Goal: Information Seeking & Learning: Find contact information

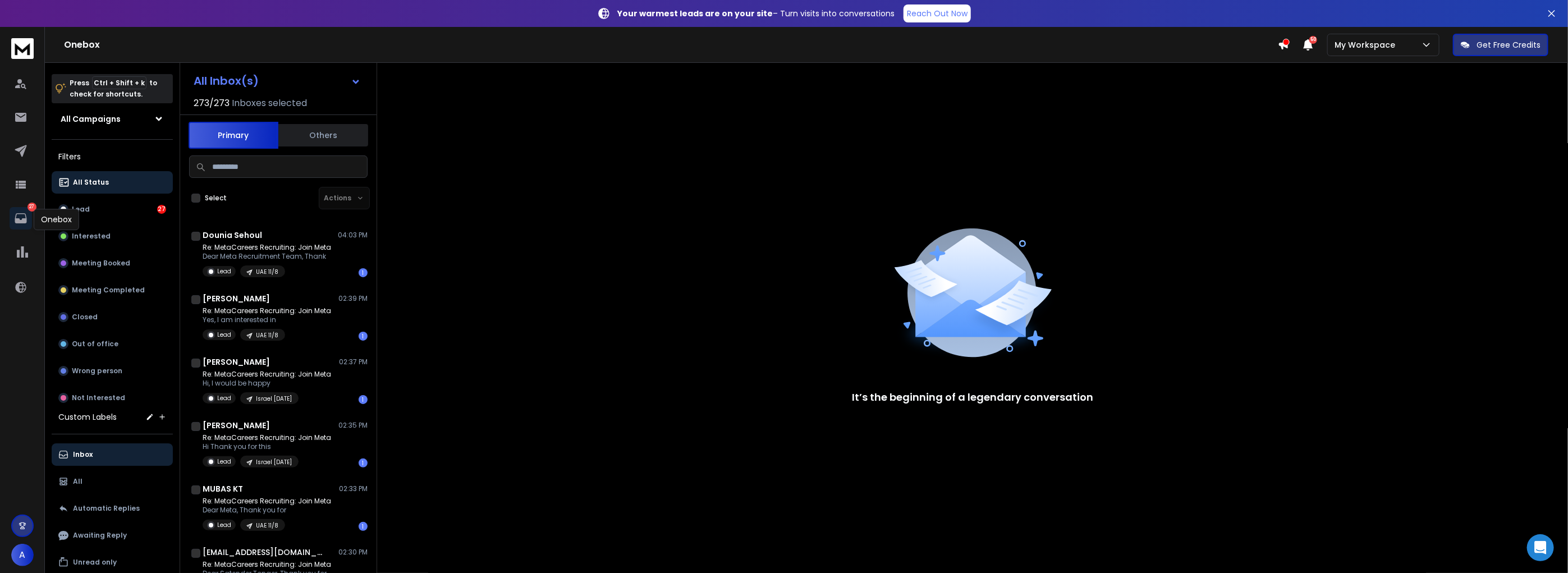
click at [287, 167] on input at bounding box center [279, 167] width 179 height 22
paste input "**********"
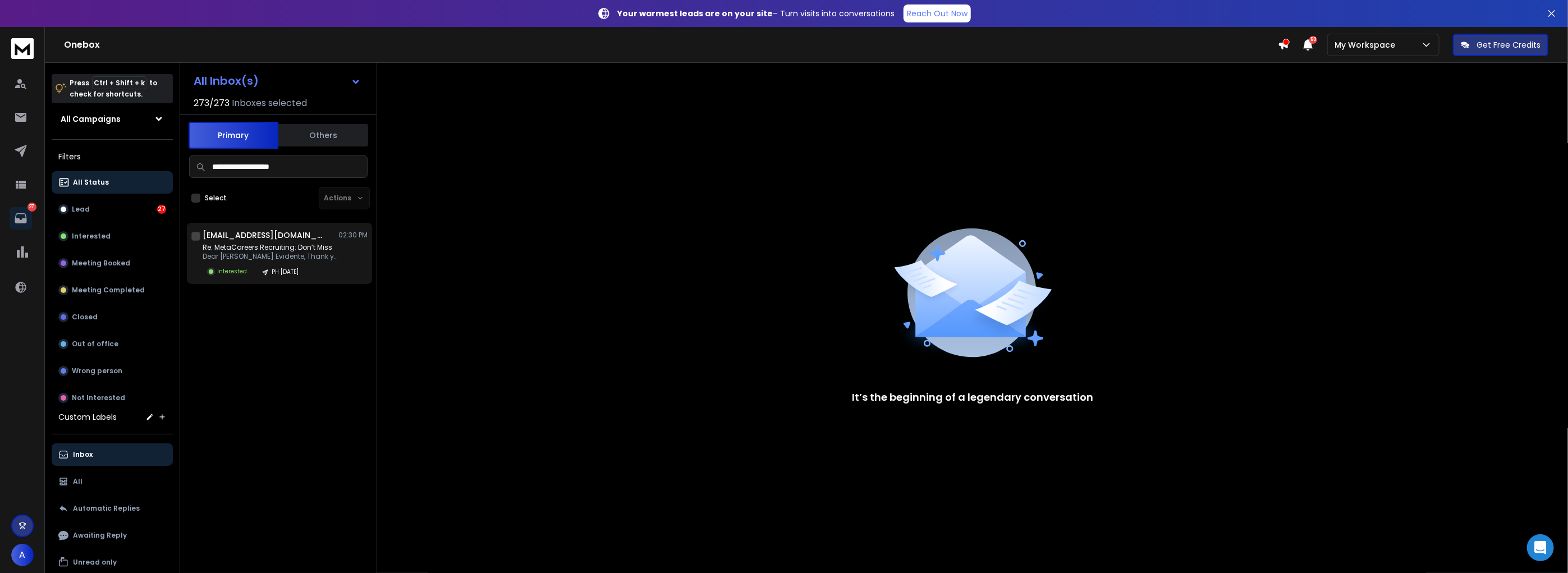
click at [275, 255] on p "Dear [PERSON_NAME] Evidente, Thank you" at bounding box center [270, 256] width 135 height 9
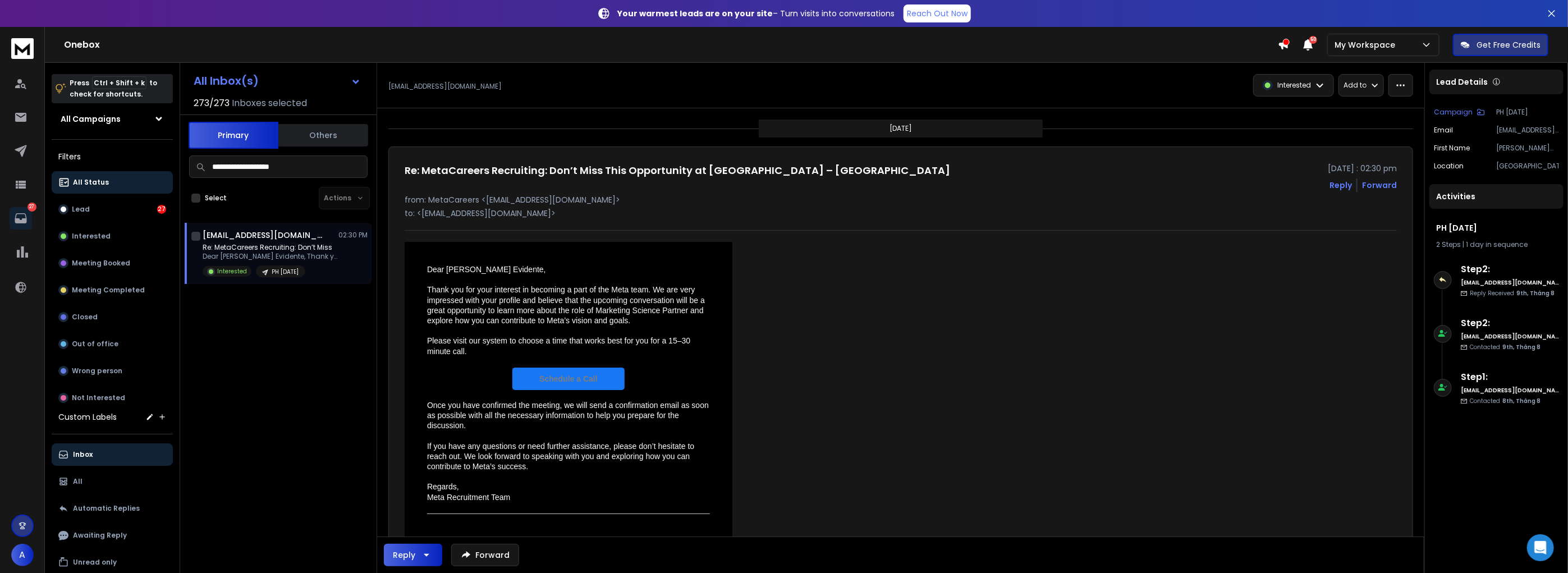
click at [571, 378] on link "Schedule a Call" at bounding box center [568, 379] width 112 height 22
click at [288, 166] on input "**********" at bounding box center [279, 167] width 179 height 22
paste input "*****"
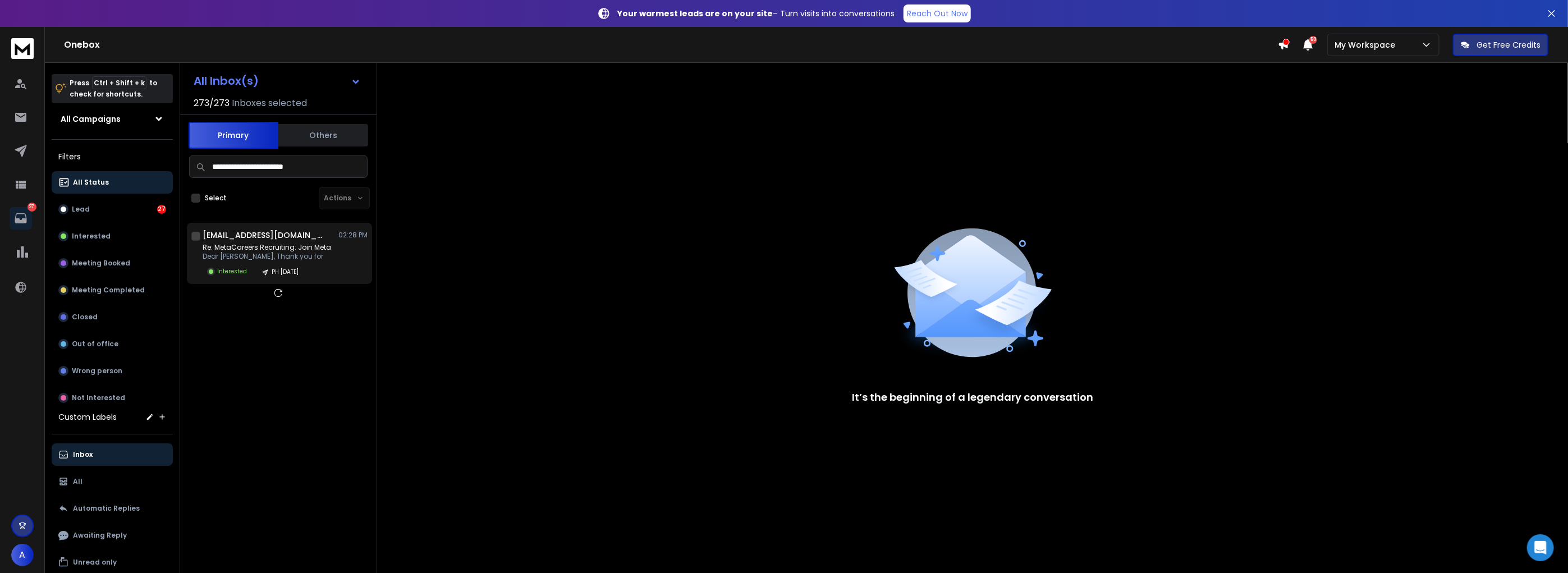
type input "**********"
click at [287, 252] on p "Dear [PERSON_NAME], Thank you for" at bounding box center [267, 256] width 129 height 9
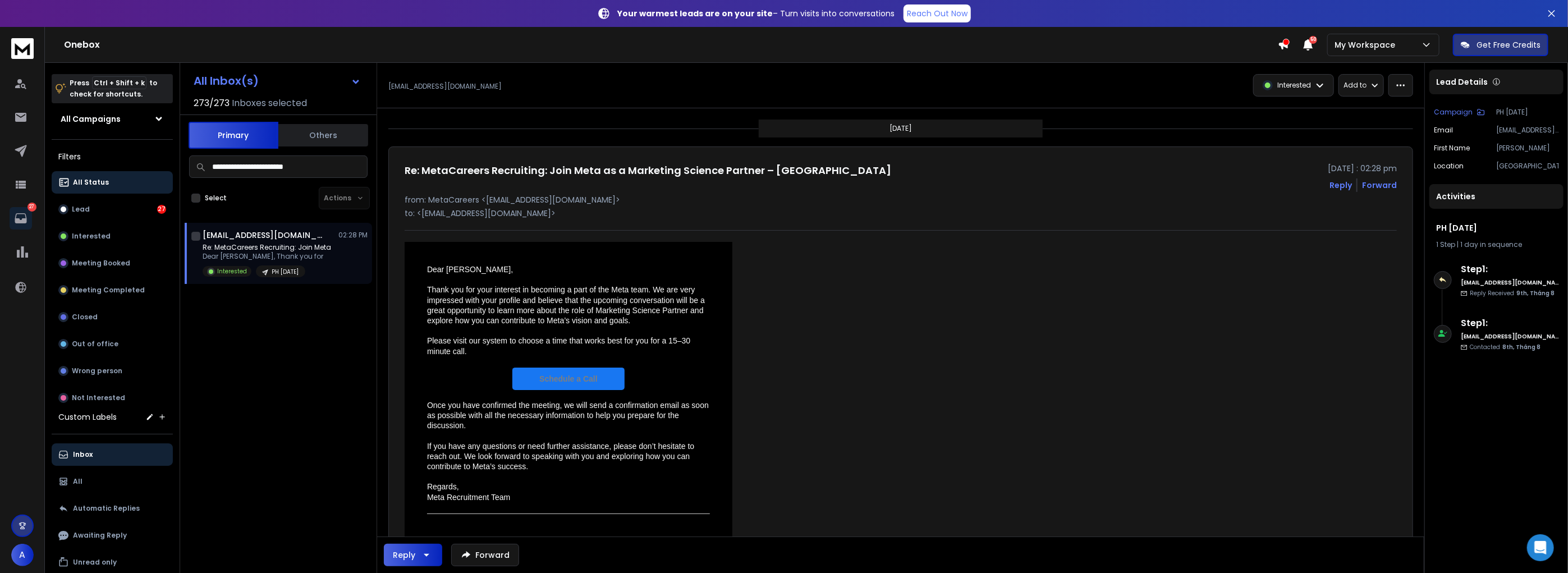
click at [560, 376] on link "Schedule a Call" at bounding box center [568, 379] width 112 height 22
drag, startPoint x: 335, startPoint y: 175, endPoint x: 133, endPoint y: 165, distance: 202.2
click at [135, 165] on div "**********" at bounding box center [806, 349] width 1523 height 573
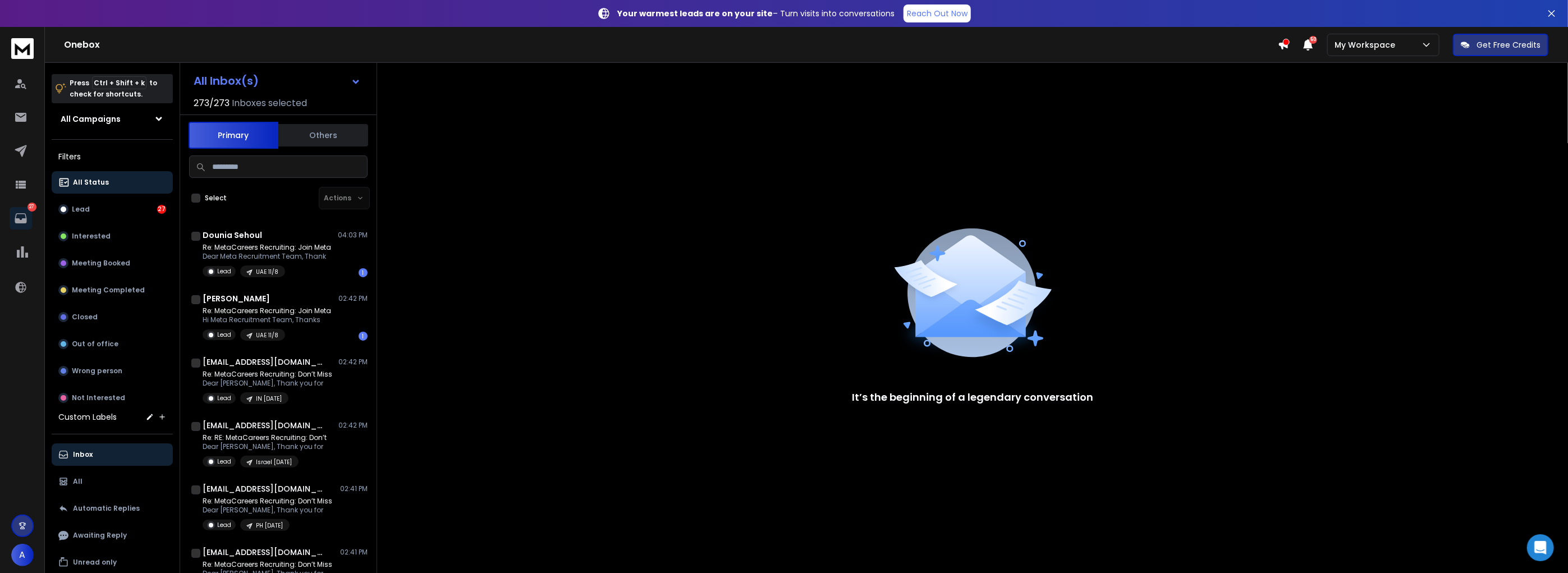
click at [1069, 294] on div at bounding box center [972, 292] width 417 height 171
click at [284, 386] on p "Dear [PERSON_NAME], Thank you for" at bounding box center [267, 383] width 129 height 9
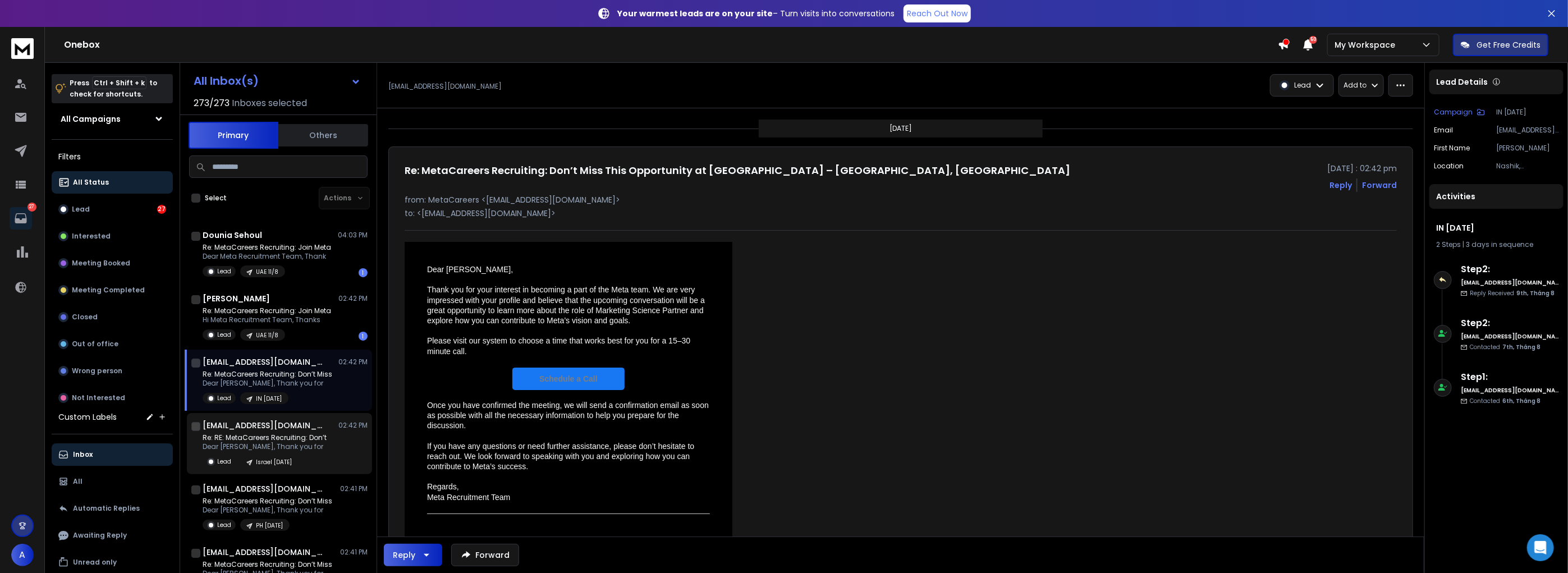
click at [281, 430] on h1 "[EMAIL_ADDRESS][DOMAIN_NAME]" at bounding box center [264, 426] width 124 height 11
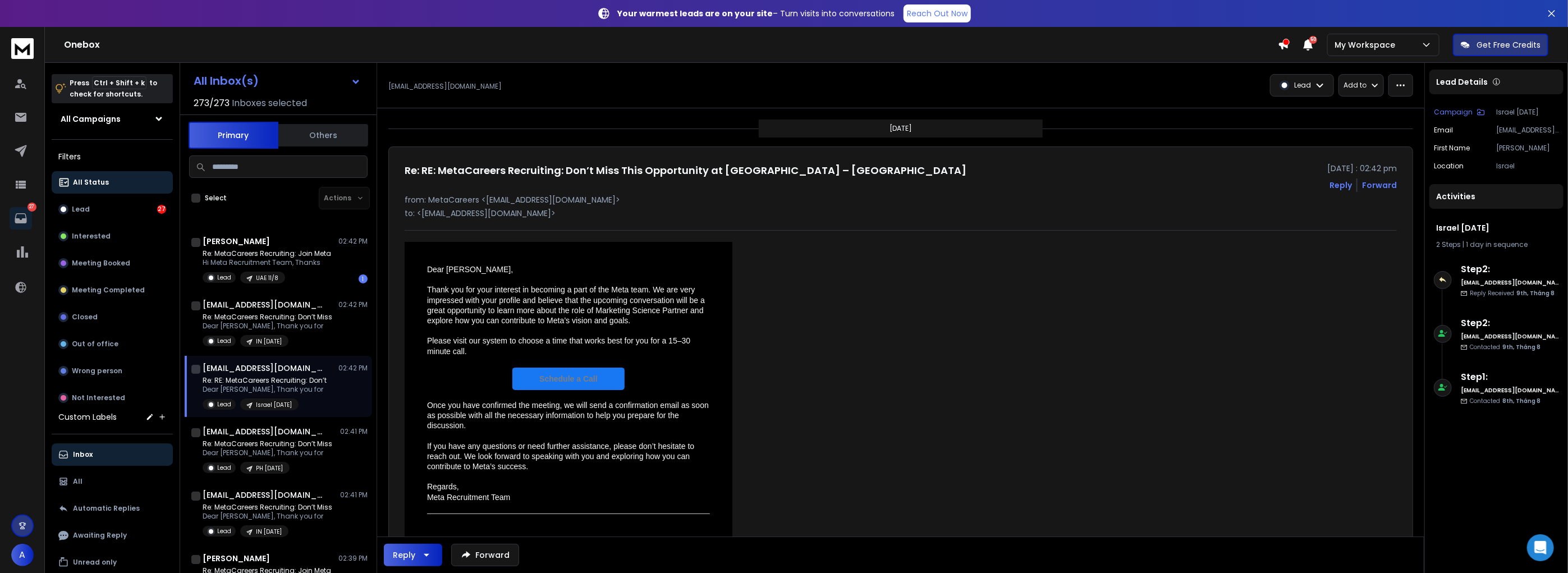
scroll to position [62, 0]
click at [268, 164] on input at bounding box center [279, 167] width 179 height 22
paste input "**********"
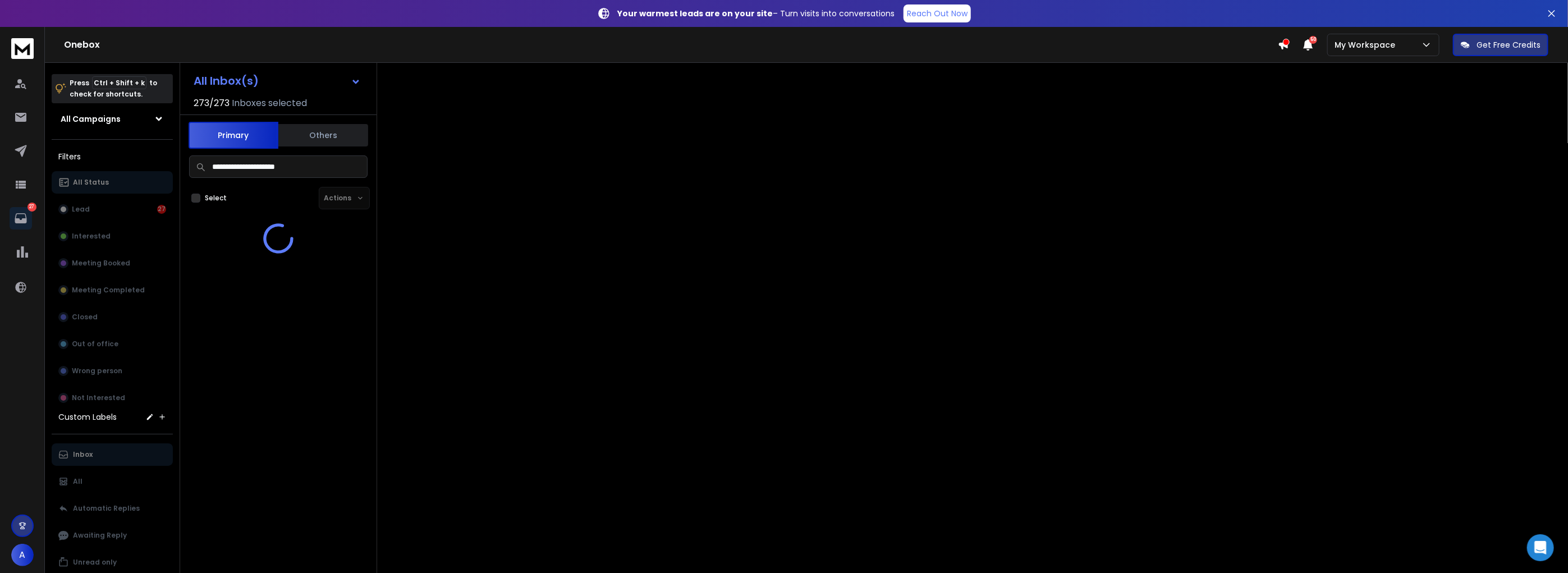
scroll to position [0, 0]
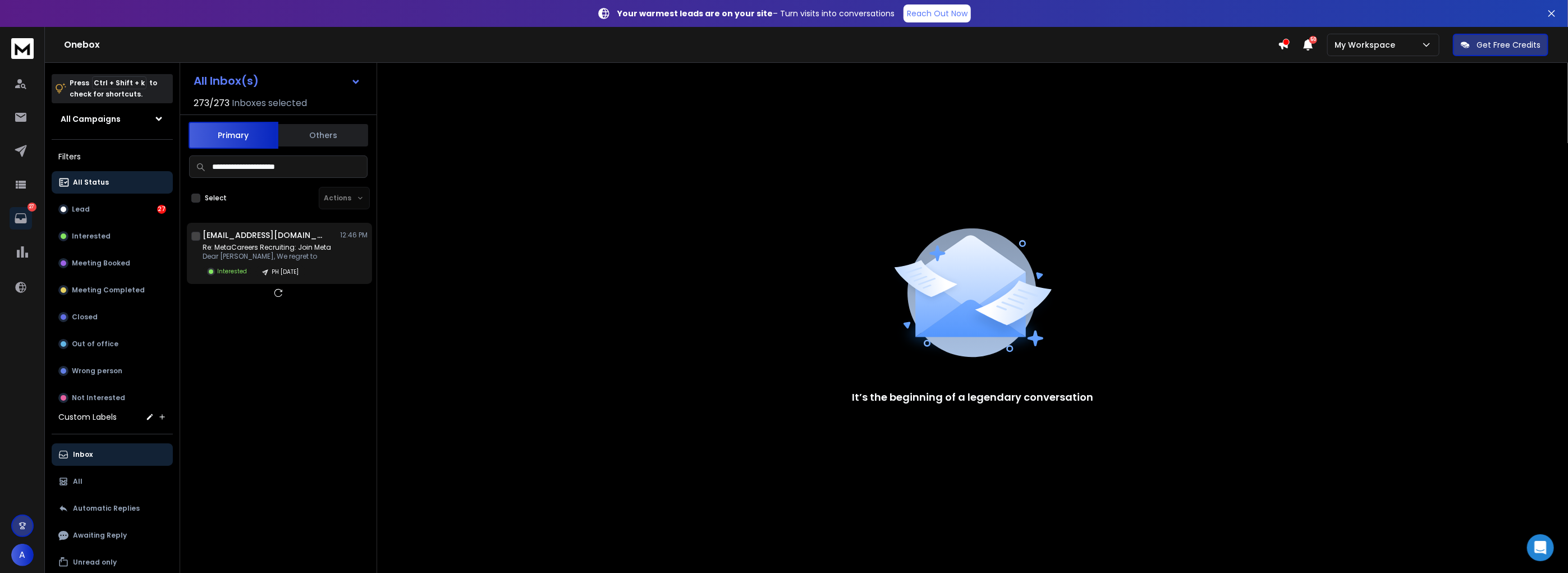
click at [277, 258] on p "Dear [PERSON_NAME], We regret to" at bounding box center [267, 256] width 129 height 9
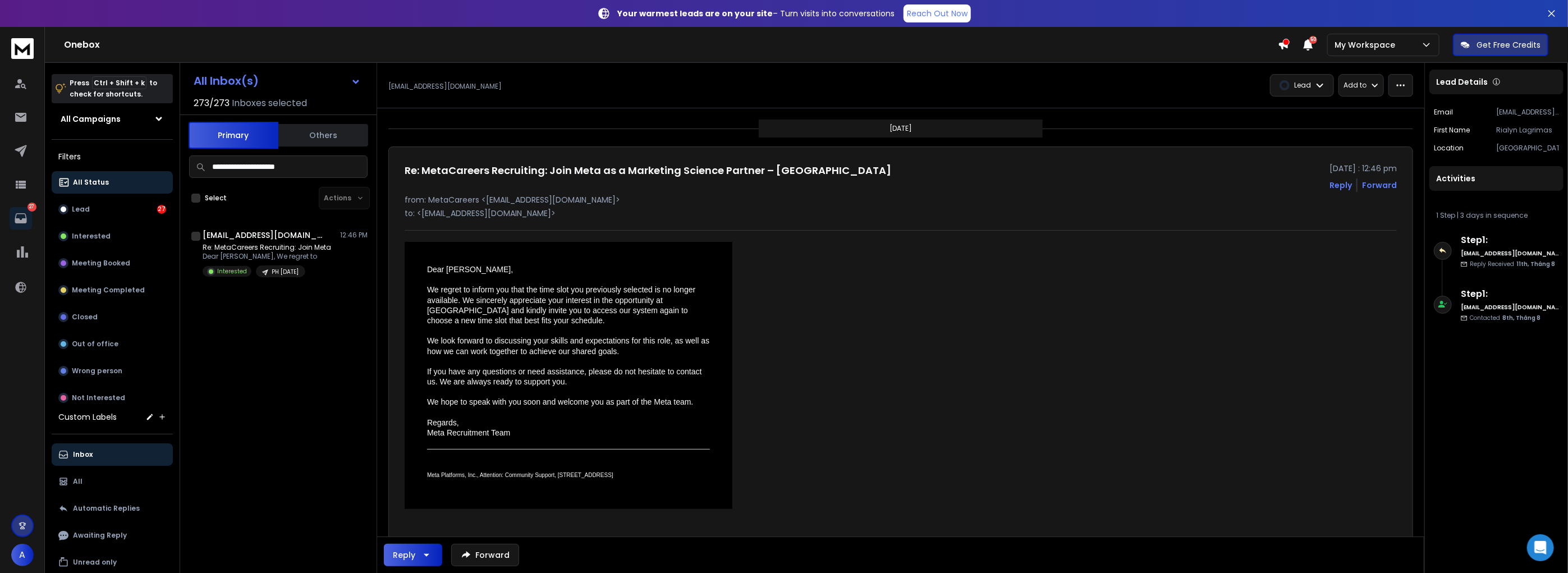
click at [489, 317] on div "We regret to inform you that the time slot you previously selected is no longer…" at bounding box center [568, 305] width 283 height 41
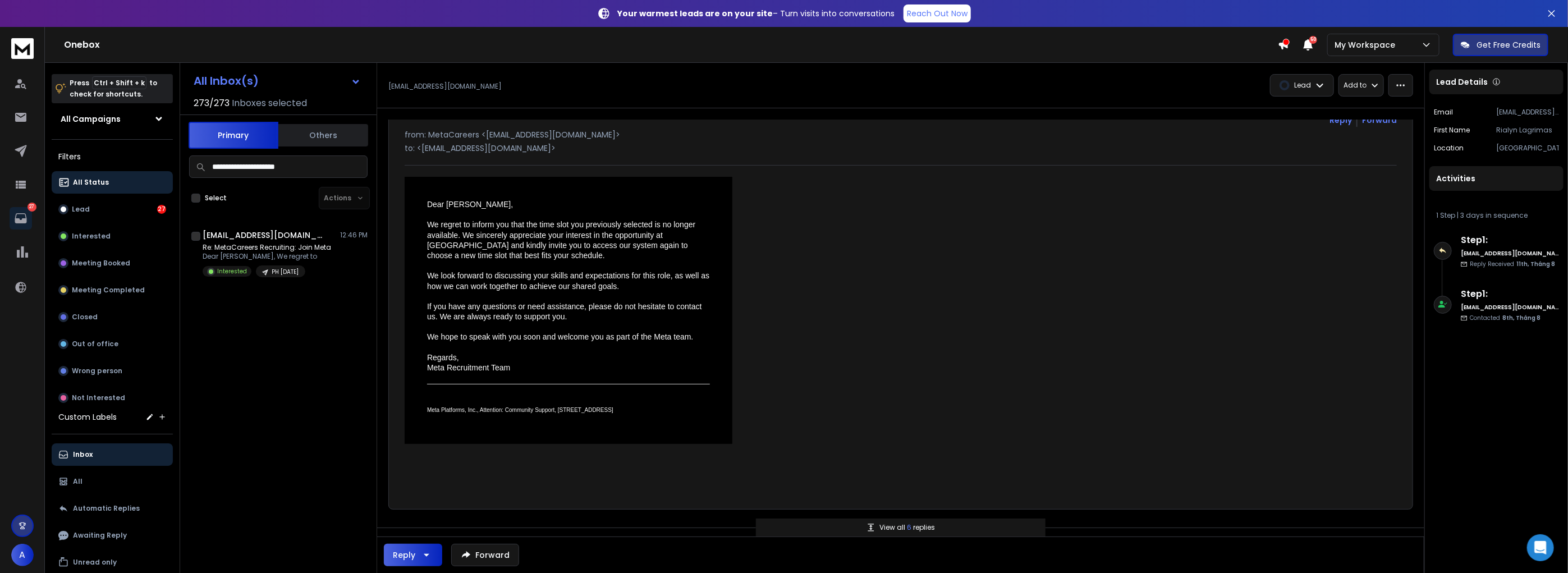
scroll to position [91, 0]
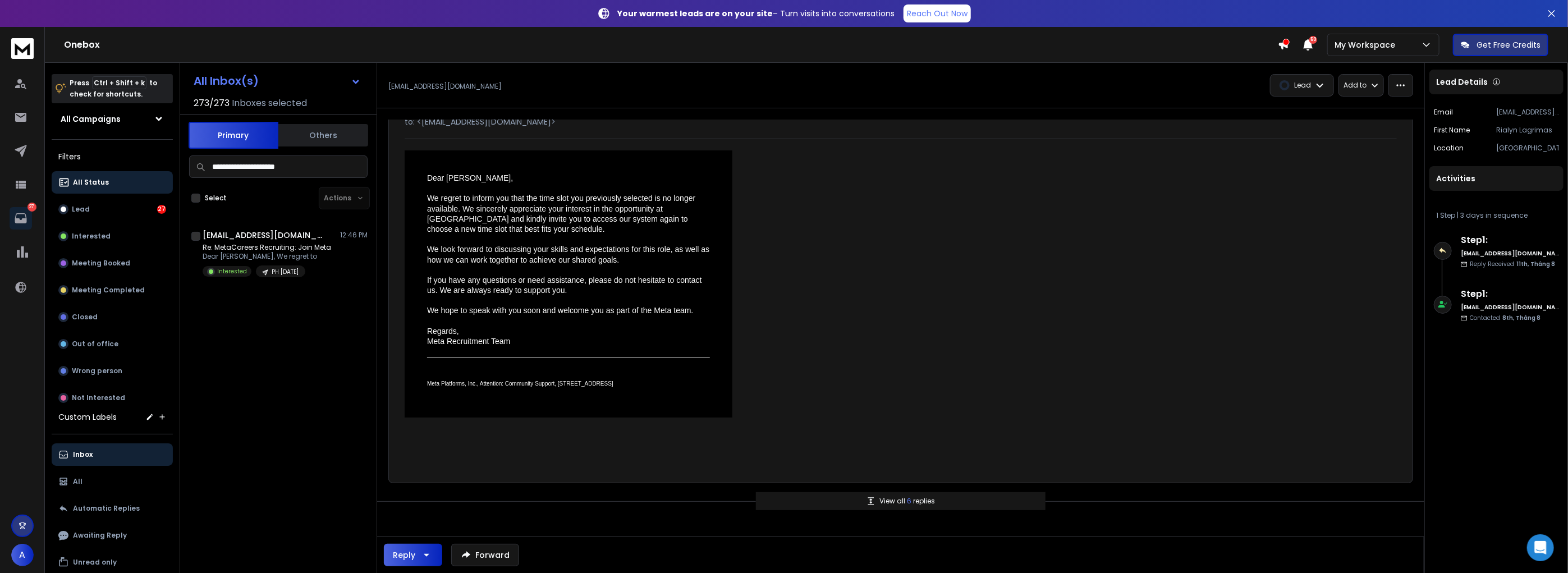
click at [838, 497] on div "View all 6 replies" at bounding box center [901, 501] width 290 height 18
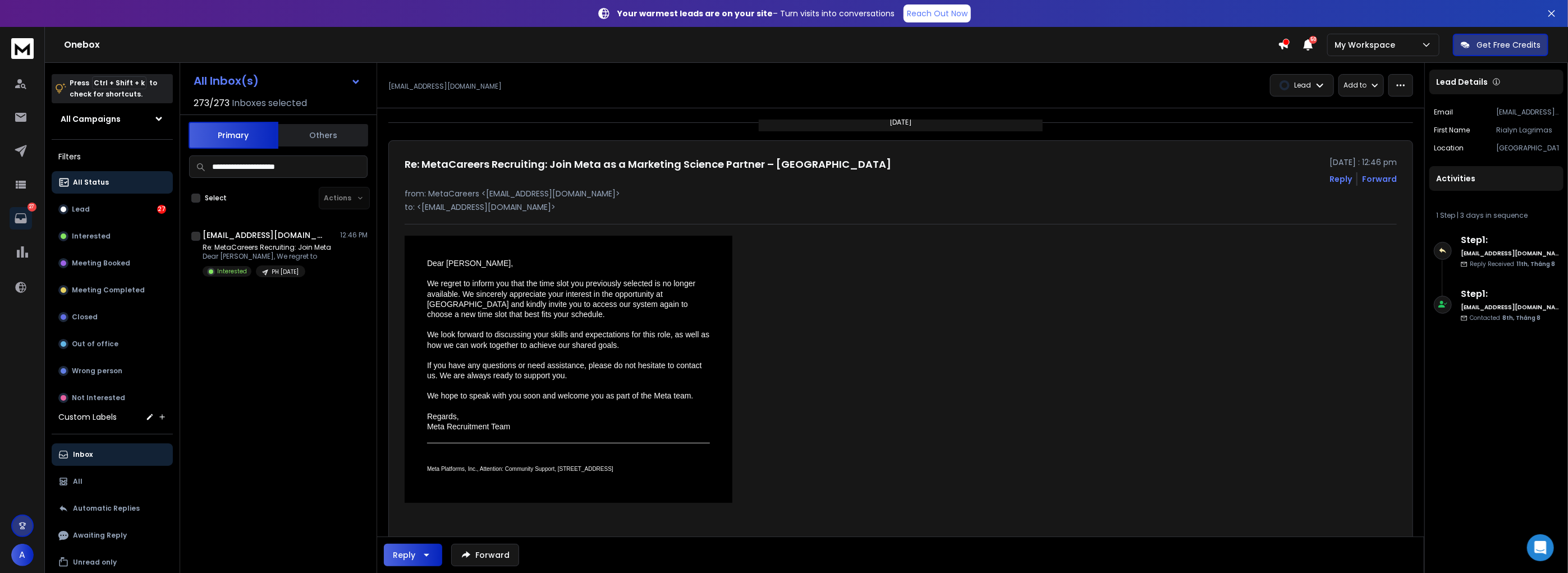
scroll to position [0, 0]
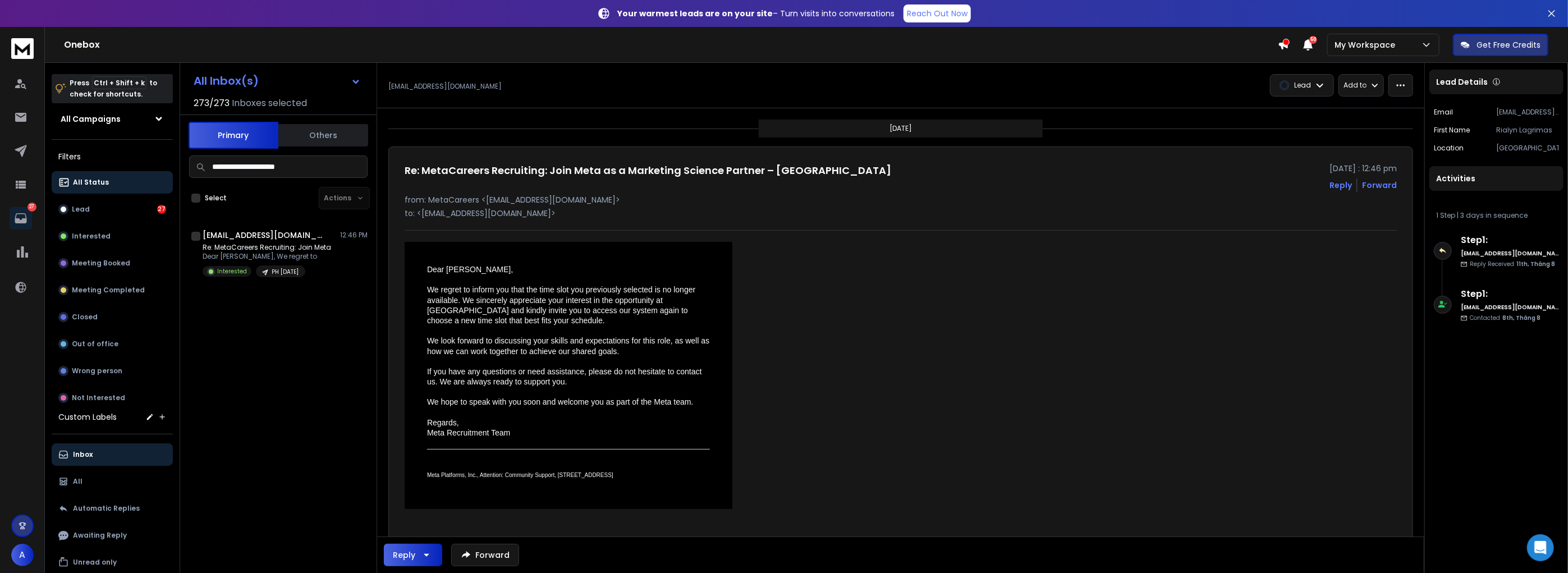
click at [304, 161] on input "**********" at bounding box center [279, 167] width 179 height 22
paste input "********"
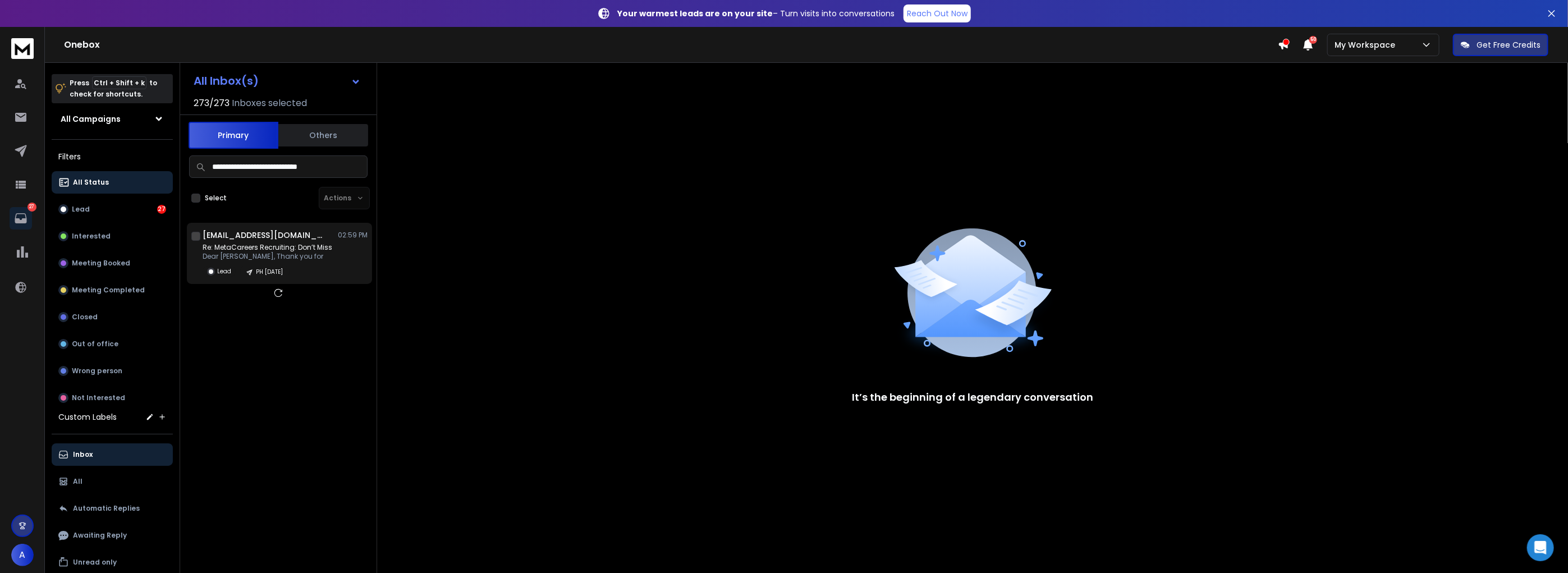
type input "**********"
click at [294, 244] on p "Re: MetaCareers Recruiting: Don’t Miss" at bounding box center [267, 247] width 129 height 9
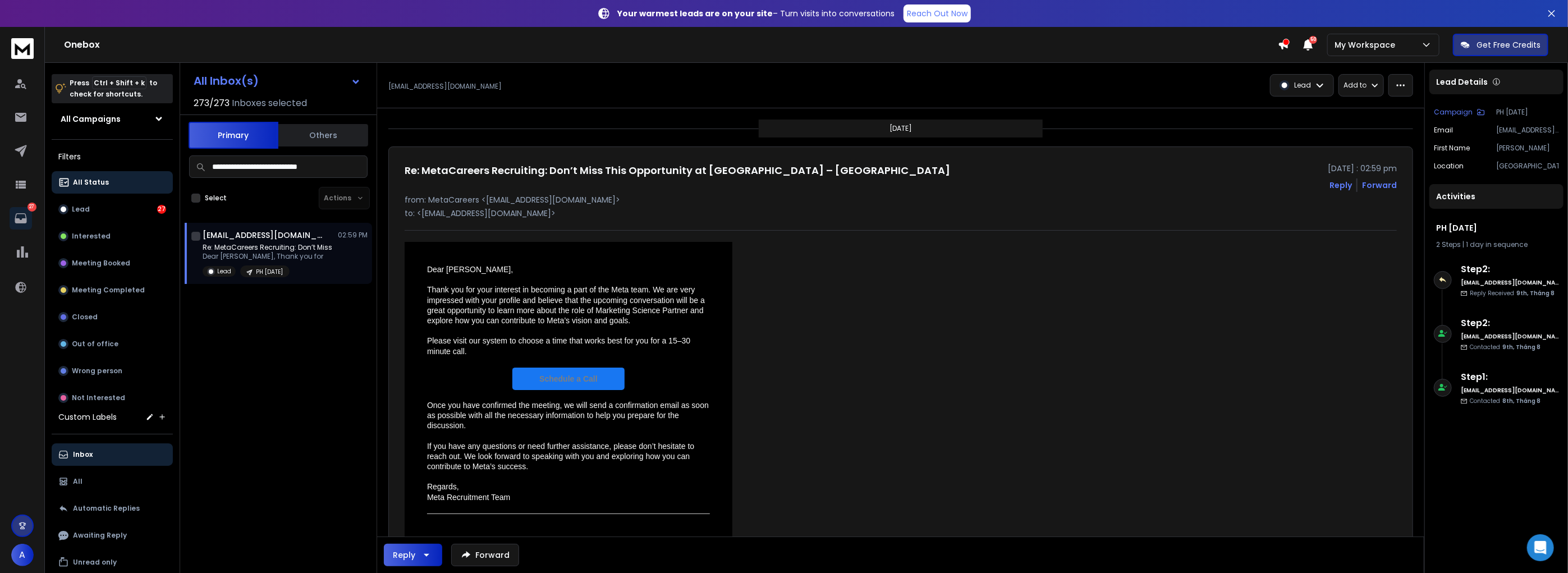
click at [548, 378] on link "Schedule a Call" at bounding box center [568, 379] width 112 height 22
click at [14, 149] on icon at bounding box center [21, 151] width 14 height 14
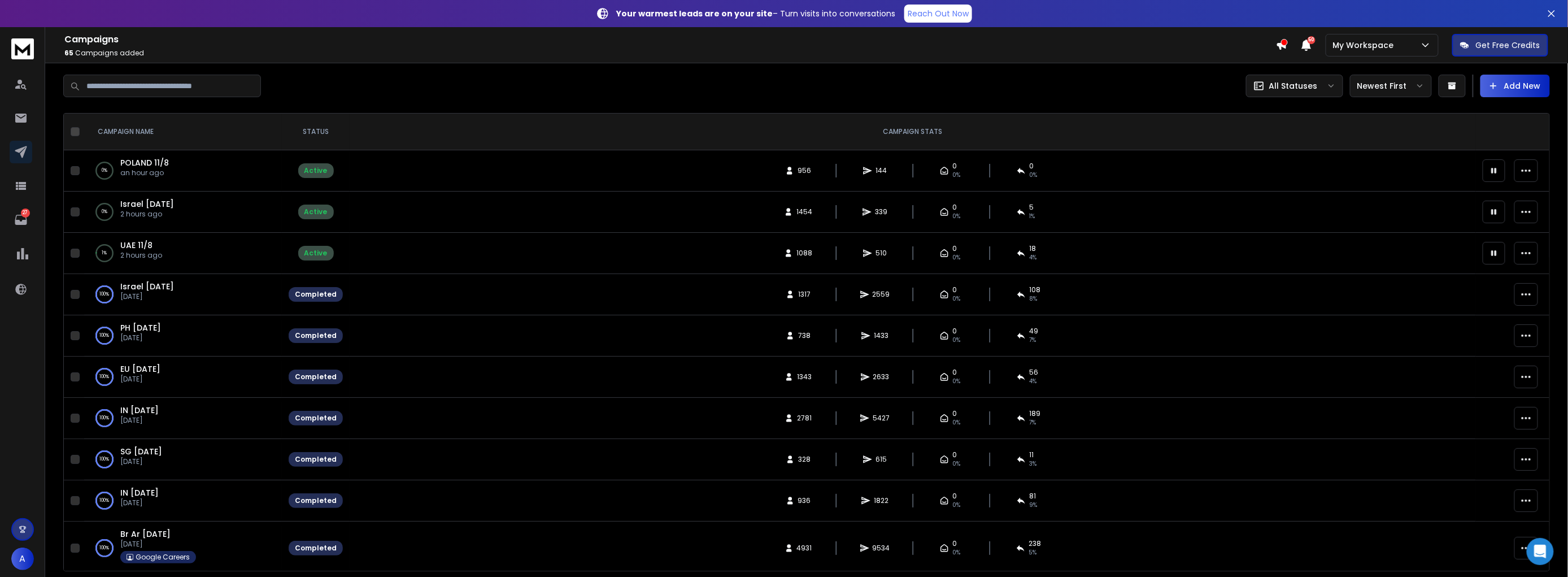
click at [451, 252] on div "1088 510 0 0% 18 4 %" at bounding box center [913, 253] width 1113 height 18
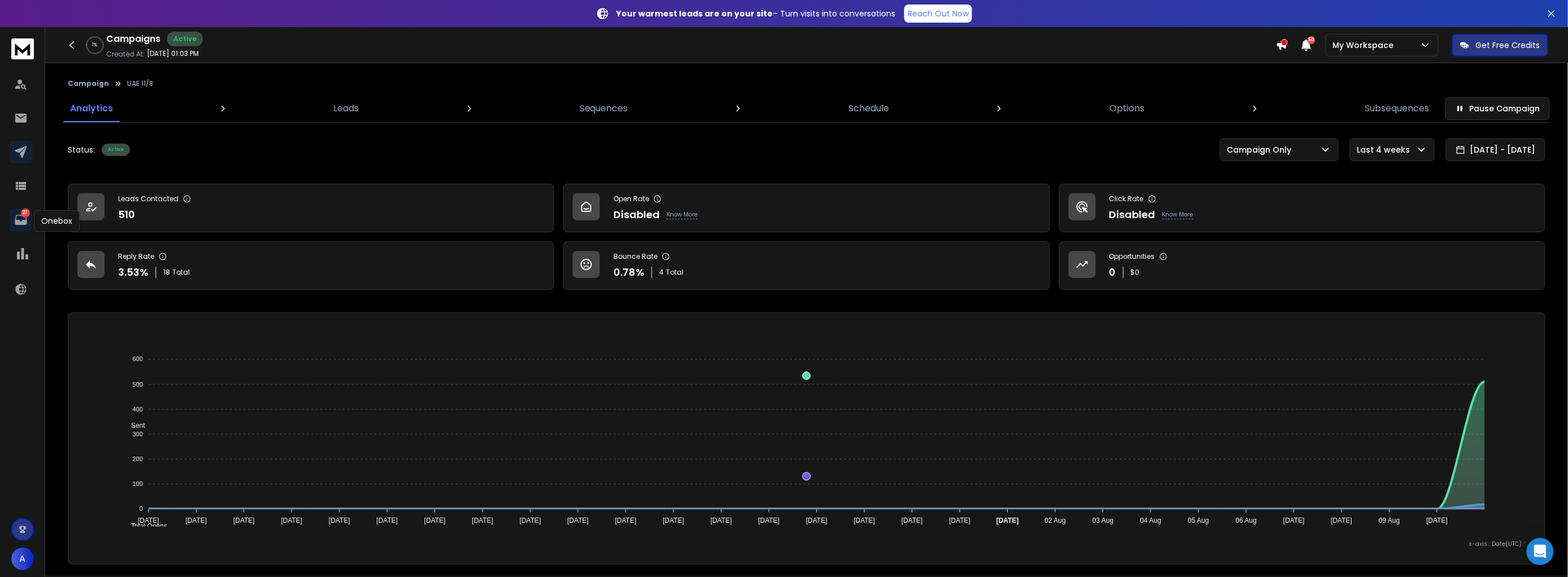
click at [14, 215] on icon at bounding box center [21, 220] width 14 height 14
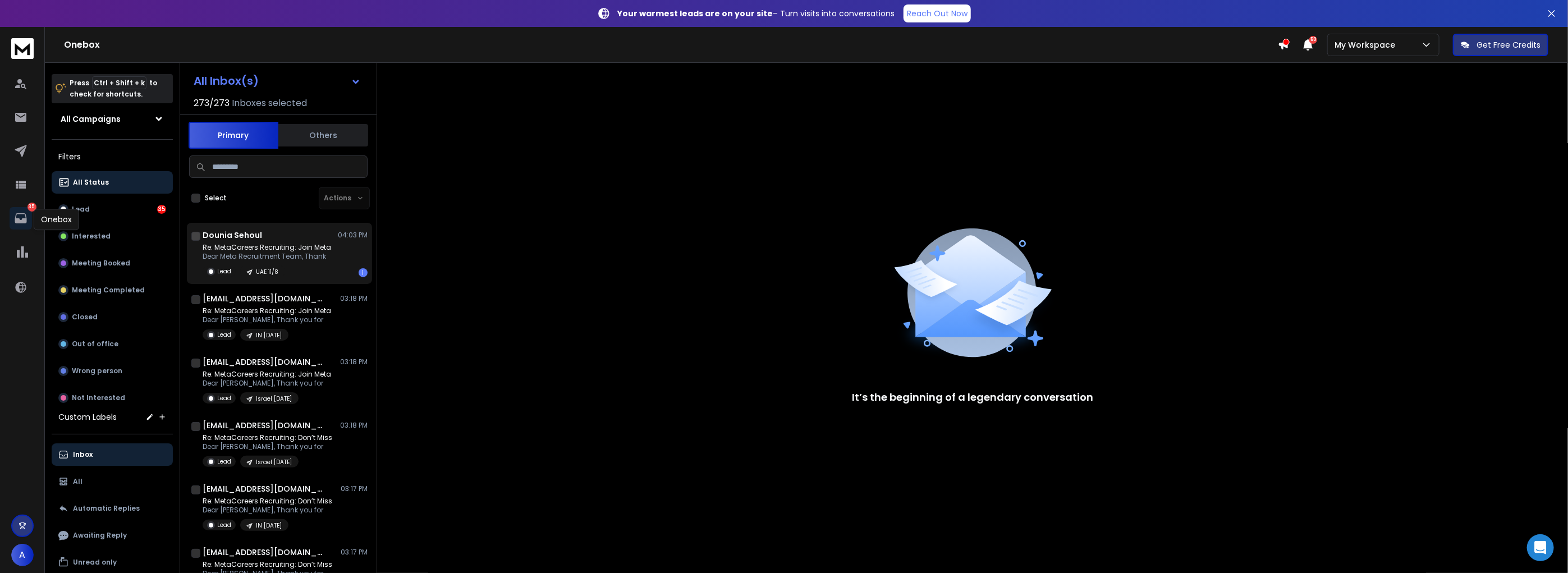
click at [296, 262] on div "Re: MetaCareers Recruiting: Join Meta Dear Meta Recruitment Team, Thank Lead UA…" at bounding box center [267, 260] width 129 height 34
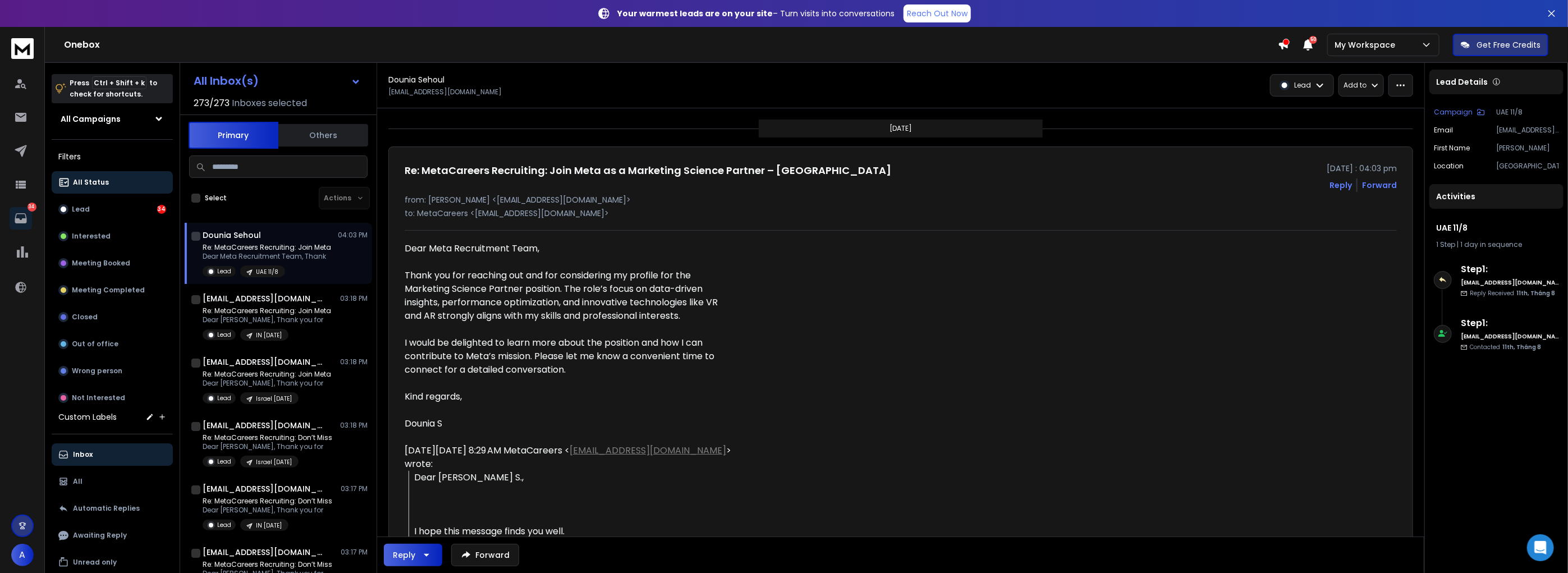
click at [434, 91] on p "[EMAIL_ADDRESS][DOMAIN_NAME]" at bounding box center [445, 92] width 113 height 9
drag, startPoint x: 474, startPoint y: 210, endPoint x: 613, endPoint y: 214, distance: 139.1
click at [613, 214] on p "to: MetaCareers <[EMAIL_ADDRESS][DOMAIN_NAME]>" at bounding box center [901, 213] width 992 height 11
copy p "[EMAIL_ADDRESS][DOMAIN_NAME]"
click at [425, 91] on p "[EMAIL_ADDRESS][DOMAIN_NAME]" at bounding box center [445, 92] width 113 height 9
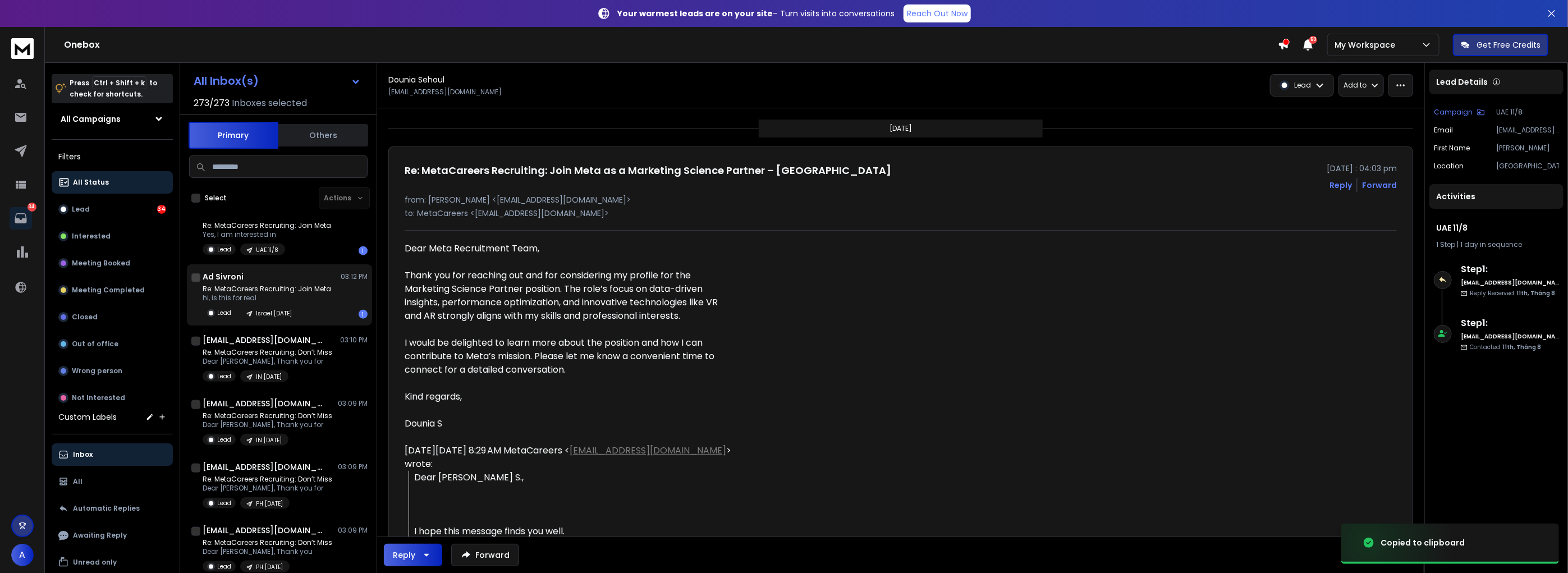
scroll to position [997, 0]
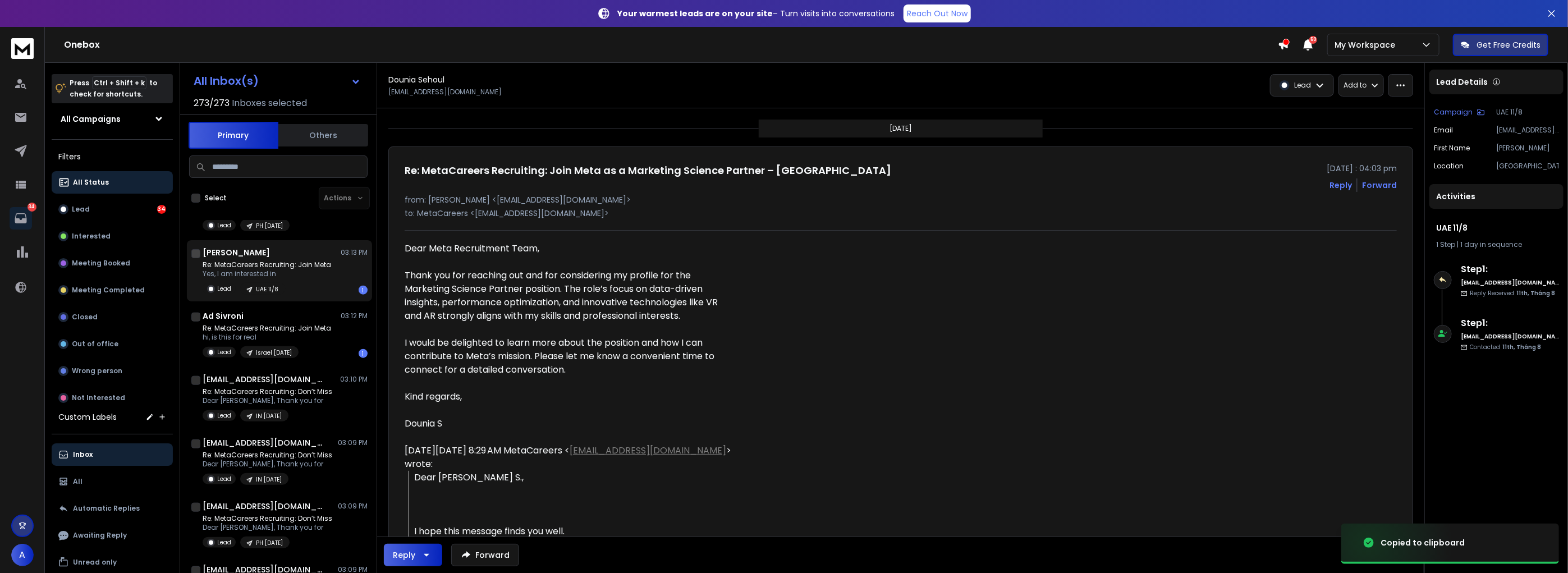
click at [267, 277] on p "Yes, I am interested in" at bounding box center [267, 274] width 129 height 9
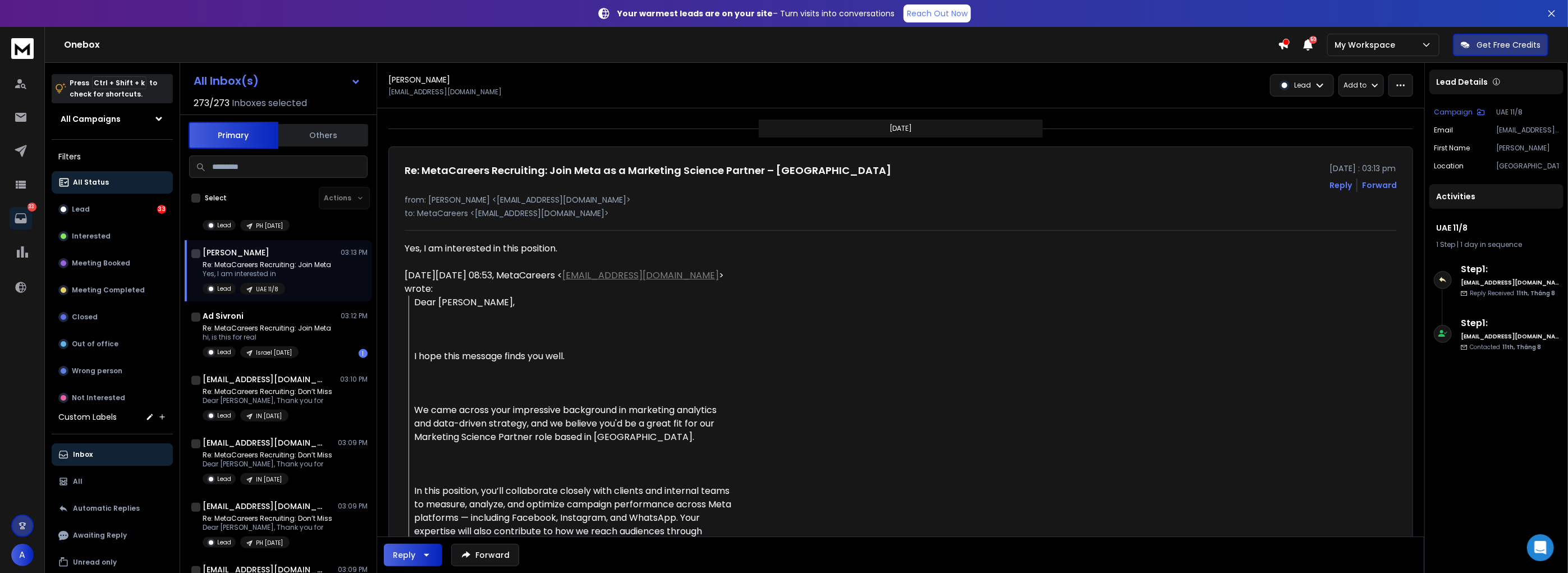
click at [439, 89] on p "[EMAIL_ADDRESS][DOMAIN_NAME]" at bounding box center [445, 92] width 113 height 9
drag, startPoint x: 473, startPoint y: 211, endPoint x: 628, endPoint y: 212, distance: 155.0
click at [628, 212] on p "to: MetaCareers <[EMAIL_ADDRESS][DOMAIN_NAME]>" at bounding box center [901, 213] width 992 height 11
copy p "[EMAIL_ADDRESS][DOMAIN_NAME]"
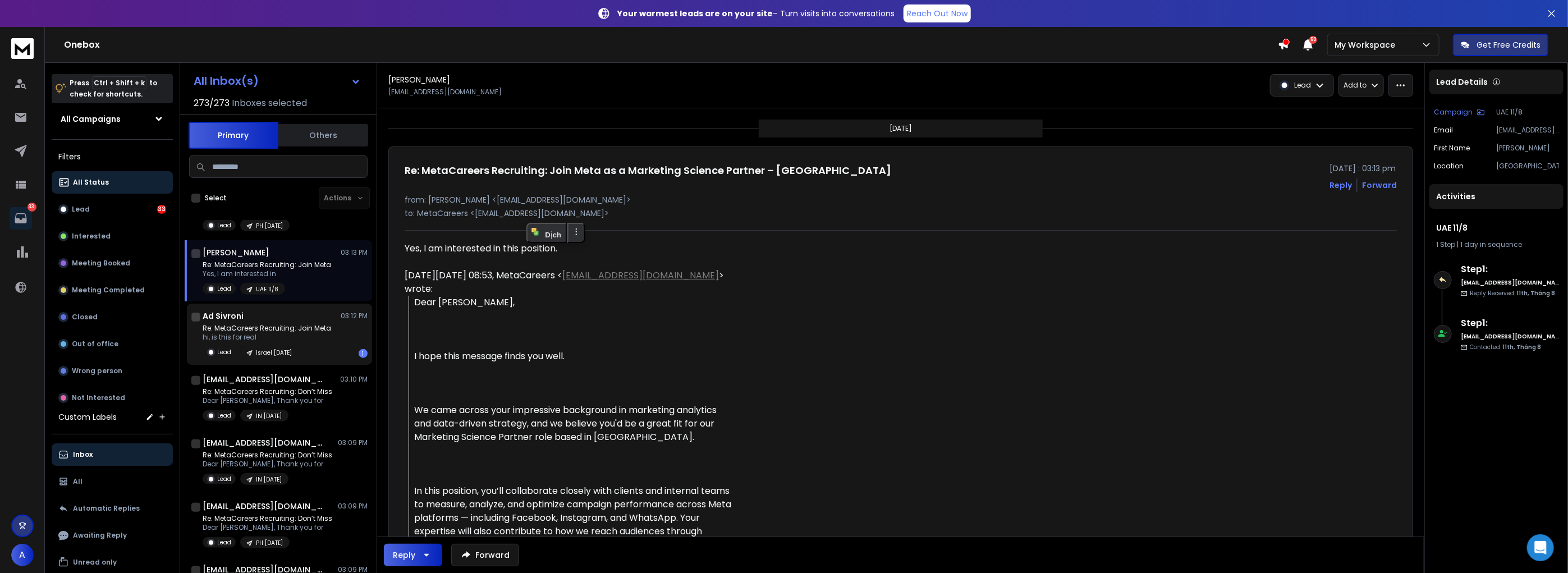
click at [287, 334] on p "hi, is this for real" at bounding box center [267, 337] width 129 height 9
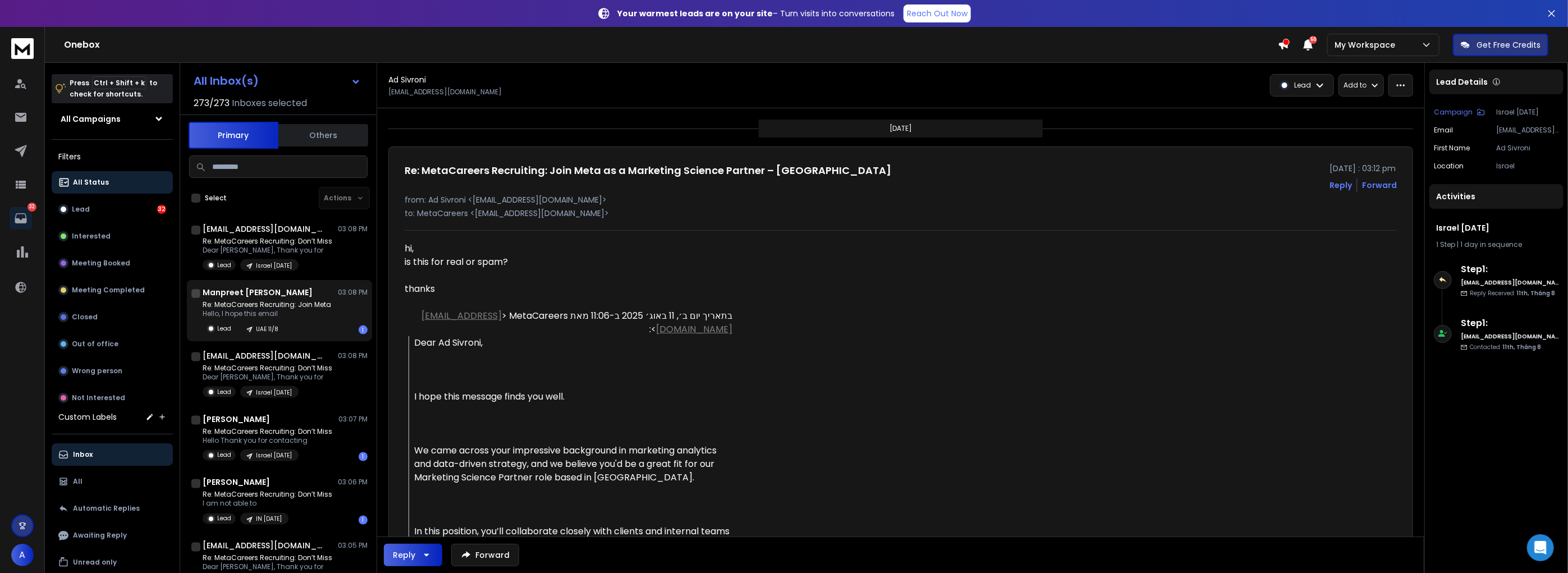
scroll to position [1434, 0]
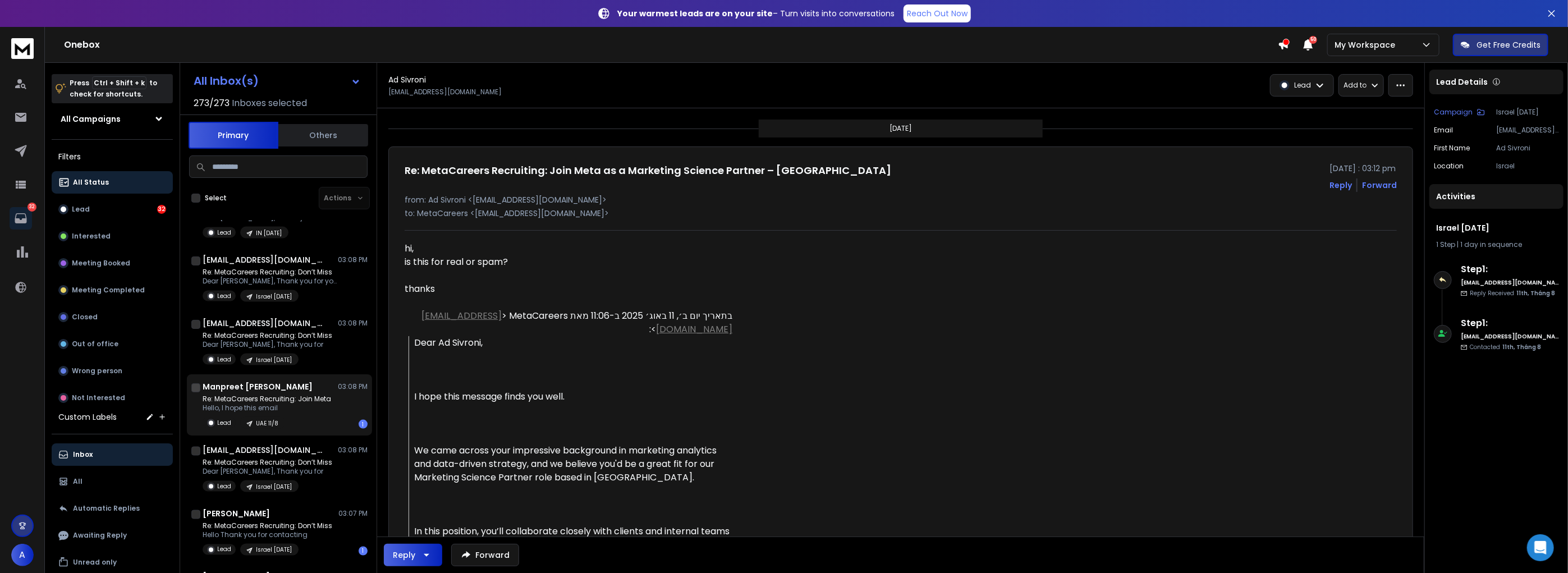
click at [277, 420] on div "UAE 11/8" at bounding box center [262, 422] width 45 height 12
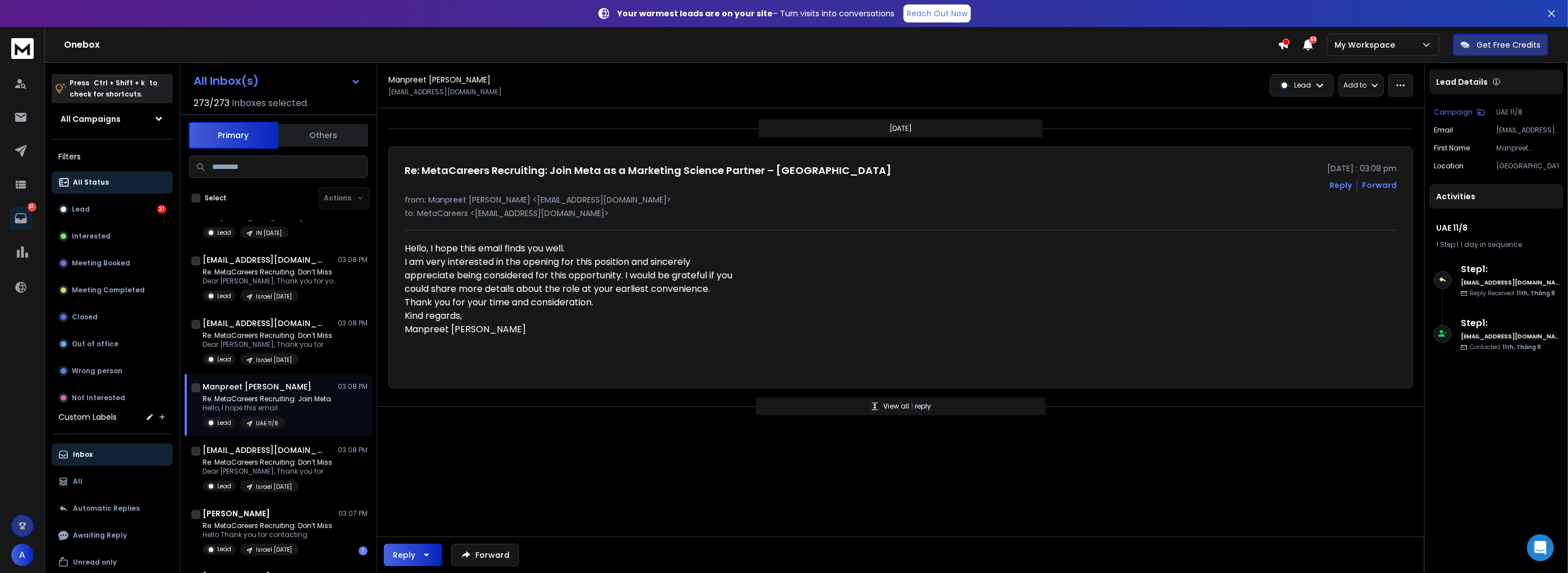
click at [425, 92] on p "[EMAIL_ADDRESS][DOMAIN_NAME]" at bounding box center [445, 92] width 113 height 9
drag, startPoint x: 474, startPoint y: 216, endPoint x: 643, endPoint y: 214, distance: 169.0
click at [643, 214] on p "to: MetaCareers <[EMAIL_ADDRESS][DOMAIN_NAME]>" at bounding box center [901, 213] width 992 height 11
copy p "[EMAIL_ADDRESS][DOMAIN_NAME]"
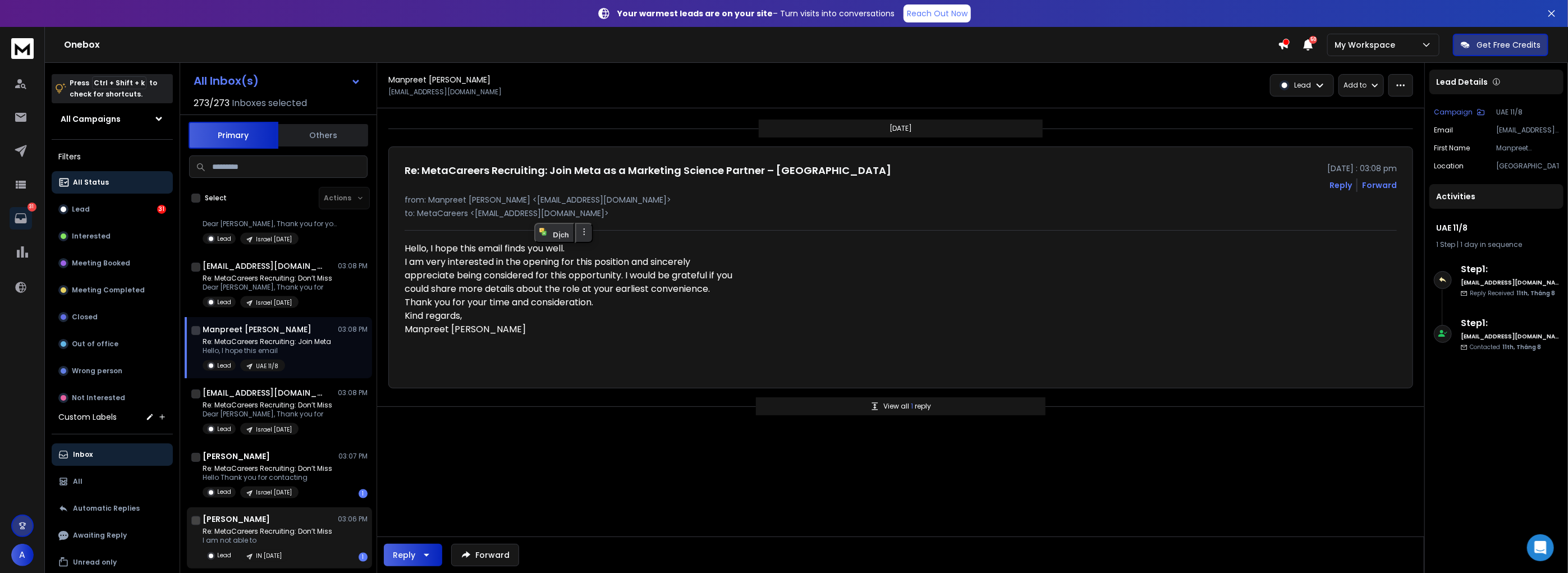
scroll to position [1684, 0]
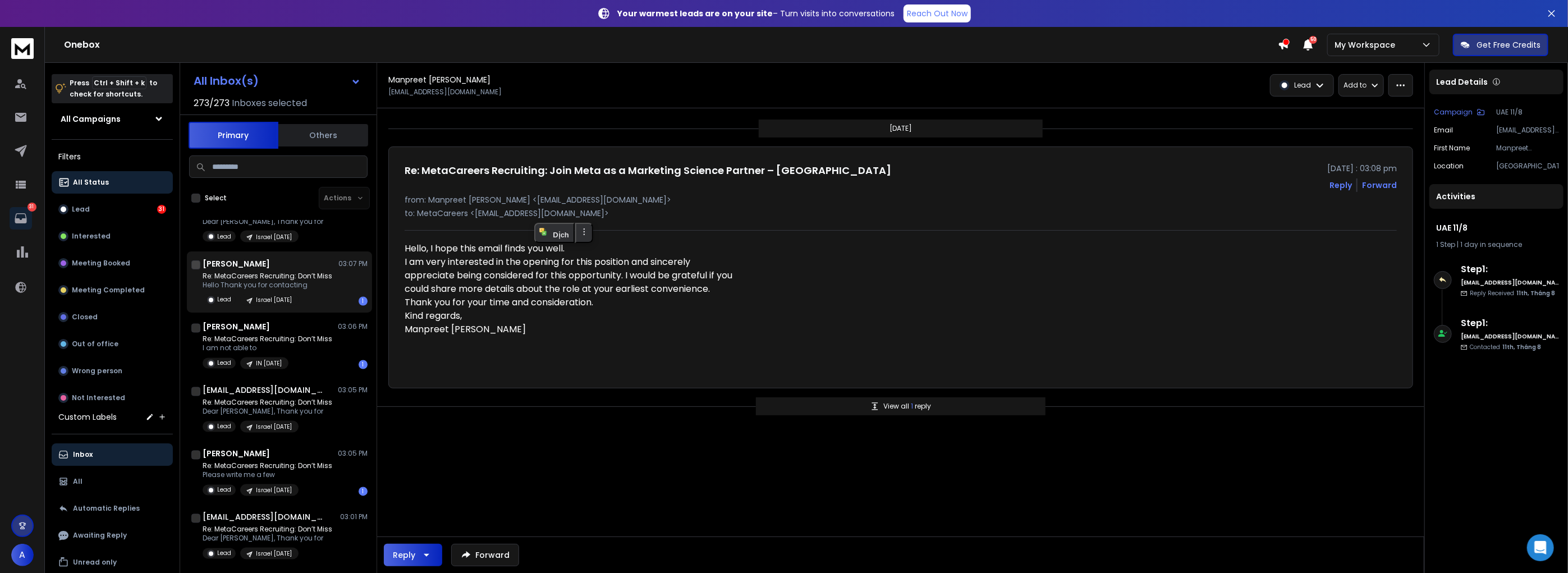
click at [260, 291] on div "Re: MetaCareers Recruiting: [PERSON_NAME]’t Miss Hello Thank you for contacting…" at bounding box center [267, 289] width 129 height 34
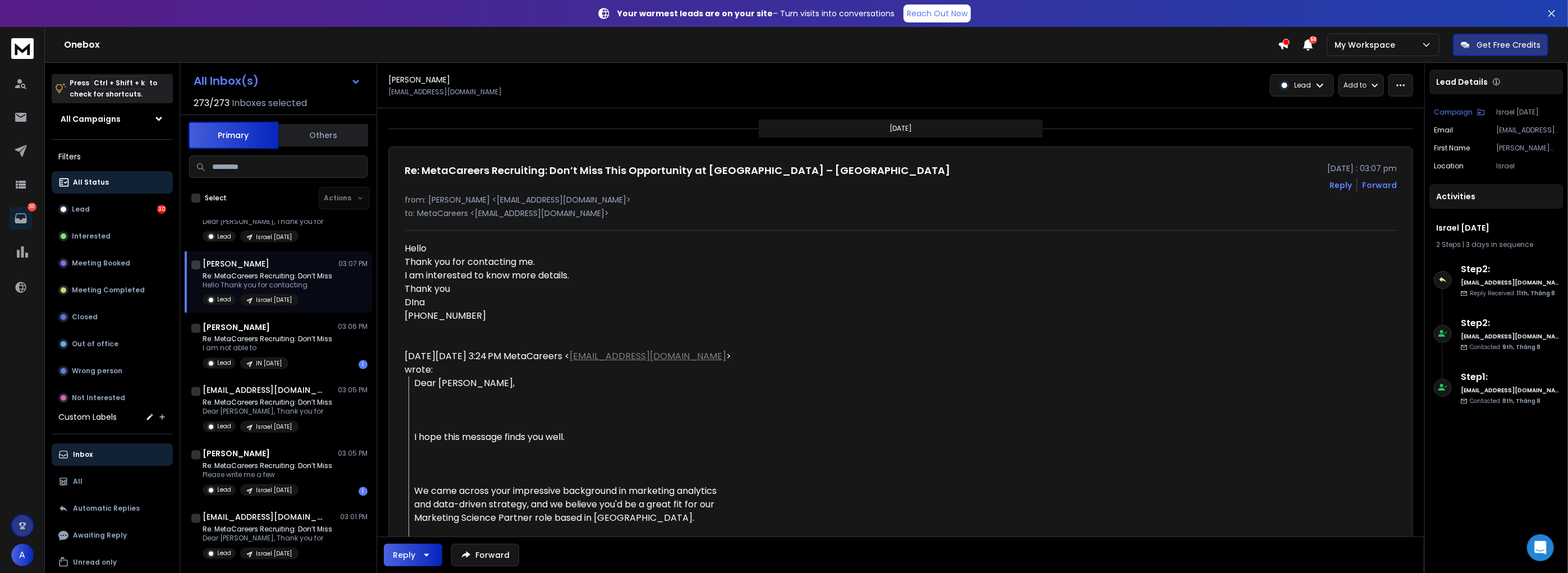
click at [444, 88] on p "[EMAIL_ADDRESS][DOMAIN_NAME]" at bounding box center [445, 92] width 113 height 9
drag, startPoint x: 476, startPoint y: 214, endPoint x: 593, endPoint y: 211, distance: 117.0
click at [593, 211] on p "to: MetaCareers <[EMAIL_ADDRESS][DOMAIN_NAME]>" at bounding box center [901, 213] width 992 height 11
copy p "[EMAIL_ADDRESS][DOMAIN_NAME]"
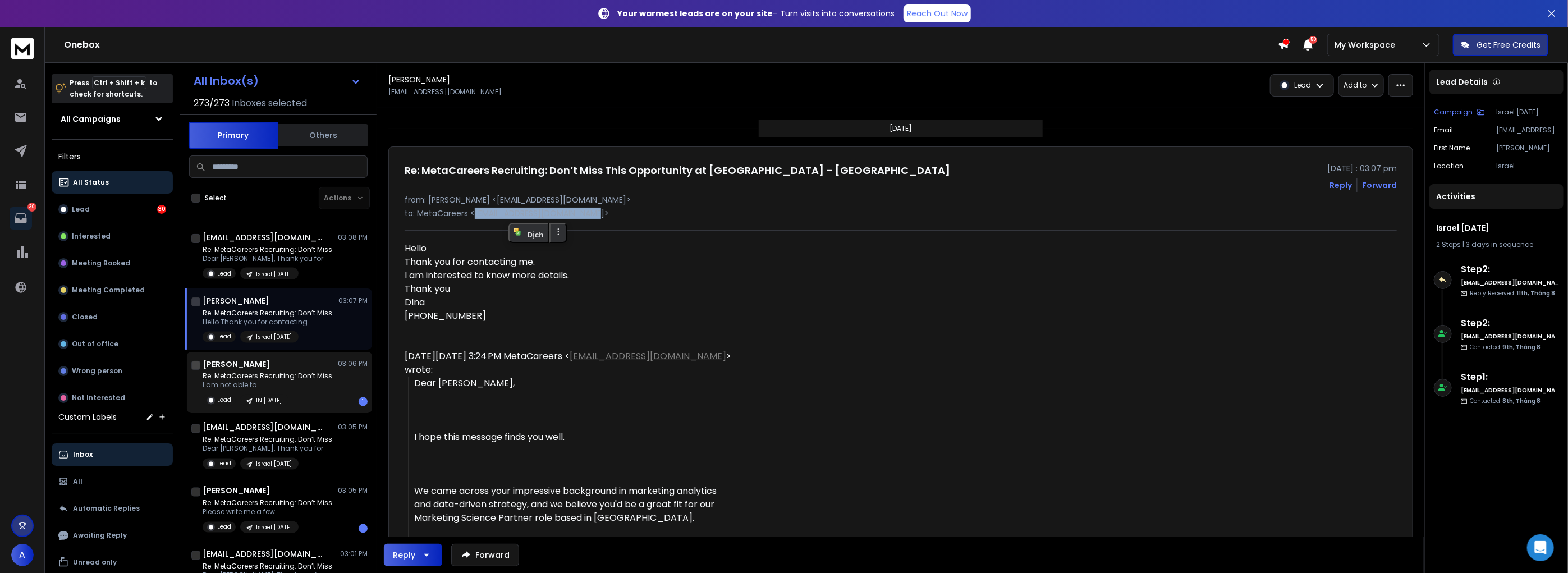
scroll to position [1621, 0]
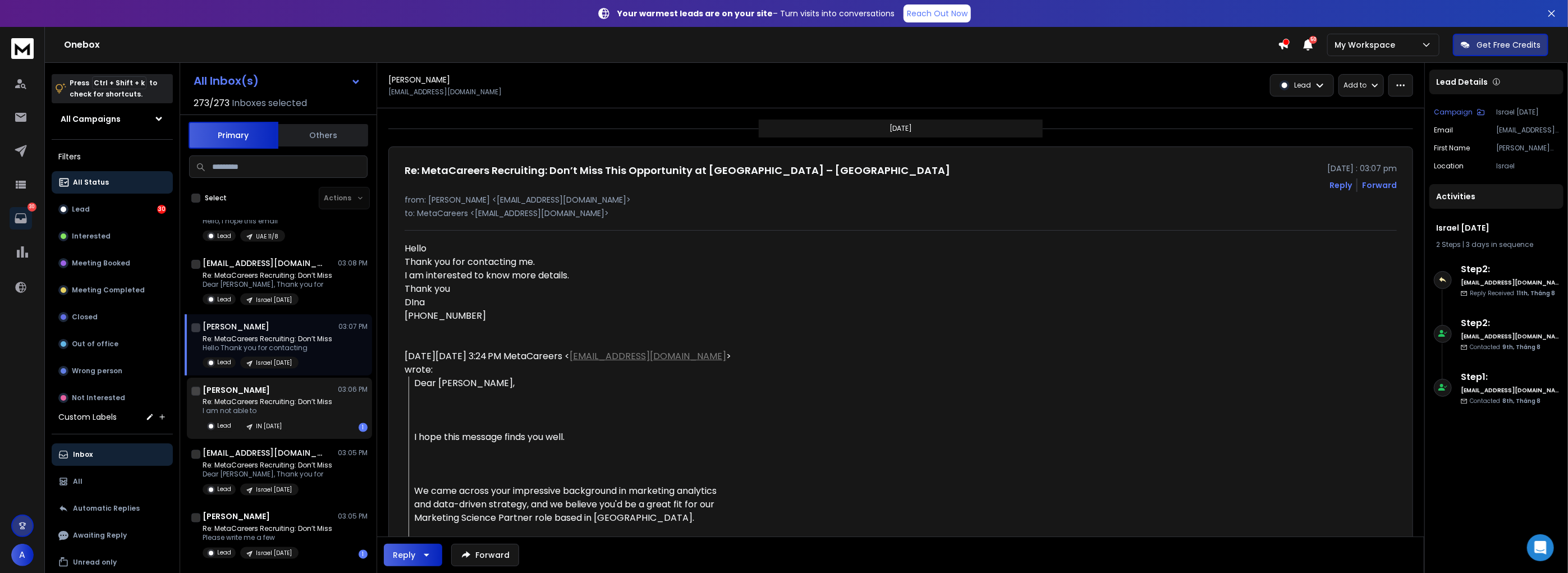
click at [287, 405] on p "Re: MetaCareers Recruiting: Don’t Miss" at bounding box center [267, 402] width 129 height 9
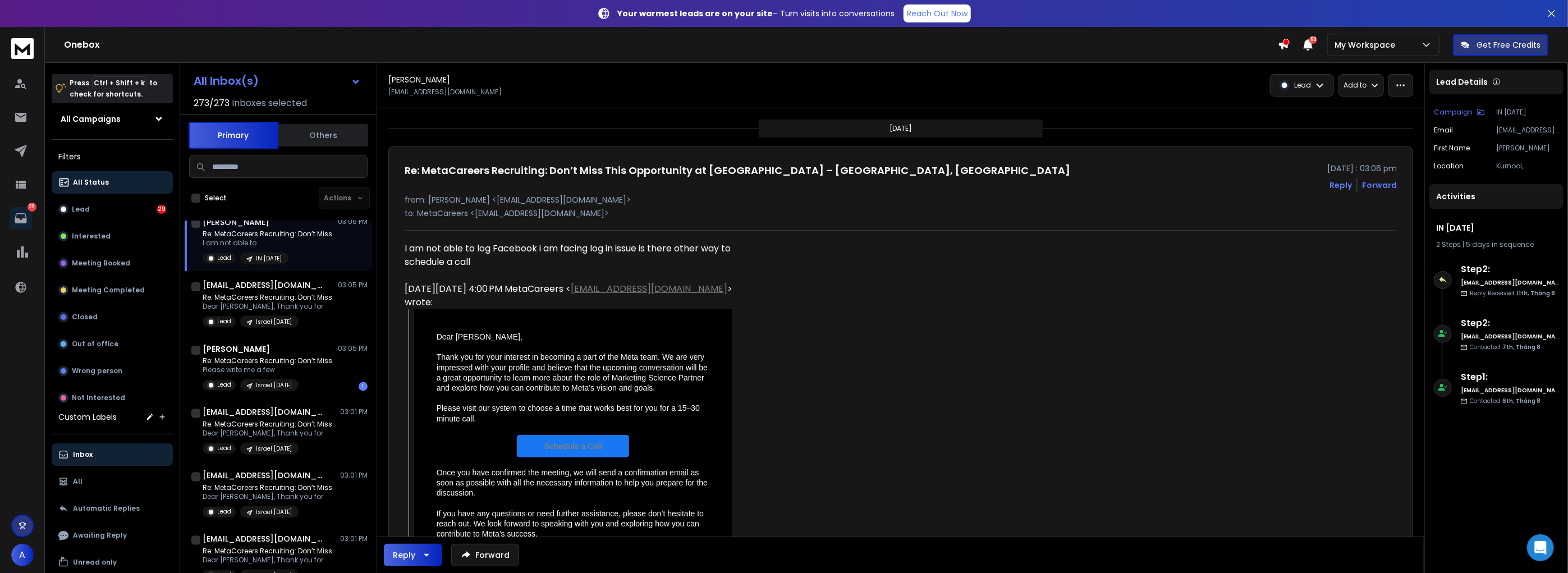
scroll to position [1871, 0]
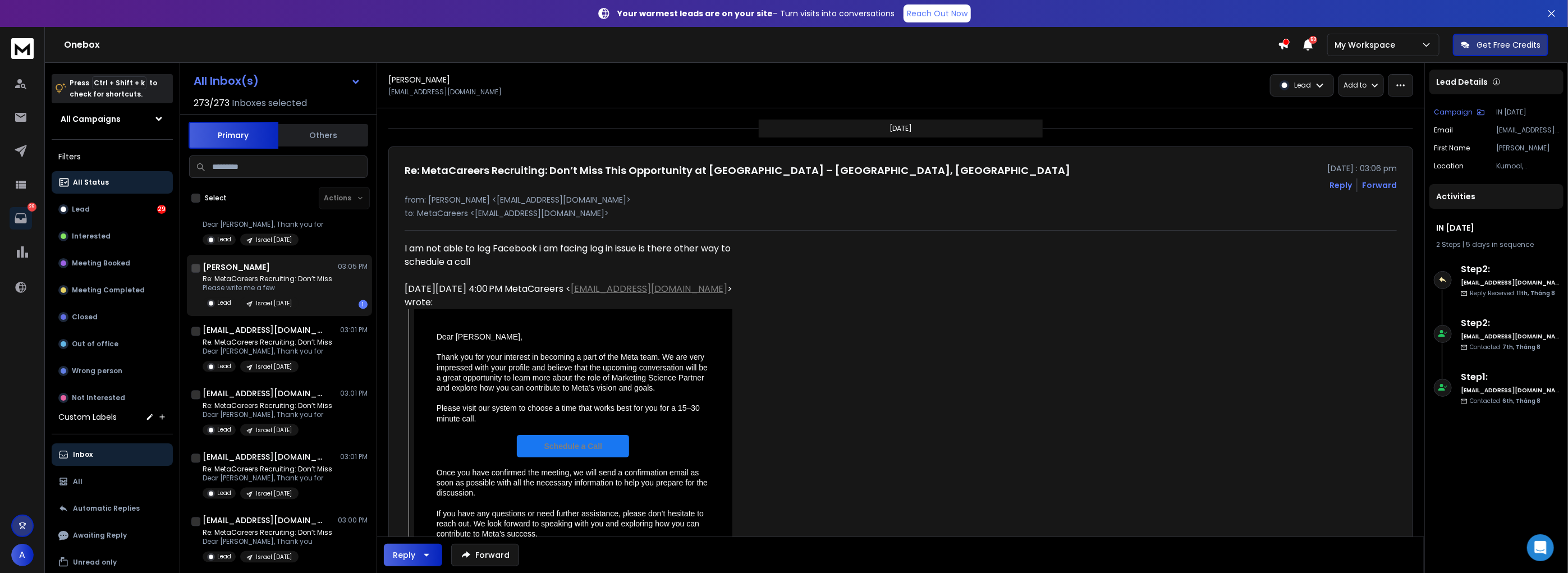
click at [280, 285] on p "Please write me a few" at bounding box center [267, 289] width 129 height 9
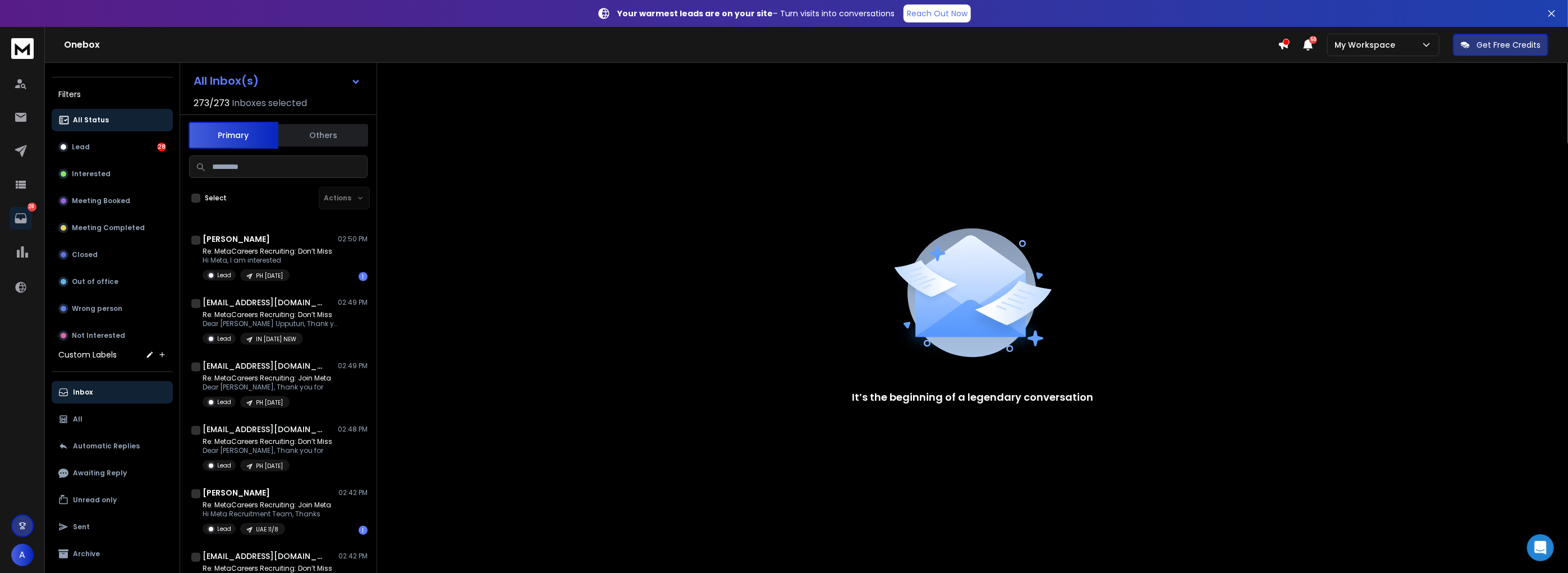
scroll to position [4061, 0]
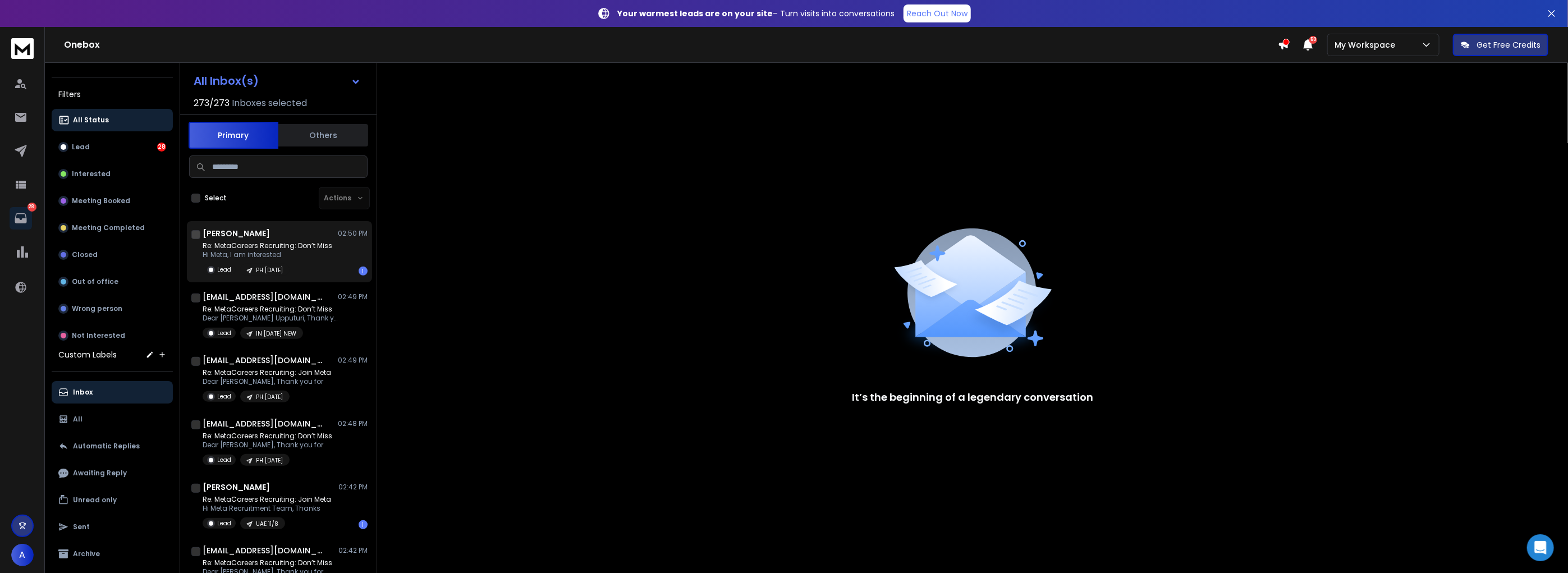
click at [304, 261] on div "Re: MetaCareers Recruiting: Don’t Miss Hi Meta, I am interested Lead PH [DATE]" at bounding box center [267, 258] width 129 height 34
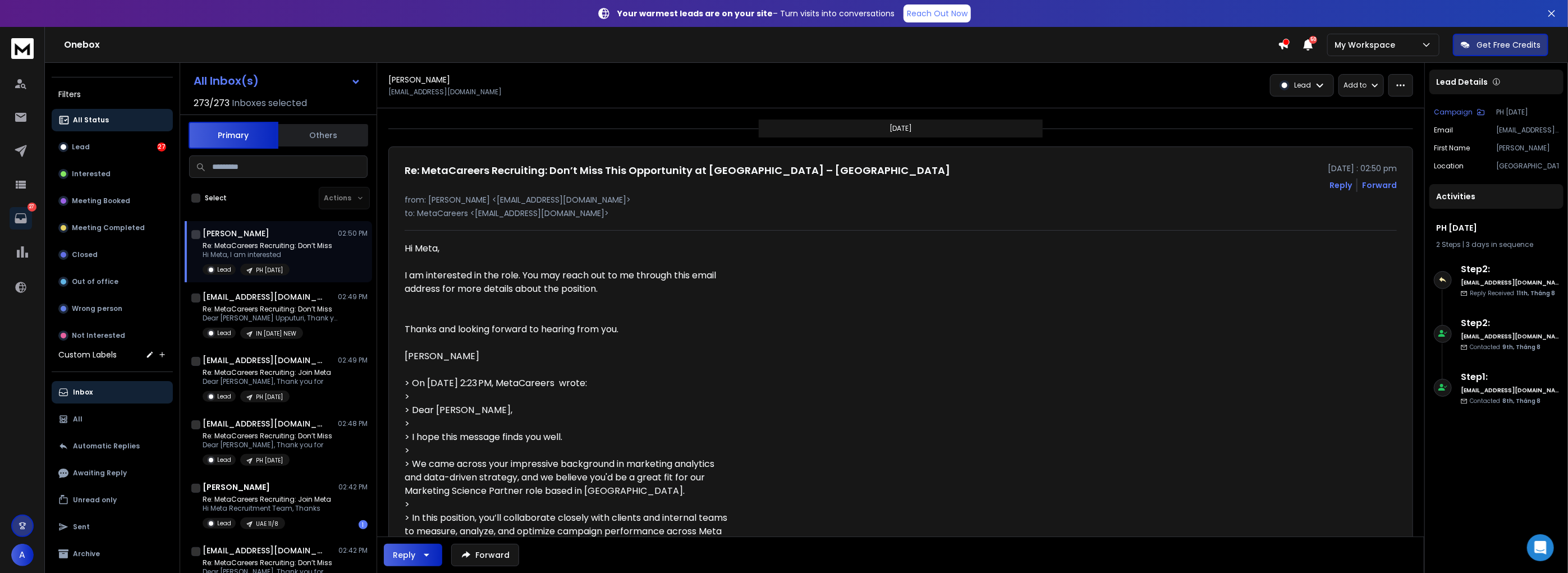
click at [442, 90] on p "[EMAIL_ADDRESS][DOMAIN_NAME]" at bounding box center [445, 92] width 113 height 9
drag, startPoint x: 475, startPoint y: 214, endPoint x: 623, endPoint y: 211, distance: 148.0
click at [623, 211] on p "to: MetaCareers <[EMAIL_ADDRESS][DOMAIN_NAME]>" at bounding box center [901, 213] width 992 height 11
copy p "[EMAIL_ADDRESS][DOMAIN_NAME]"
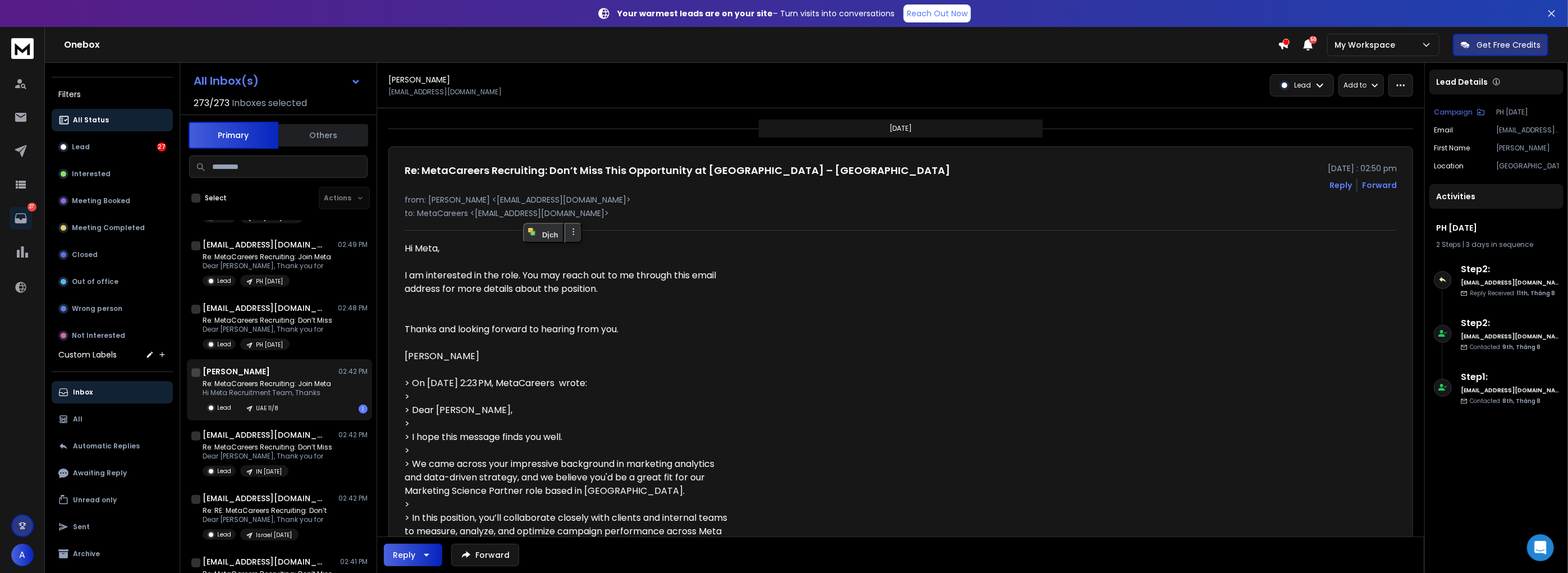
scroll to position [4185, 0]
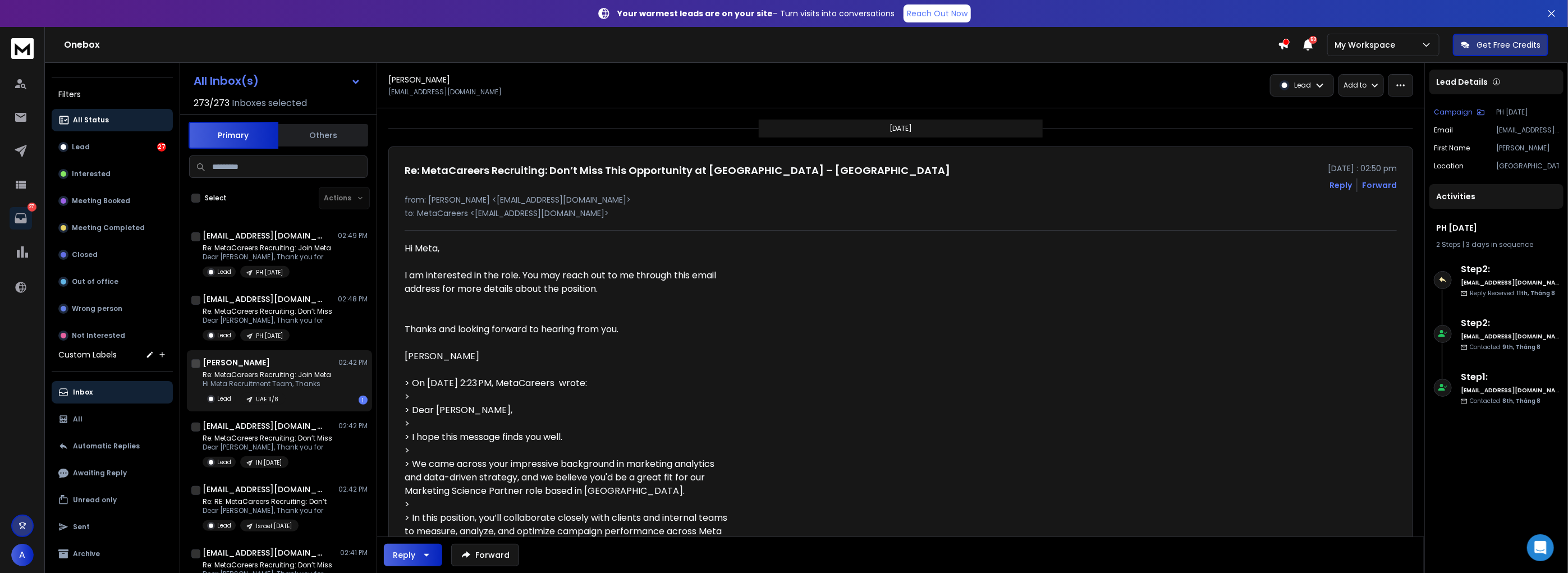
click at [273, 396] on p "UAE 11/8" at bounding box center [267, 399] width 22 height 8
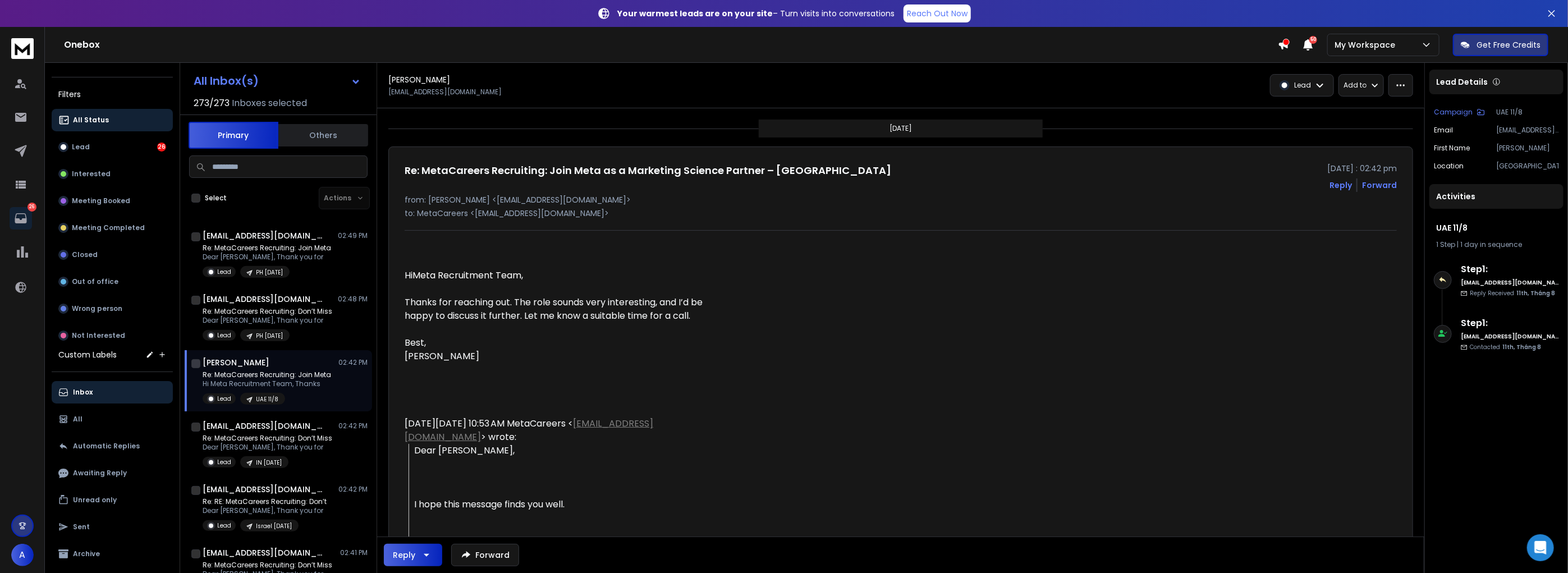
click at [425, 89] on p "[EMAIL_ADDRESS][DOMAIN_NAME]" at bounding box center [445, 92] width 113 height 9
drag, startPoint x: 474, startPoint y: 215, endPoint x: 628, endPoint y: 217, distance: 154.0
click at [628, 217] on p "to: MetaCareers <[EMAIL_ADDRESS][DOMAIN_NAME]>" at bounding box center [901, 213] width 992 height 11
copy p "[EMAIL_ADDRESS][DOMAIN_NAME]"
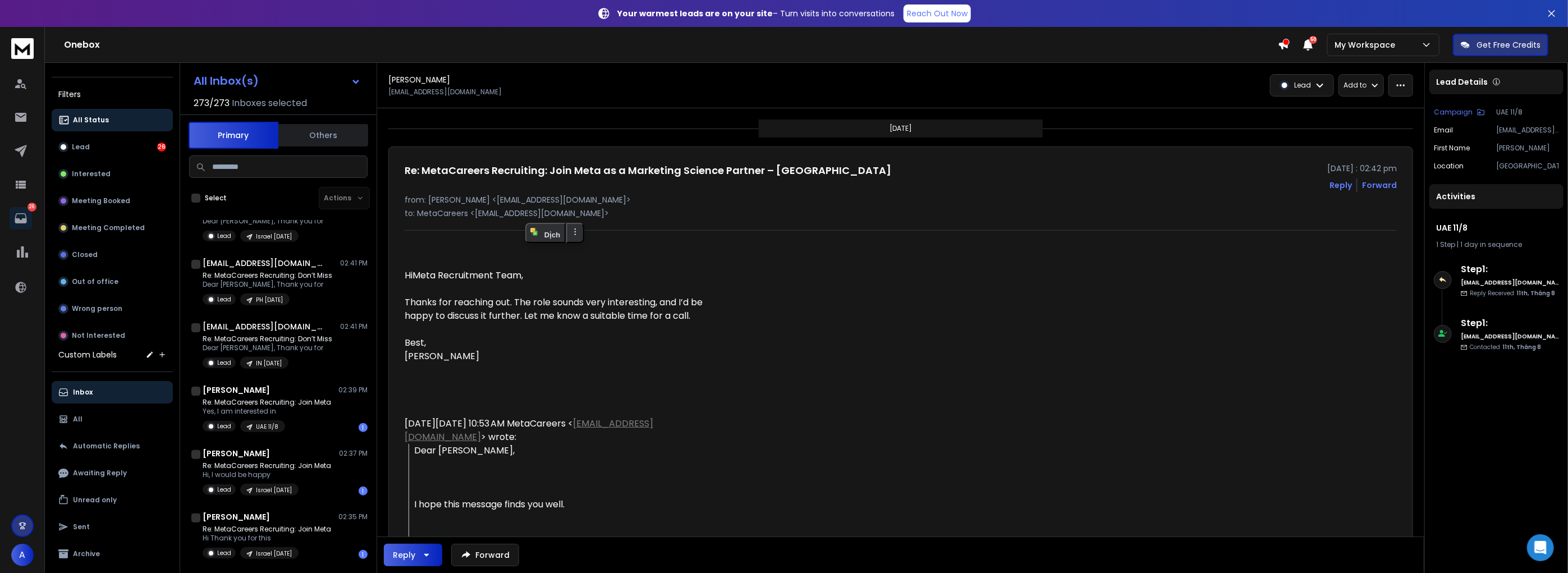
scroll to position [4560, 0]
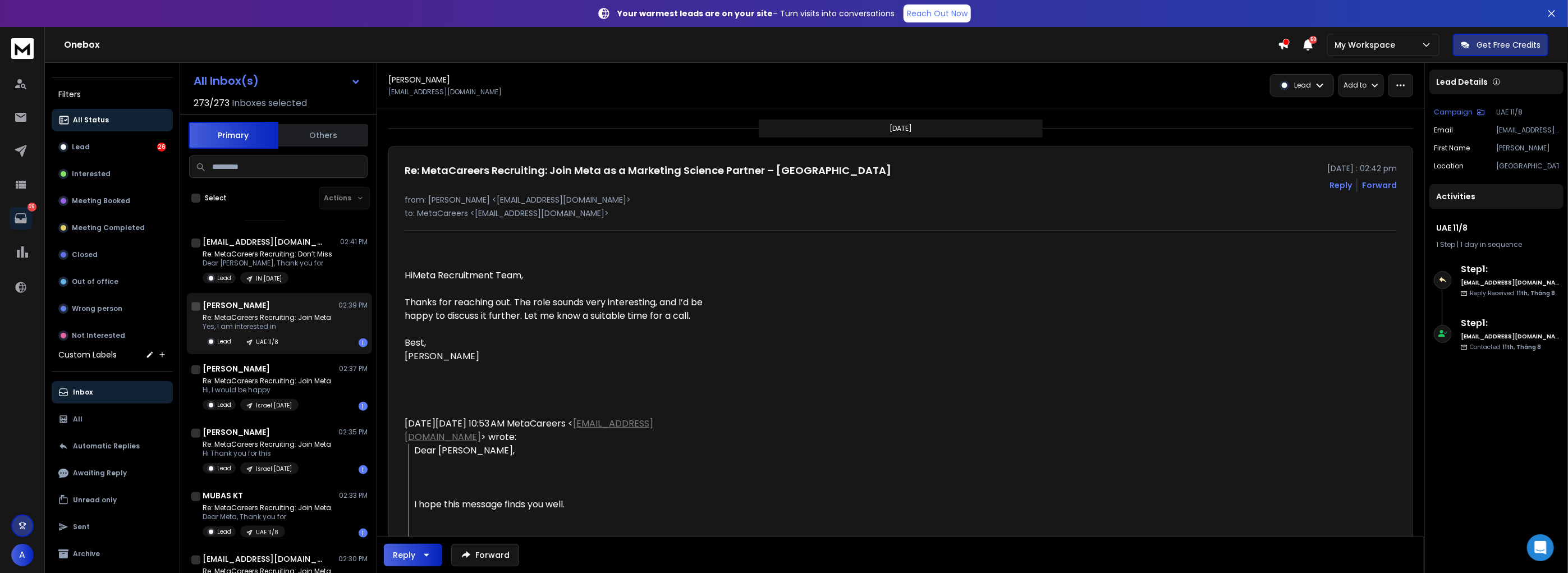
click at [270, 307] on h1 "[PERSON_NAME]" at bounding box center [236, 306] width 67 height 11
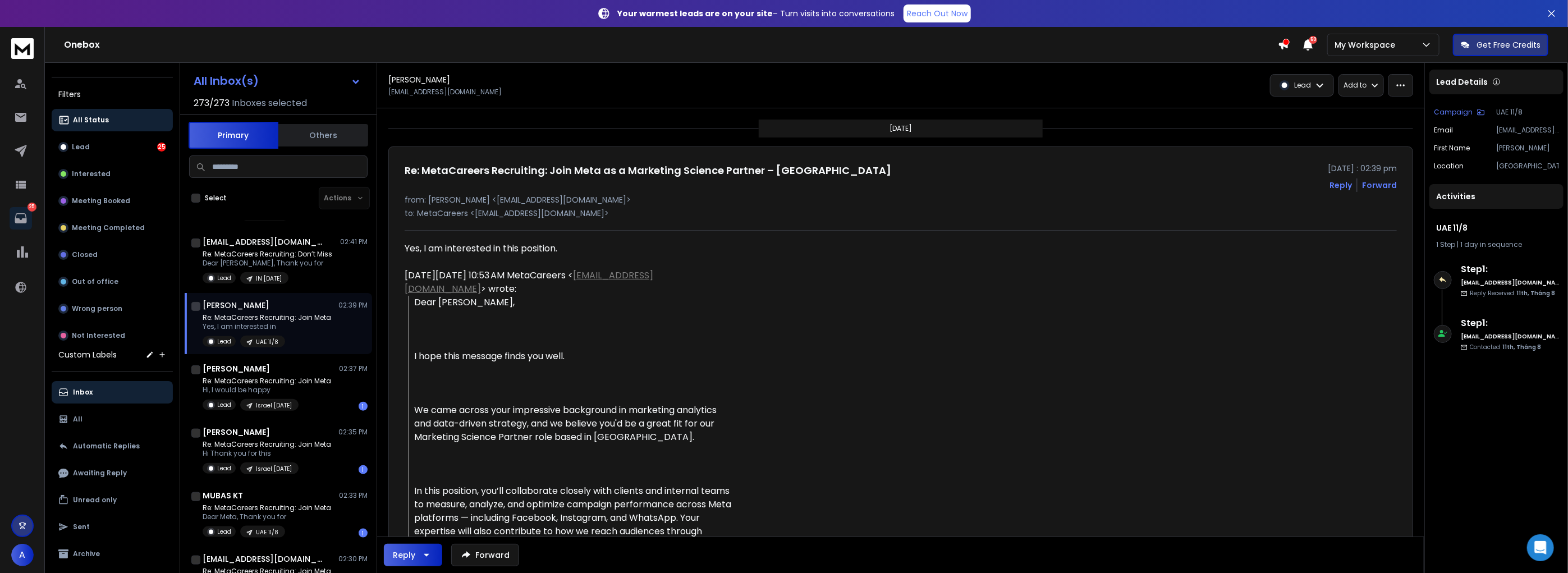
click at [427, 89] on p "[EMAIL_ADDRESS][DOMAIN_NAME]" at bounding box center [445, 92] width 113 height 9
drag, startPoint x: 473, startPoint y: 211, endPoint x: 630, endPoint y: 216, distance: 157.1
click at [630, 216] on p "to: MetaCareers <[EMAIL_ADDRESS][DOMAIN_NAME]>" at bounding box center [901, 213] width 992 height 11
copy p "[EMAIL_ADDRESS][DOMAIN_NAME]"
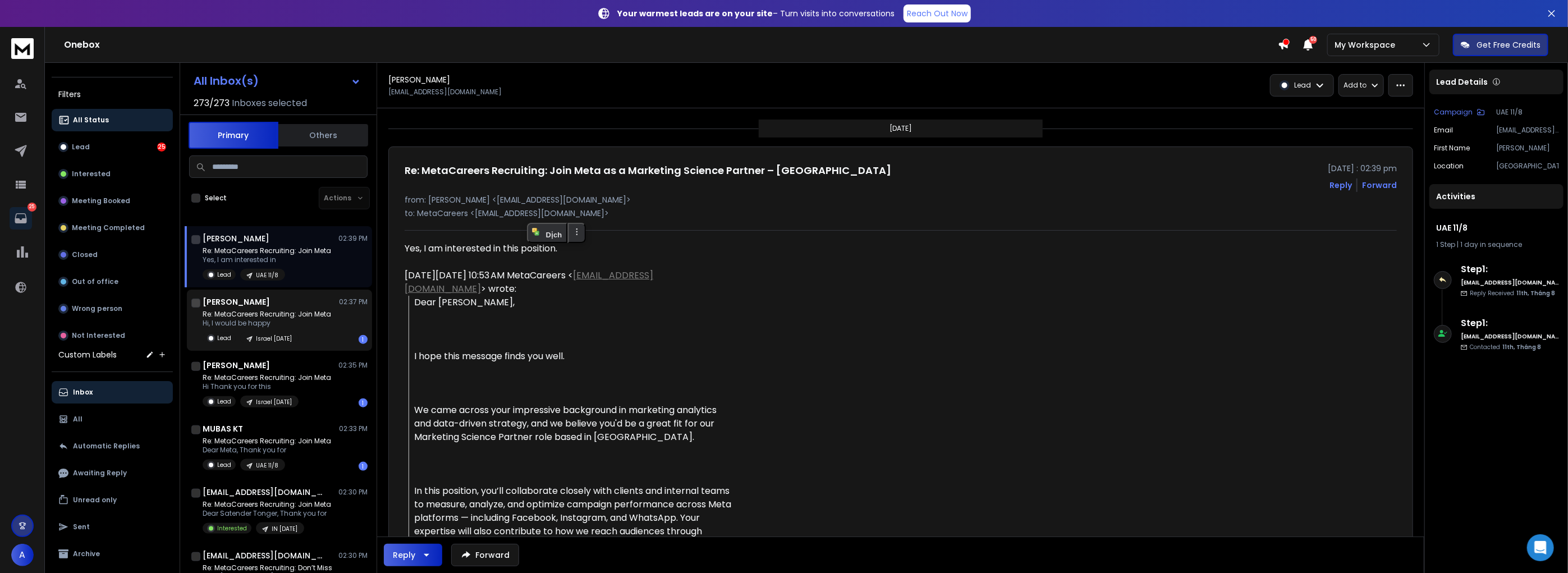
scroll to position [4622, 0]
click at [298, 326] on p "Hi, I would be happy" at bounding box center [267, 327] width 129 height 9
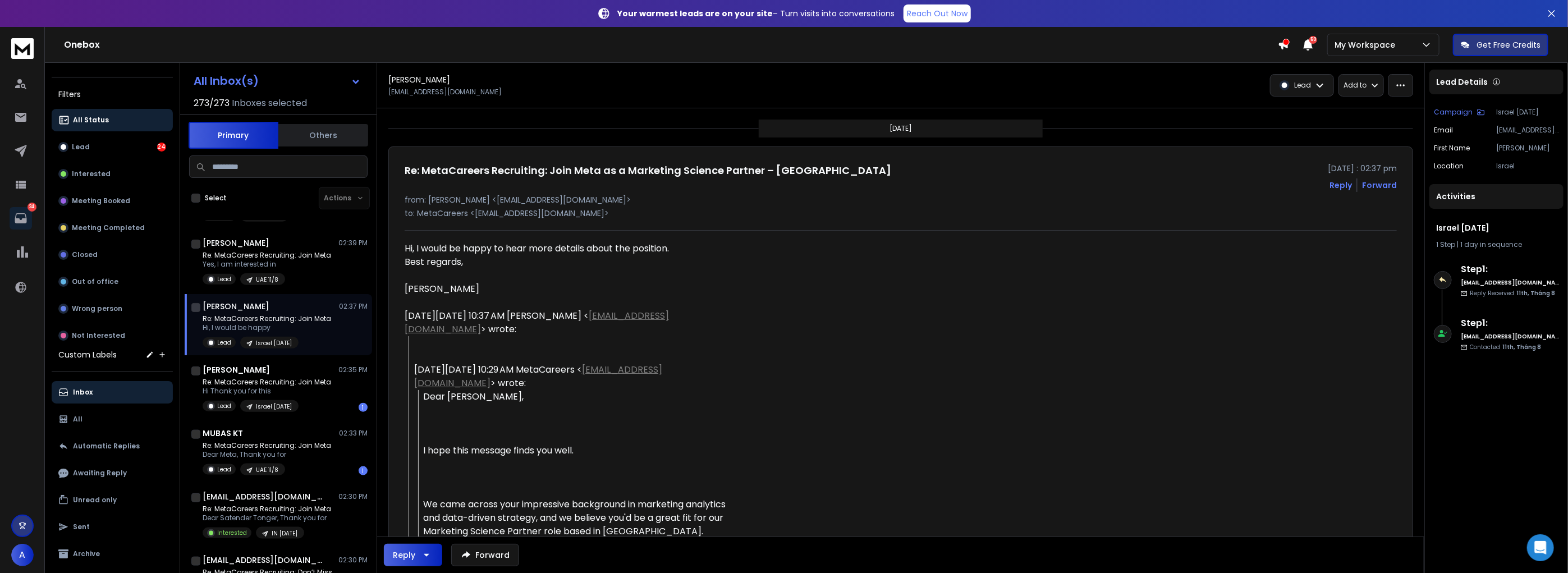
click at [447, 91] on p "[EMAIL_ADDRESS][DOMAIN_NAME]" at bounding box center [445, 92] width 113 height 9
click at [504, 216] on p "to: MetaCareers <[EMAIL_ADDRESS][DOMAIN_NAME]>" at bounding box center [901, 213] width 992 height 11
drag, startPoint x: 473, startPoint y: 212, endPoint x: 601, endPoint y: 210, distance: 128.0
click at [601, 210] on p "to: MetaCareers <[EMAIL_ADDRESS][DOMAIN_NAME]>" at bounding box center [901, 213] width 992 height 11
copy p "[EMAIL_ADDRESS][DOMAIN_NAME]"
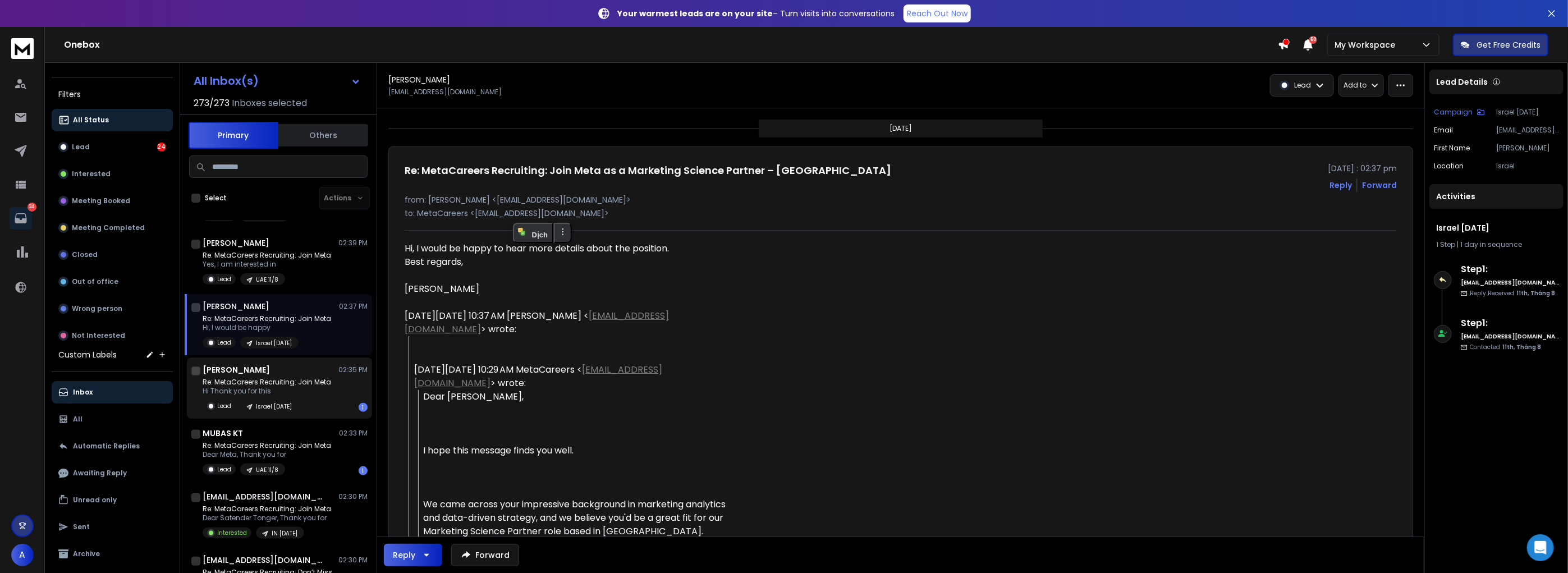
click at [299, 402] on div "Israel [DATE]" at bounding box center [269, 406] width 58 height 12
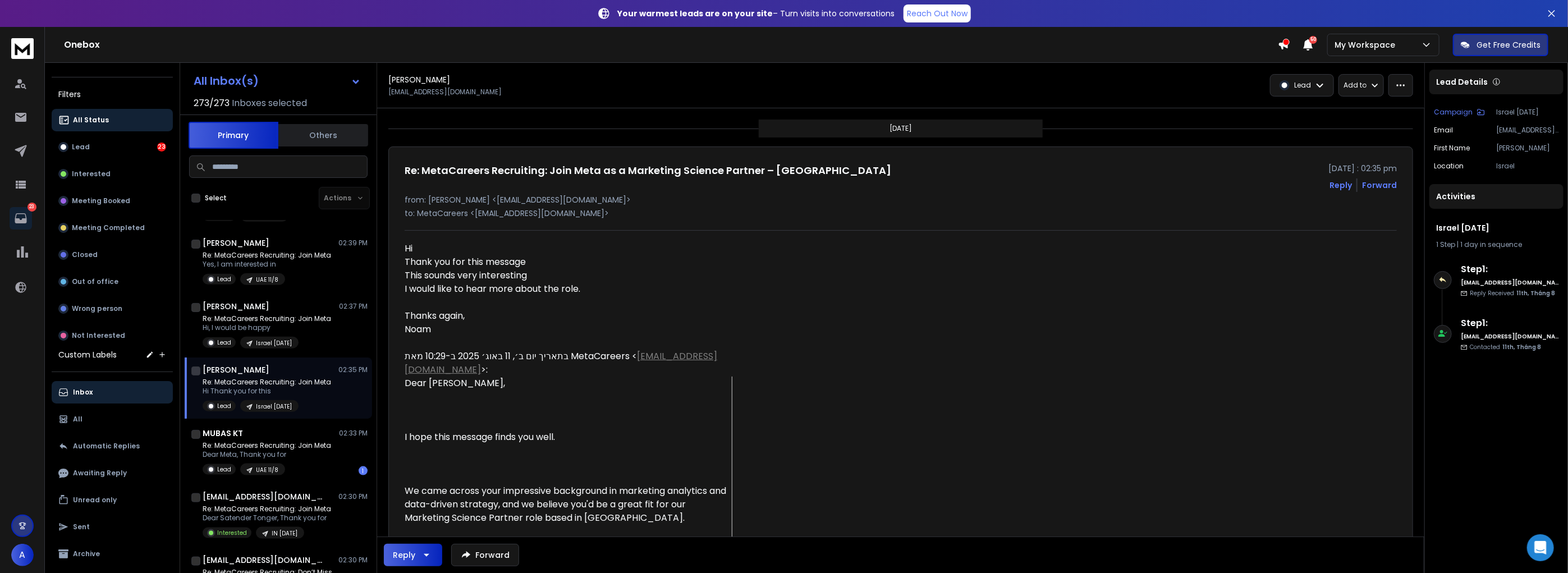
click at [432, 92] on p "[EMAIL_ADDRESS][DOMAIN_NAME]" at bounding box center [445, 92] width 113 height 9
drag, startPoint x: 474, startPoint y: 210, endPoint x: 613, endPoint y: 212, distance: 139.0
click at [613, 212] on p "to: MetaCareers <[EMAIL_ADDRESS][DOMAIN_NAME]>" at bounding box center [901, 213] width 992 height 11
copy p "[EMAIL_ADDRESS][DOMAIN_NAME]"
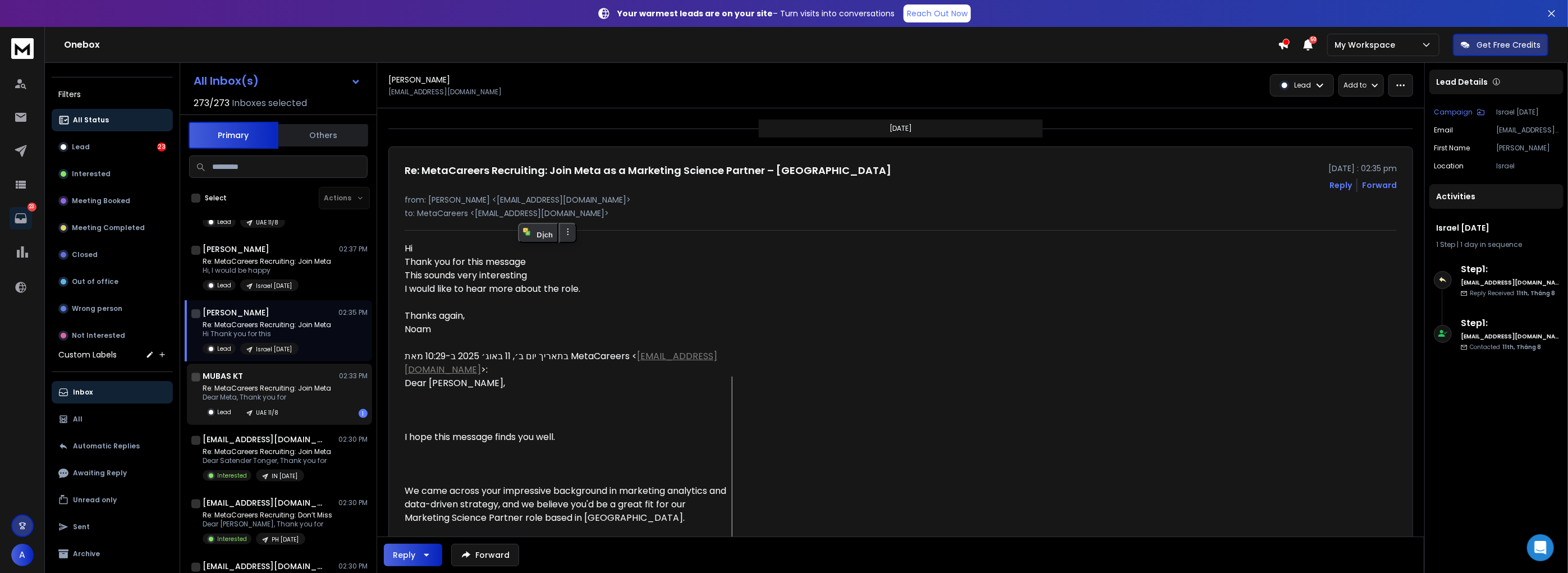
scroll to position [4685, 0]
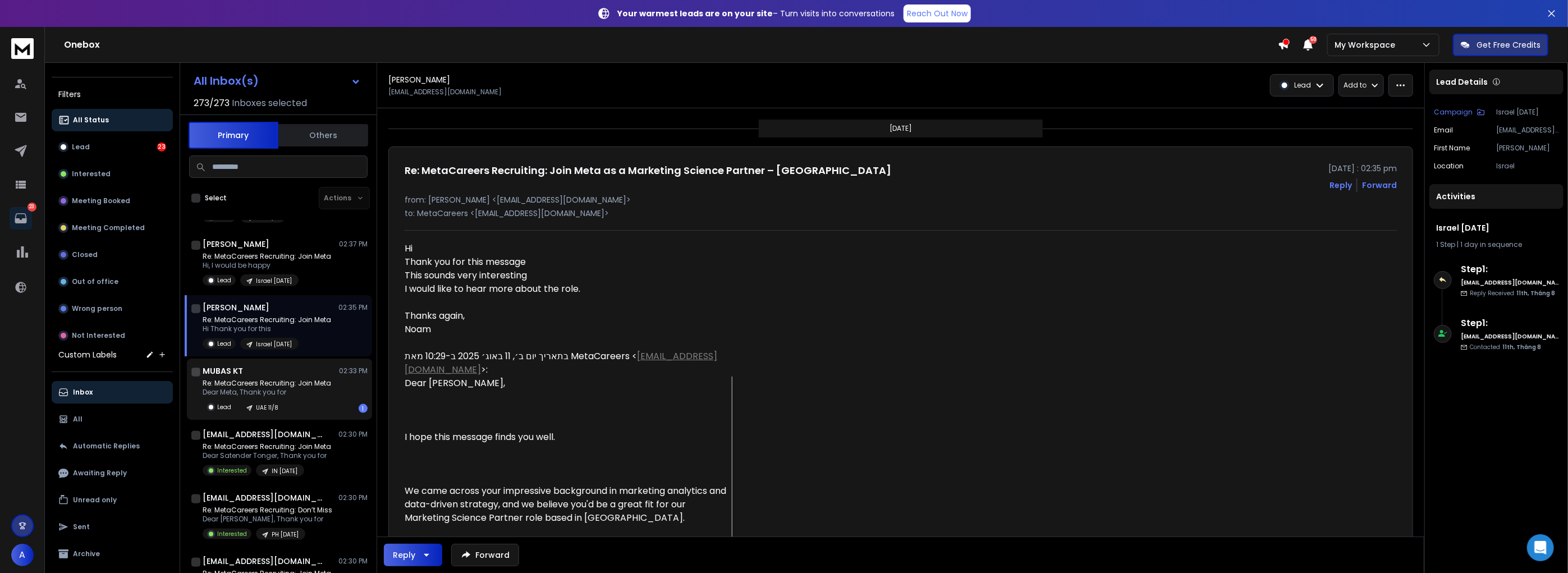
click at [299, 371] on div "MUBAS KT 02:33 PM" at bounding box center [285, 371] width 165 height 11
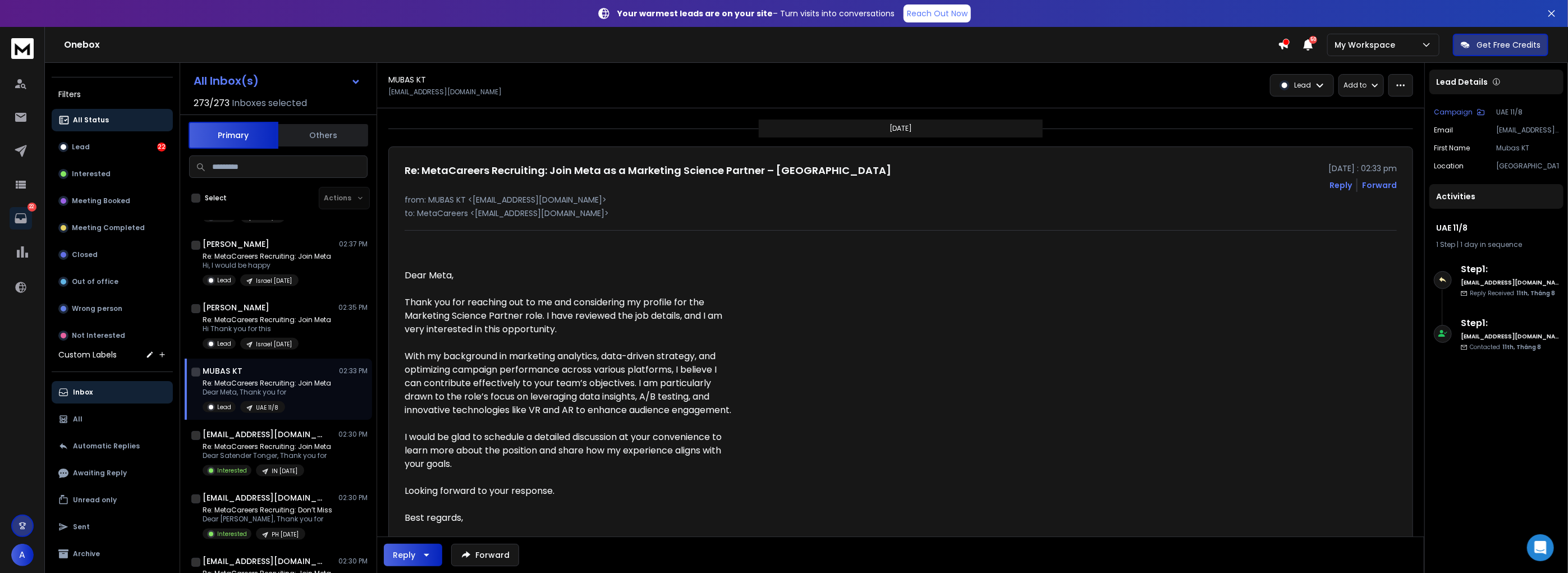
click at [440, 87] on p "[EMAIL_ADDRESS][DOMAIN_NAME]" at bounding box center [445, 92] width 113 height 9
drag, startPoint x: 474, startPoint y: 212, endPoint x: 610, endPoint y: 212, distance: 136.0
click at [610, 212] on p "to: MetaCareers <[EMAIL_ADDRESS][DOMAIN_NAME]>" at bounding box center [901, 213] width 992 height 11
copy p "[EMAIL_ADDRESS][DOMAIN_NAME]"
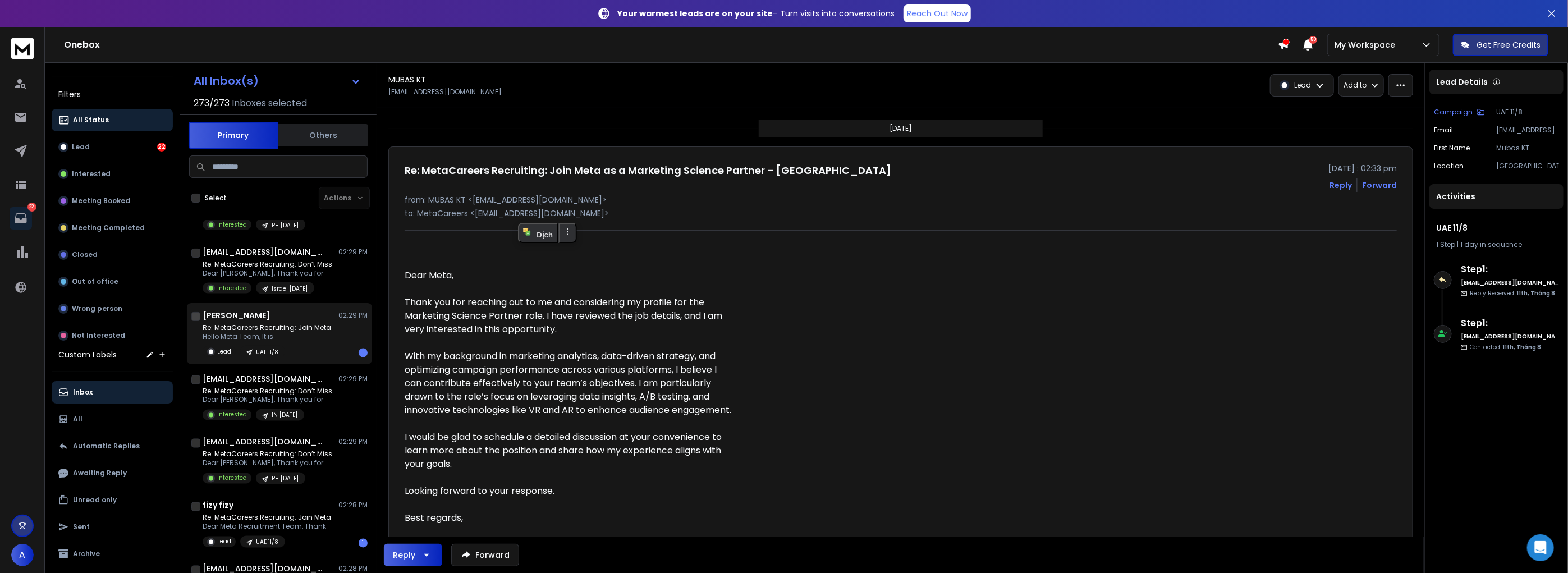
scroll to position [5121, 0]
click at [270, 323] on p "Re: MetaCareers Recruiting: Join Meta" at bounding box center [267, 327] width 129 height 9
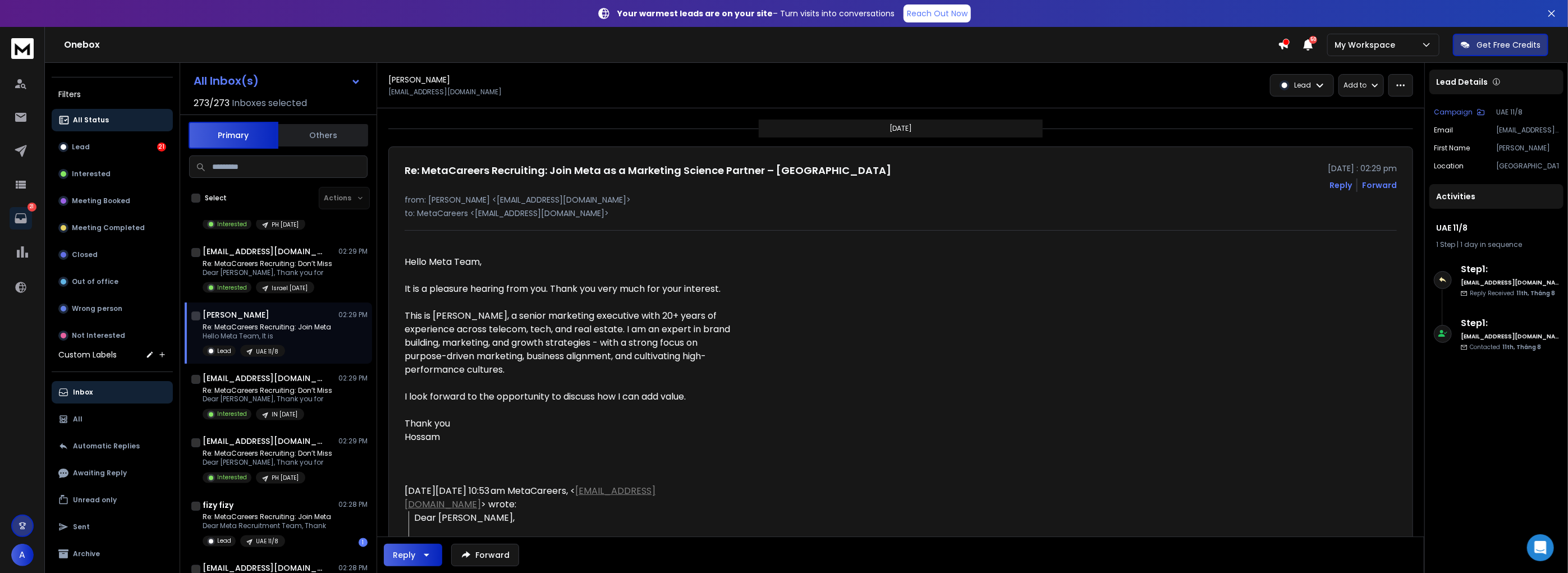
click at [421, 92] on p "[EMAIL_ADDRESS][DOMAIN_NAME]" at bounding box center [445, 92] width 113 height 9
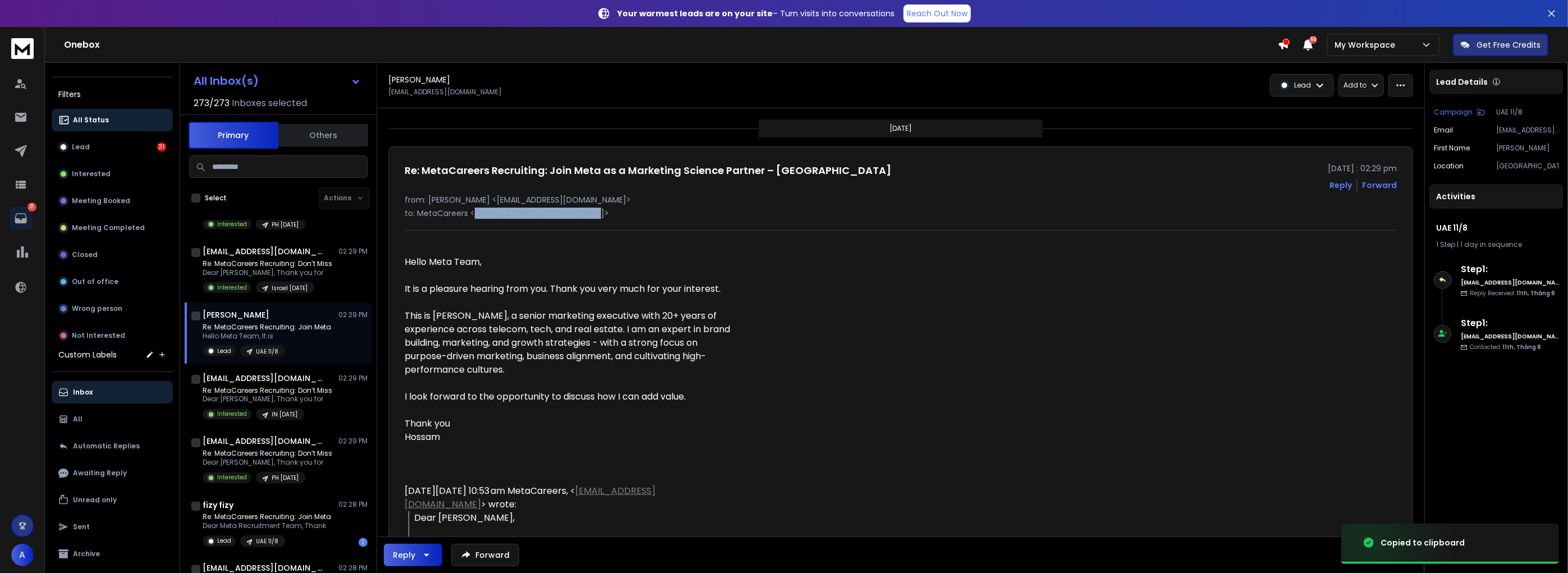
drag, startPoint x: 473, startPoint y: 212, endPoint x: 545, endPoint y: 163, distance: 87.1
click at [593, 212] on p "to: MetaCareers <[EMAIL_ADDRESS][DOMAIN_NAME]>" at bounding box center [901, 213] width 992 height 11
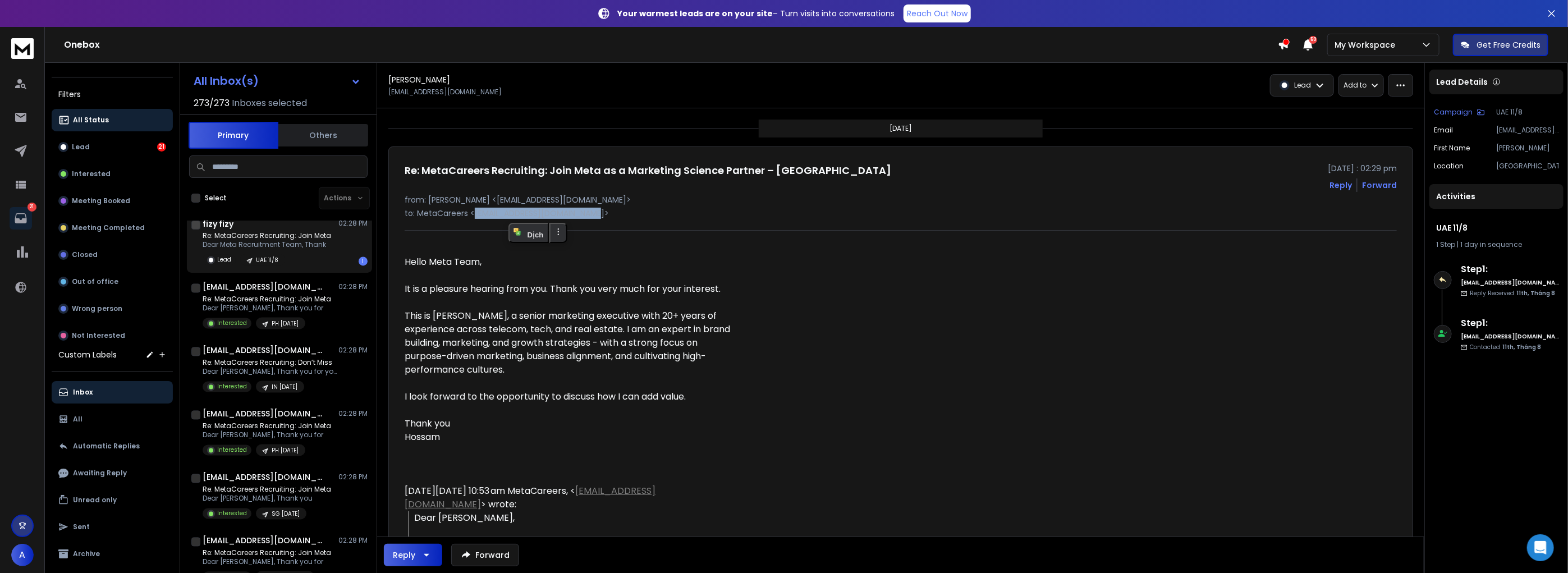
scroll to position [5308, 0]
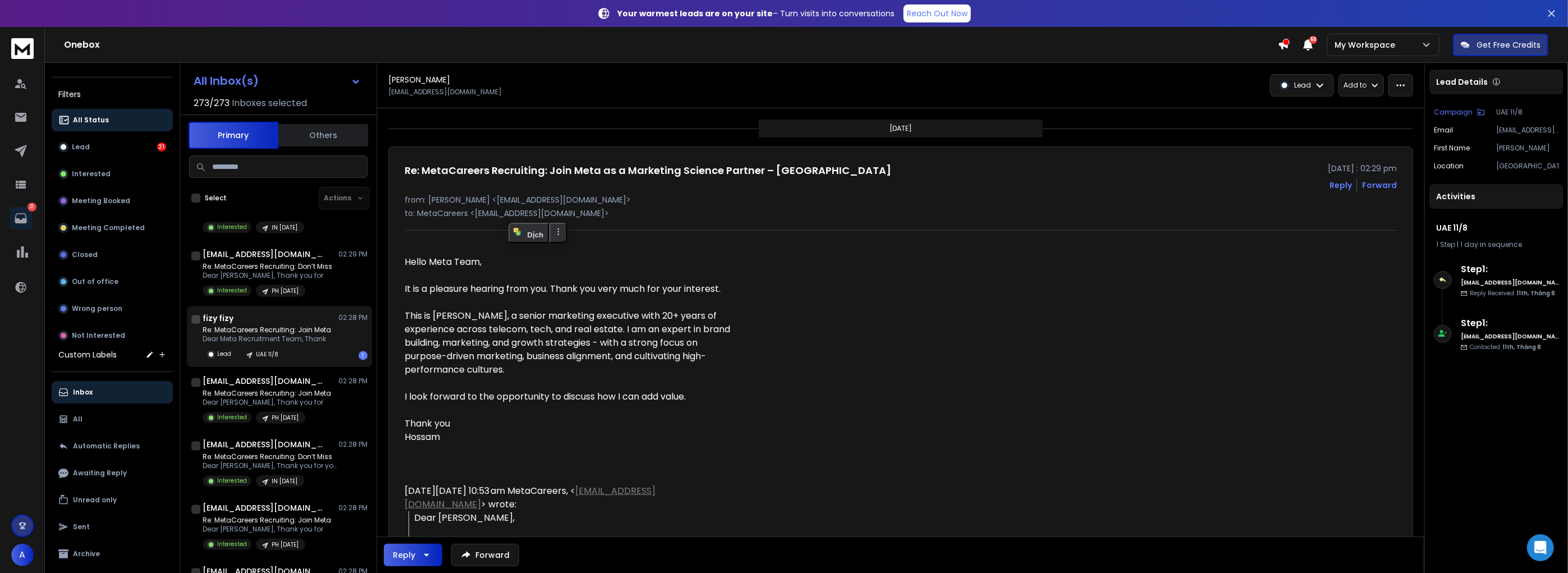
click at [270, 335] on p "Dear Meta Recruitment Team, Thank" at bounding box center [267, 339] width 129 height 9
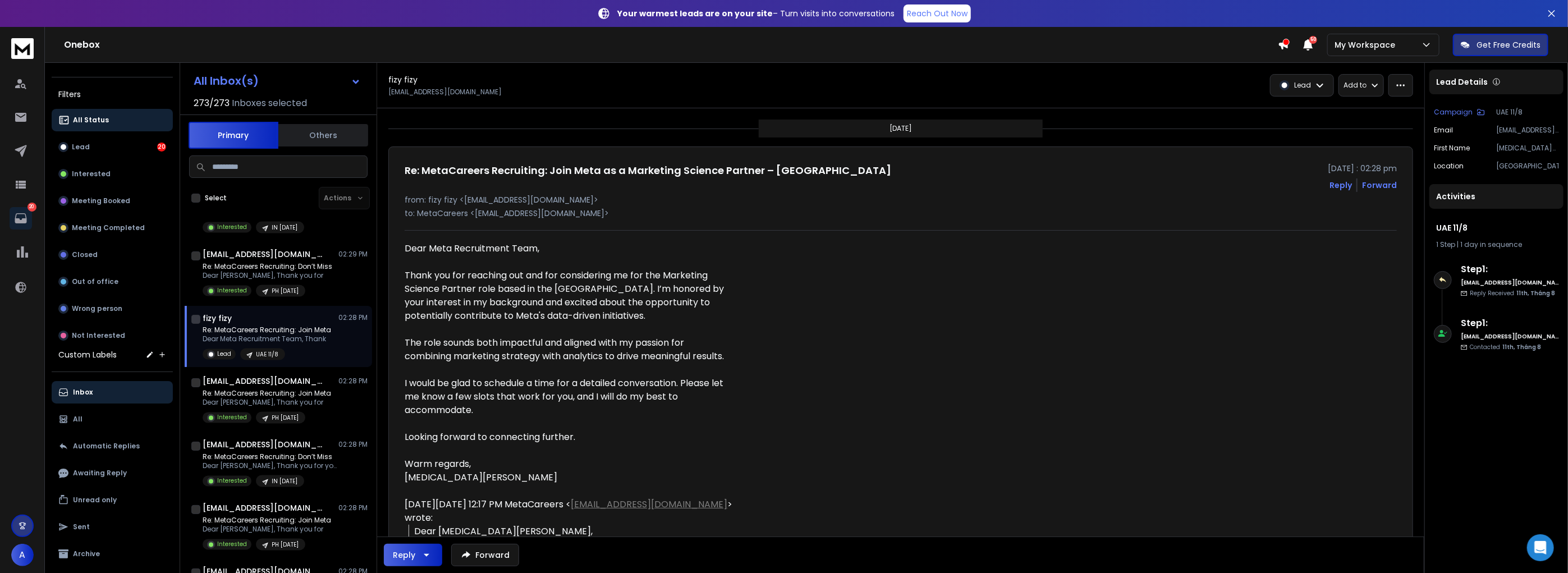
click at [440, 91] on p "[EMAIL_ADDRESS][DOMAIN_NAME]" at bounding box center [445, 92] width 113 height 9
click at [560, 207] on p "to: MetaCareers <[EMAIL_ADDRESS][DOMAIN_NAME]>" at bounding box center [901, 213] width 992 height 11
drag, startPoint x: 473, startPoint y: 214, endPoint x: 629, endPoint y: 215, distance: 156.0
click at [629, 215] on p "to: MetaCareers <[EMAIL_ADDRESS][DOMAIN_NAME]>" at bounding box center [901, 213] width 992 height 11
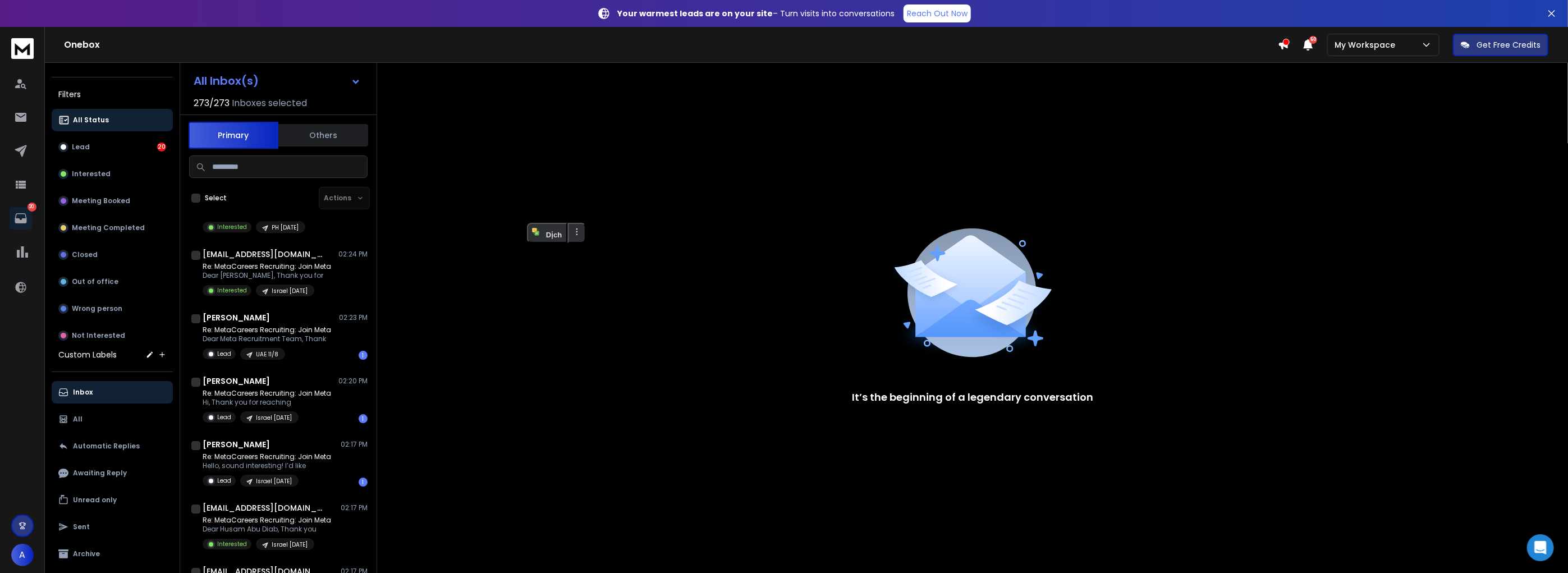
scroll to position [6546, 0]
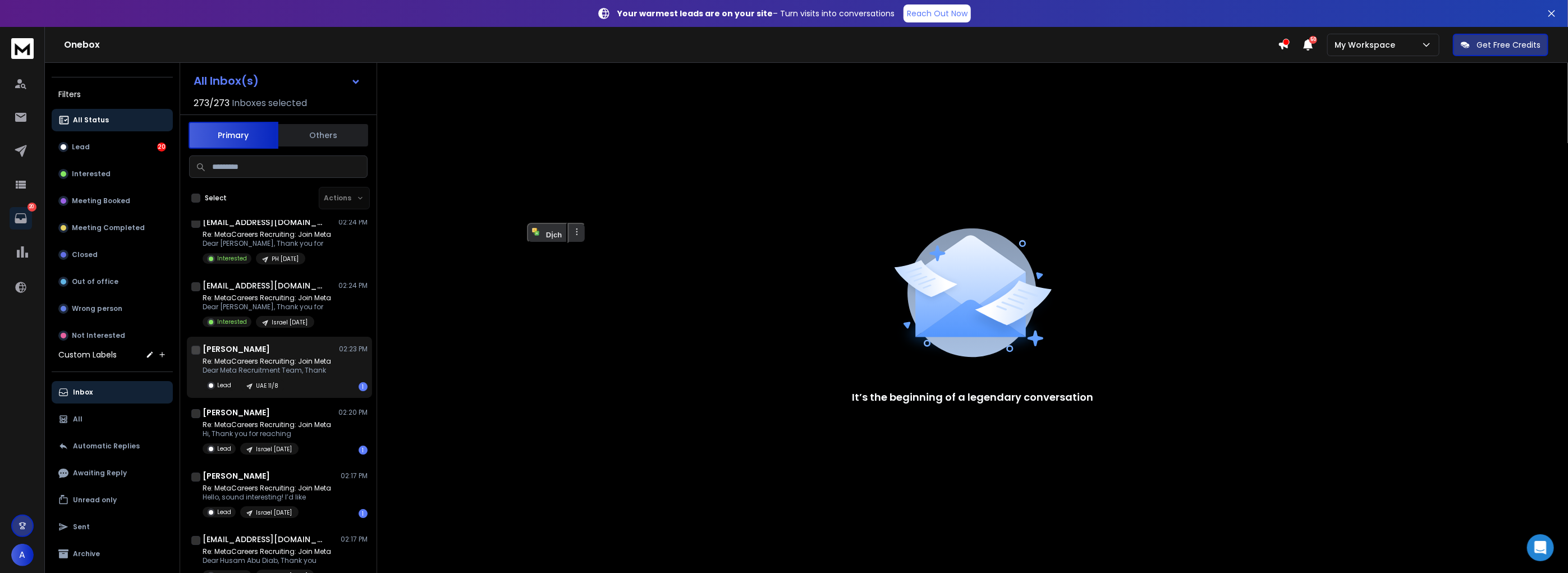
click at [286, 351] on div "[PERSON_NAME] 02:23 PM" at bounding box center [285, 349] width 165 height 11
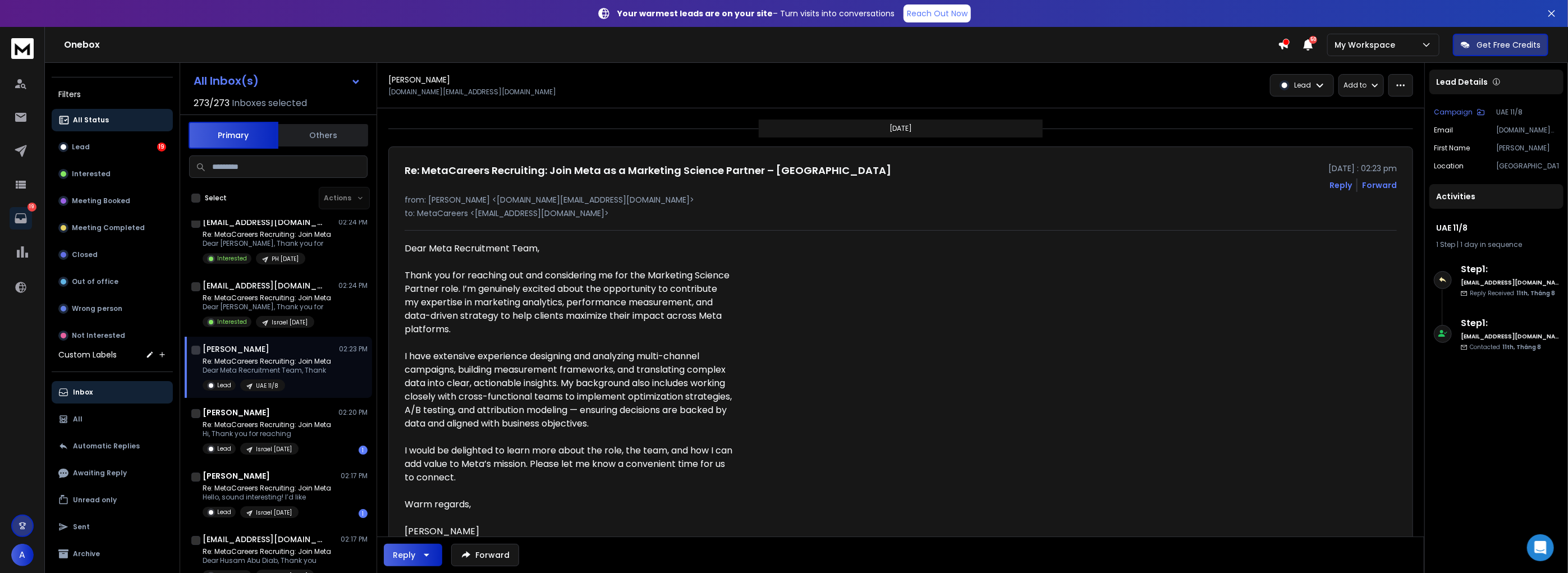
click at [440, 88] on p "[DOMAIN_NAME][EMAIL_ADDRESS][DOMAIN_NAME]" at bounding box center [472, 92] width 168 height 9
drag, startPoint x: 474, startPoint y: 212, endPoint x: 644, endPoint y: 216, distance: 170.0
click at [644, 216] on p "to: MetaCareers <[EMAIL_ADDRESS][DOMAIN_NAME]>" at bounding box center [901, 213] width 992 height 11
click at [111, 144] on button "Lead 19" at bounding box center [112, 147] width 121 height 22
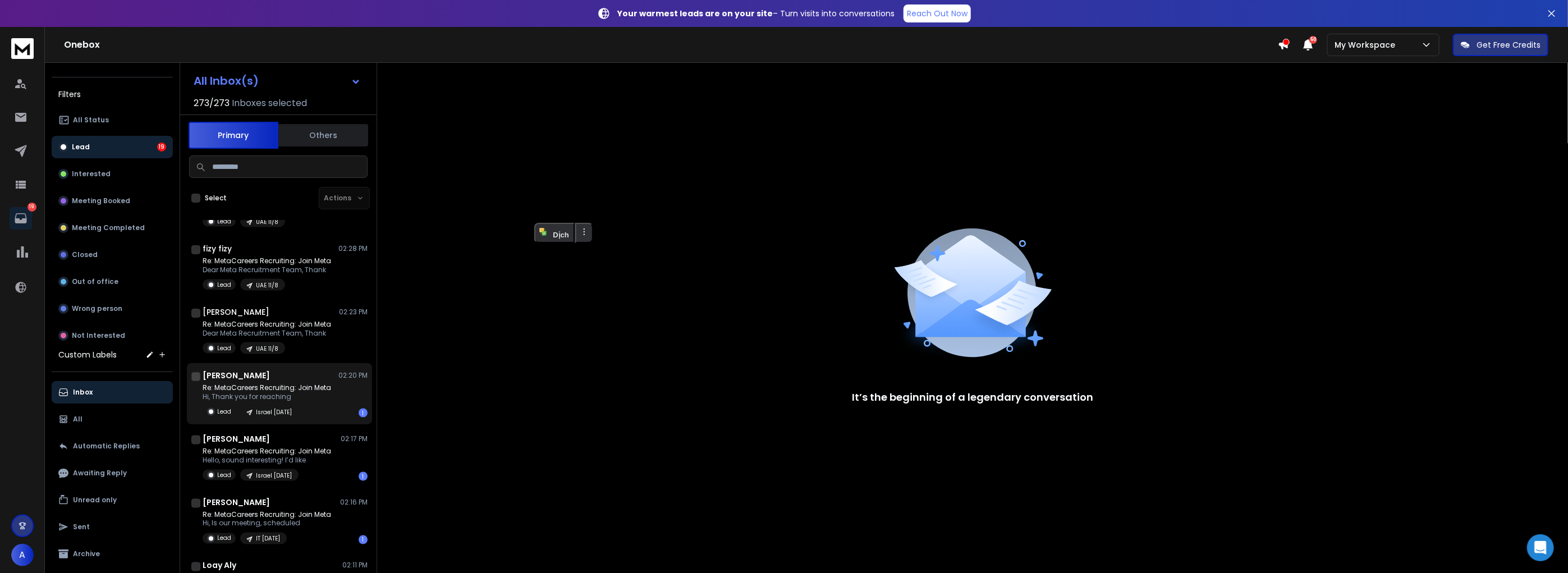
scroll to position [4996, 0]
click at [292, 378] on div "[PERSON_NAME] 02:20 PM" at bounding box center [285, 376] width 165 height 11
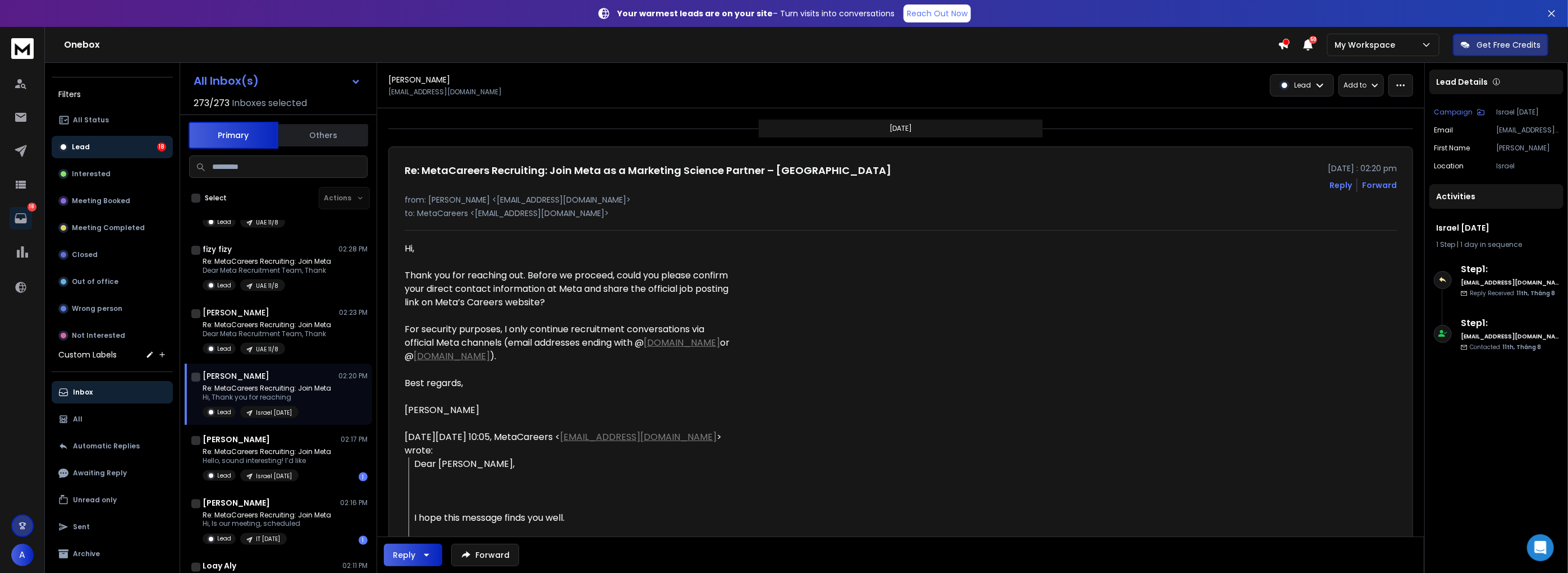
click at [445, 89] on p "[EMAIL_ADDRESS][DOMAIN_NAME]" at bounding box center [445, 92] width 113 height 9
drag, startPoint x: 474, startPoint y: 211, endPoint x: 628, endPoint y: 214, distance: 154.0
click at [628, 214] on p "to: MetaCareers <[EMAIL_ADDRESS][DOMAIN_NAME]>" at bounding box center [901, 213] width 992 height 11
click at [496, 345] on p "For security purposes, I only continue recruitment conversations via official M…" at bounding box center [568, 343] width 328 height 41
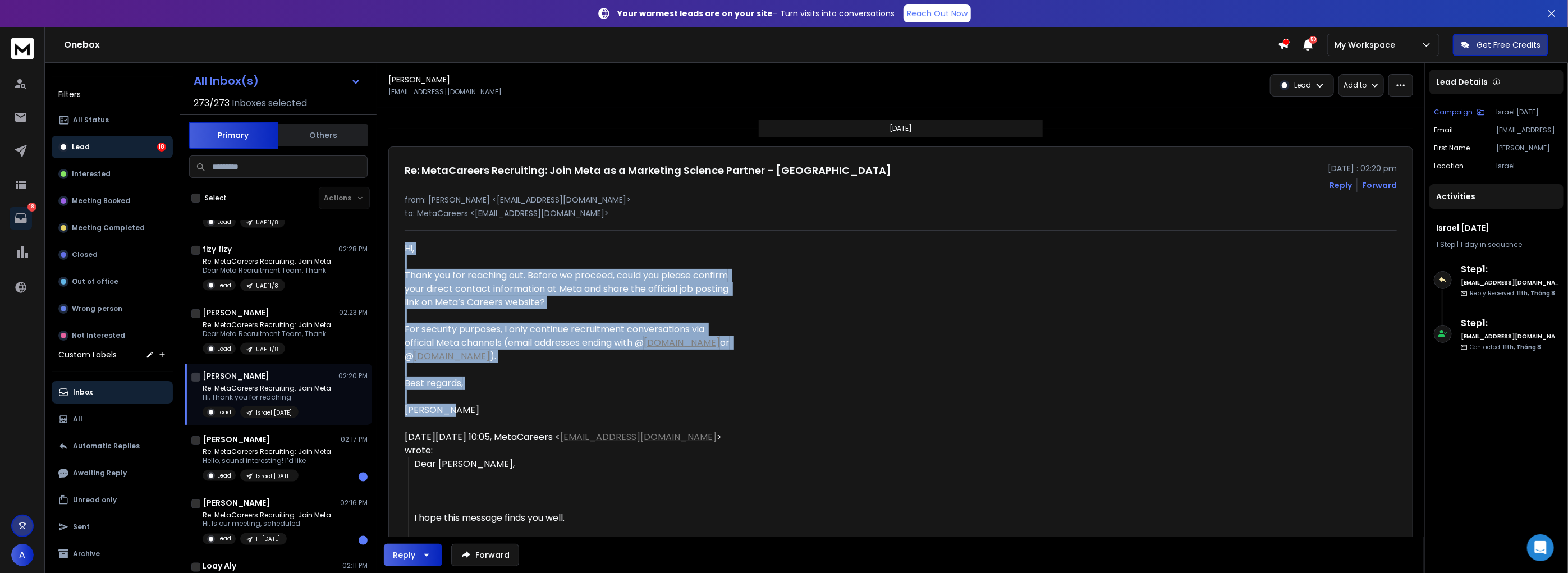
drag, startPoint x: 473, startPoint y: 406, endPoint x: 399, endPoint y: 246, distance: 176.3
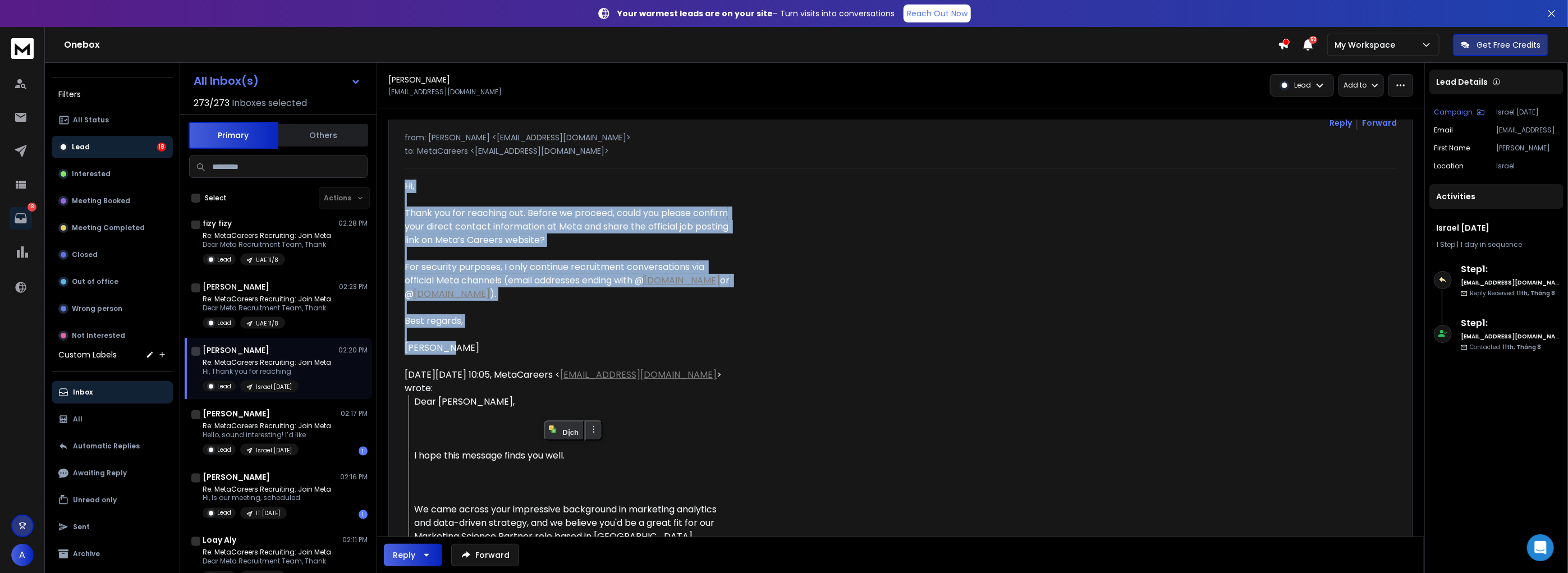
scroll to position [5121, 0]
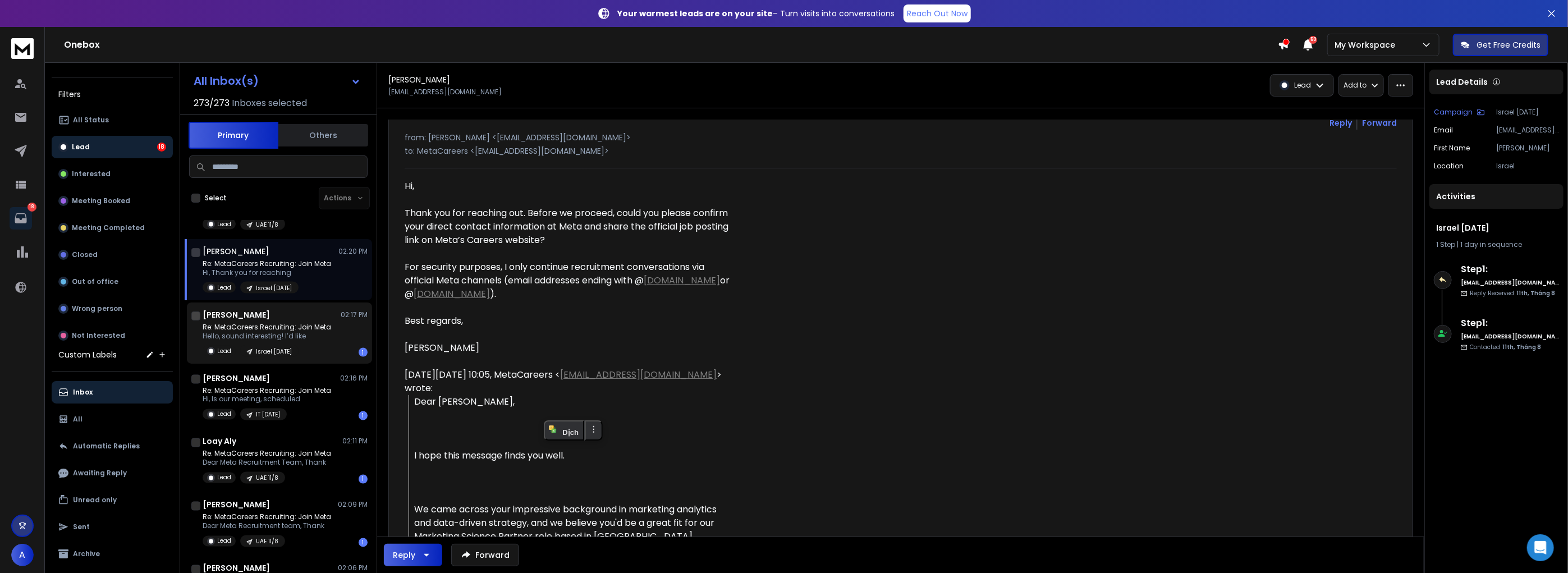
click at [289, 323] on p "Re: MetaCareers Recruiting: Join Meta" at bounding box center [267, 327] width 129 height 9
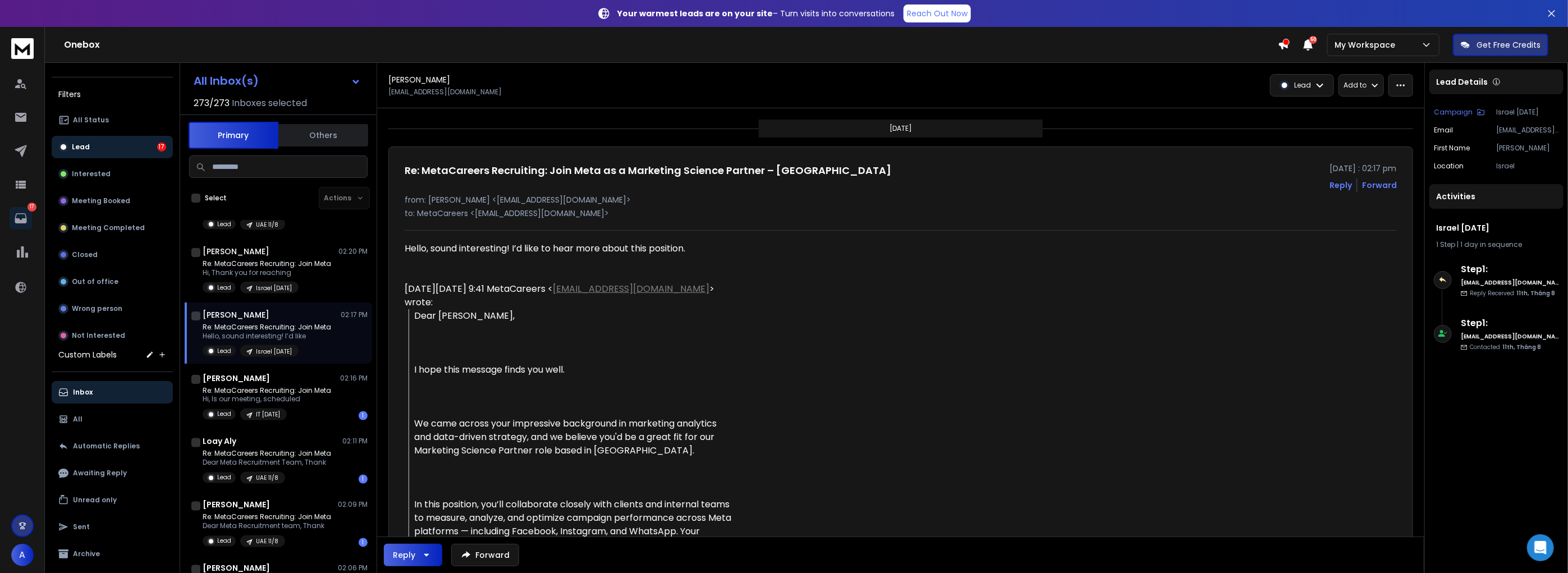
click at [417, 91] on p "[EMAIL_ADDRESS][DOMAIN_NAME]" at bounding box center [445, 92] width 113 height 9
click at [505, 248] on div "Hello, sound interesting! I’d like to hear more about this position." at bounding box center [568, 249] width 328 height 14
drag, startPoint x: 474, startPoint y: 210, endPoint x: 597, endPoint y: 217, distance: 123.2
click at [597, 217] on p "to: MetaCareers <[EMAIL_ADDRESS][DOMAIN_NAME]>" at bounding box center [901, 213] width 992 height 11
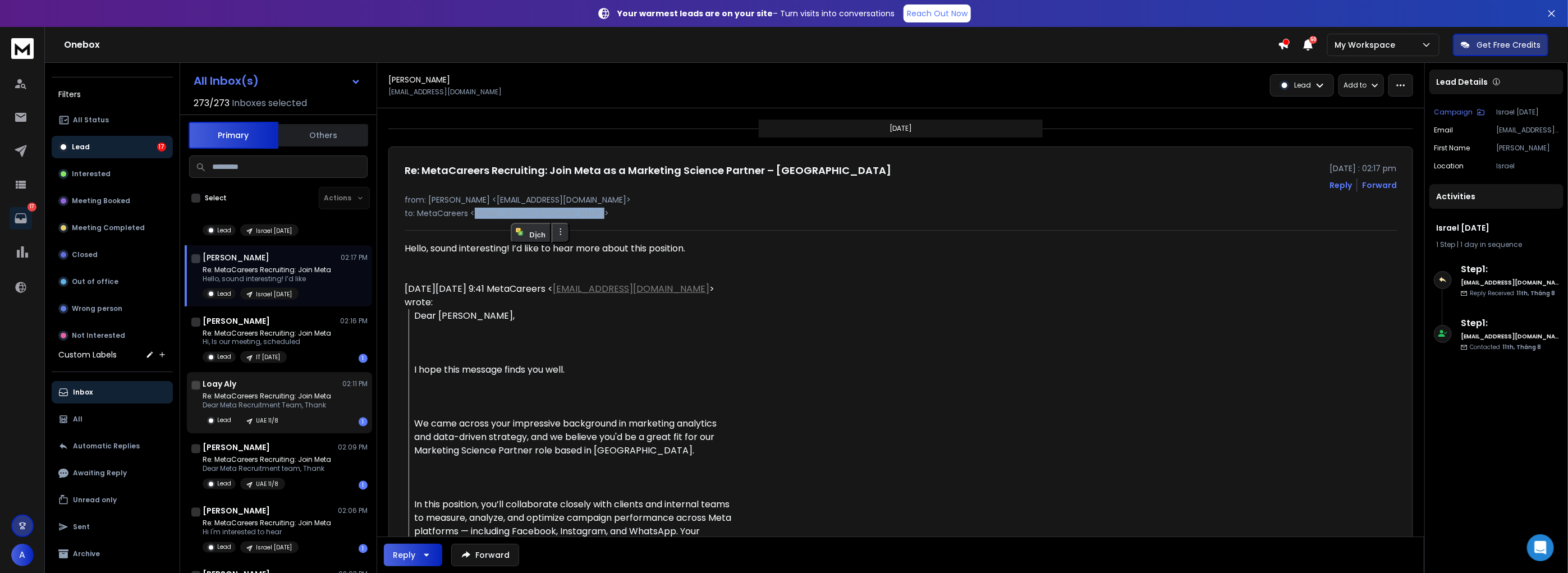
scroll to position [5183, 0]
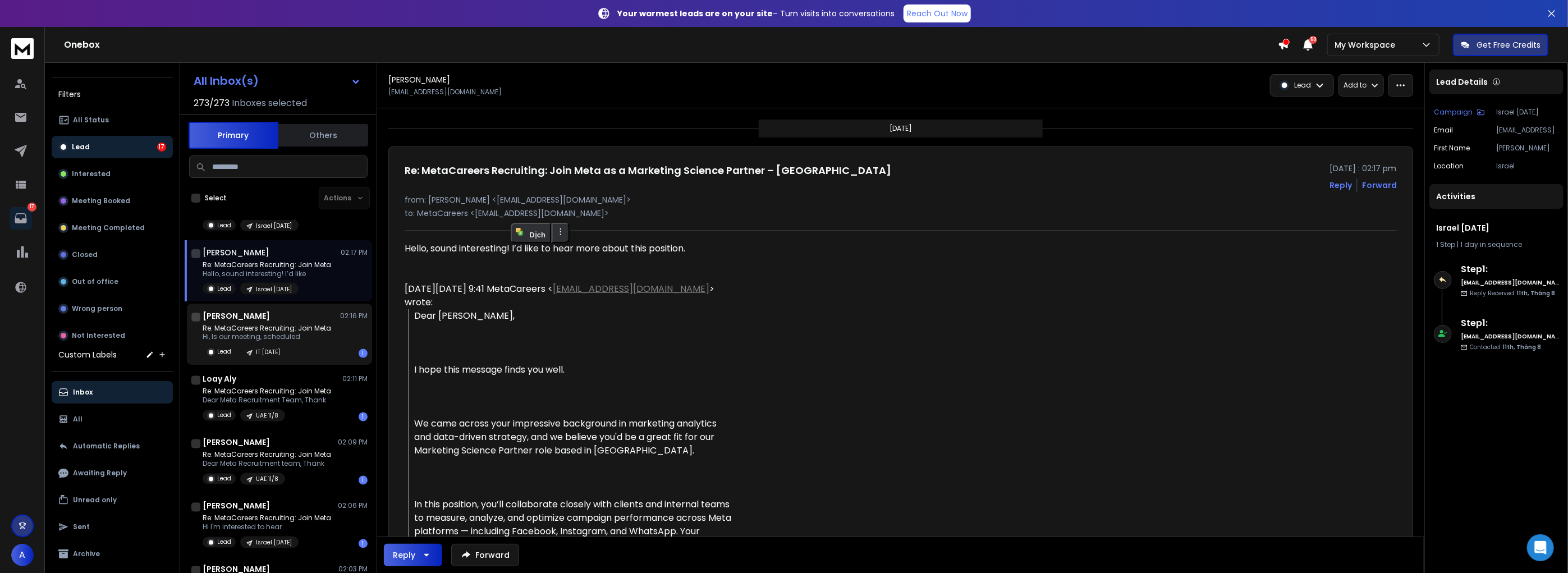
click at [282, 341] on div "Re: MetaCareers Recruiting: Join Meta Hi, Is our meeting, scheduled Lead IT [DA…" at bounding box center [267, 341] width 129 height 34
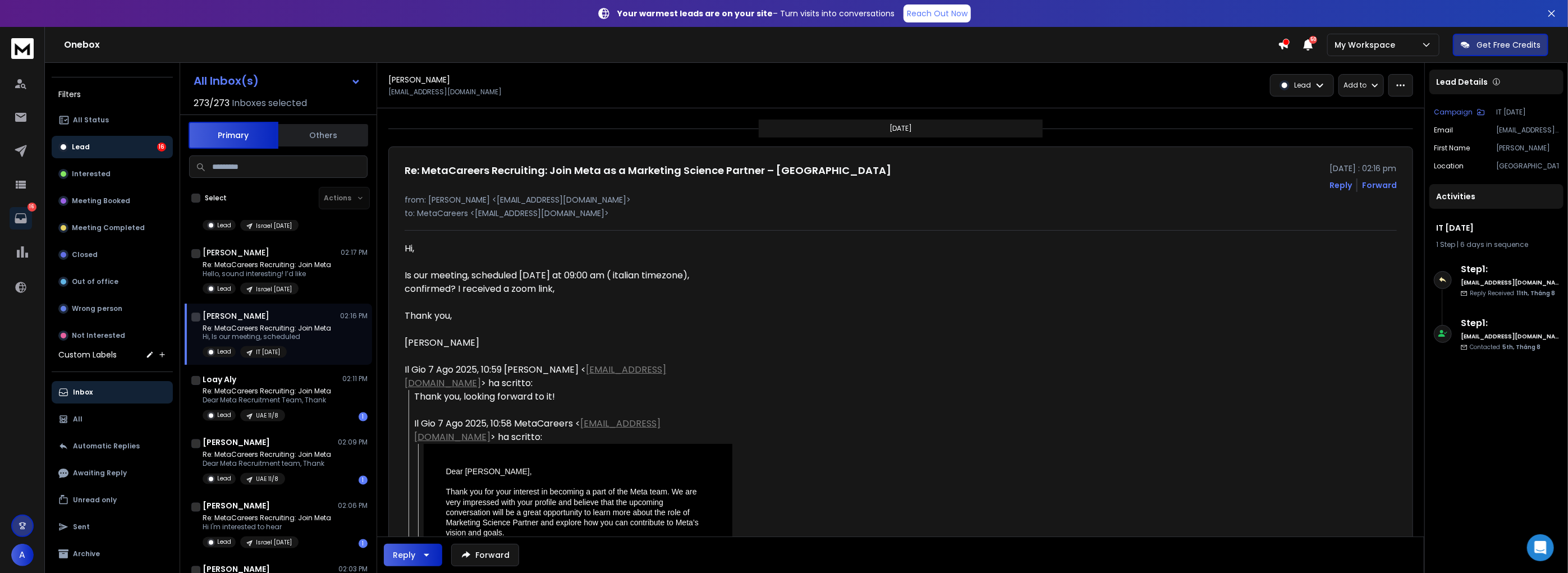
click at [427, 93] on p "[EMAIL_ADDRESS][DOMAIN_NAME]" at bounding box center [445, 92] width 113 height 9
drag, startPoint x: 472, startPoint y: 213, endPoint x: 635, endPoint y: 214, distance: 163.0
click at [635, 214] on p "to: MetaCareers <[EMAIL_ADDRESS][DOMAIN_NAME]>" at bounding box center [901, 213] width 992 height 11
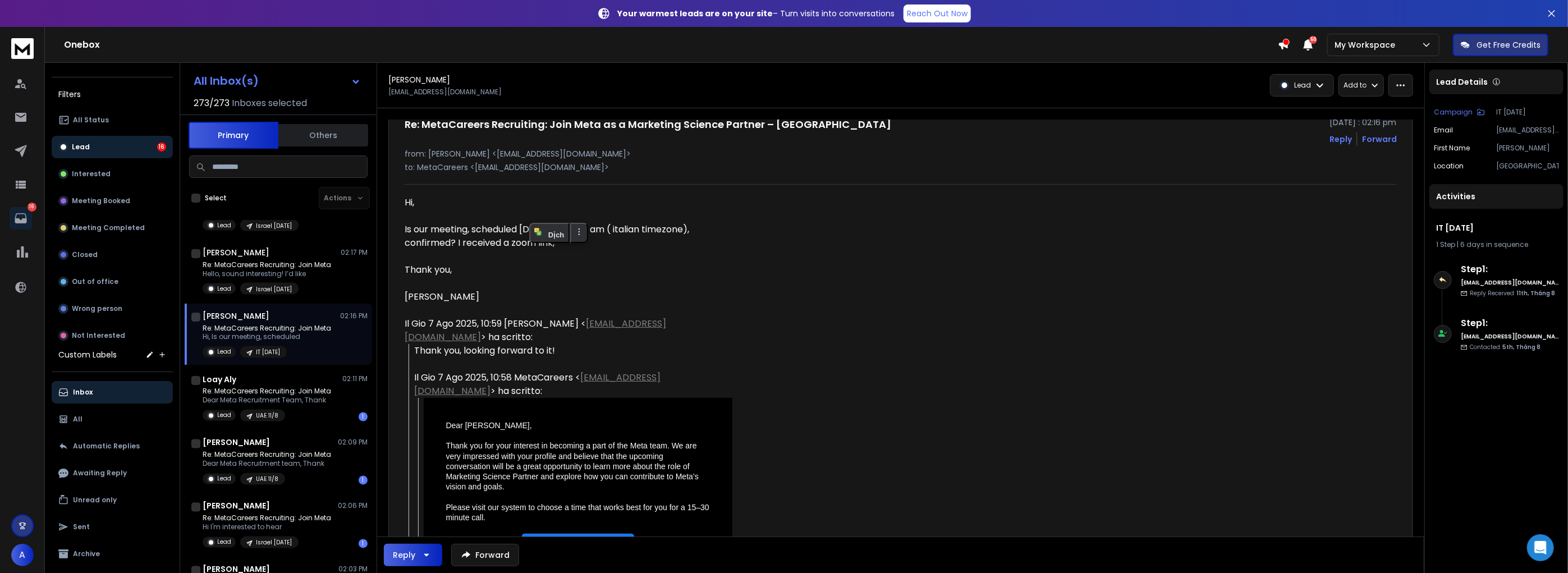
scroll to position [187, 0]
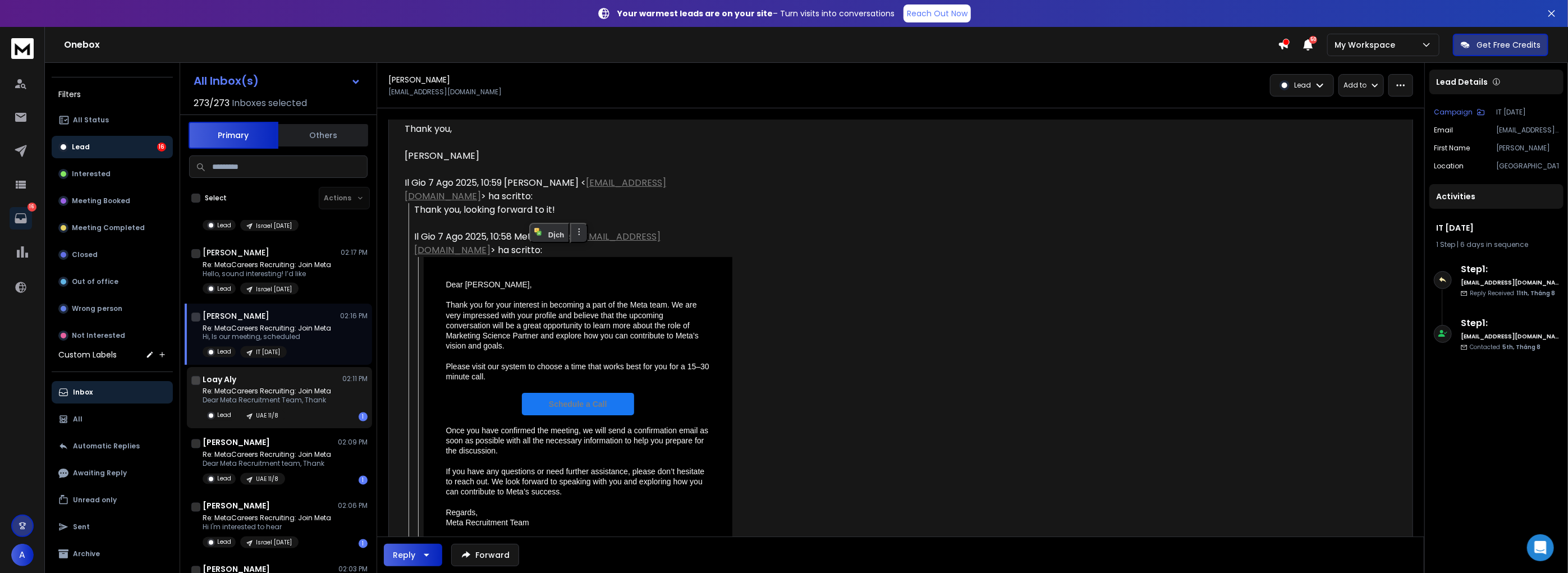
click at [267, 399] on p "Dear Meta Recruitment Team, Thank" at bounding box center [267, 401] width 129 height 9
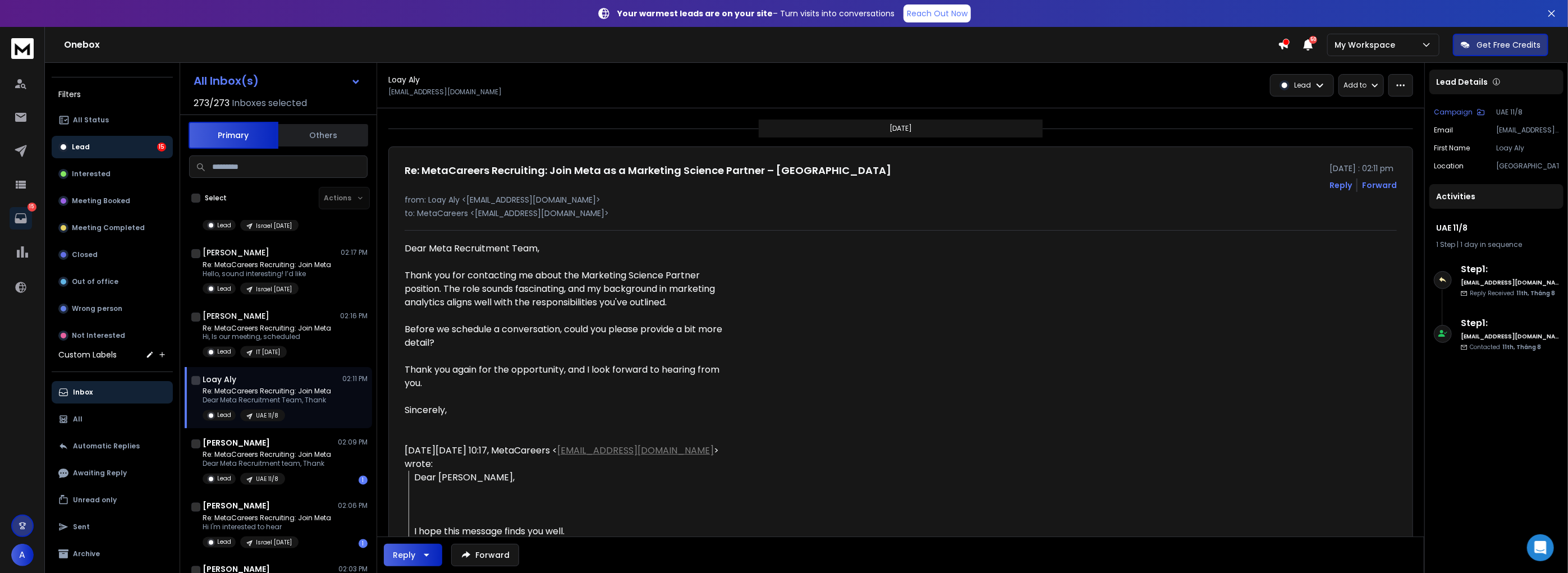
click at [435, 92] on p "[EMAIL_ADDRESS][DOMAIN_NAME]" at bounding box center [445, 92] width 113 height 9
drag, startPoint x: 474, startPoint y: 214, endPoint x: 603, endPoint y: 212, distance: 129.0
click at [603, 212] on p "to: MetaCareers <[EMAIL_ADDRESS][DOMAIN_NAME]>" at bounding box center [901, 213] width 992 height 11
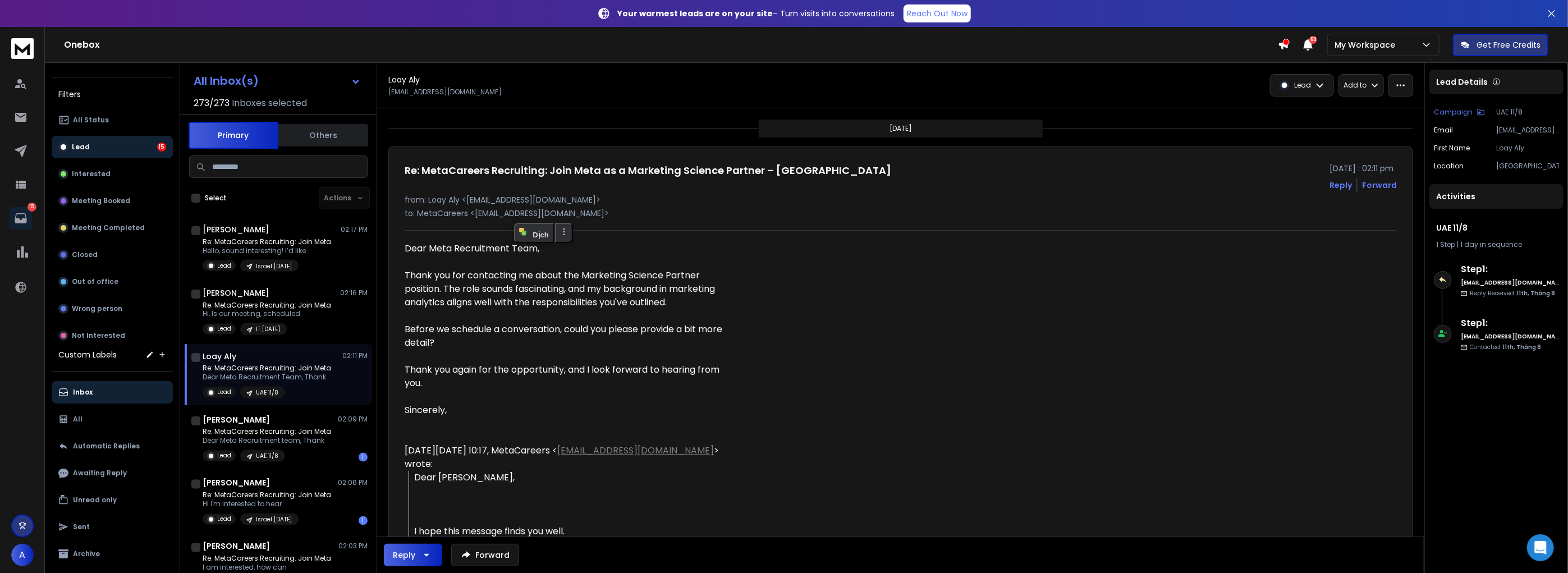
scroll to position [5246, 0]
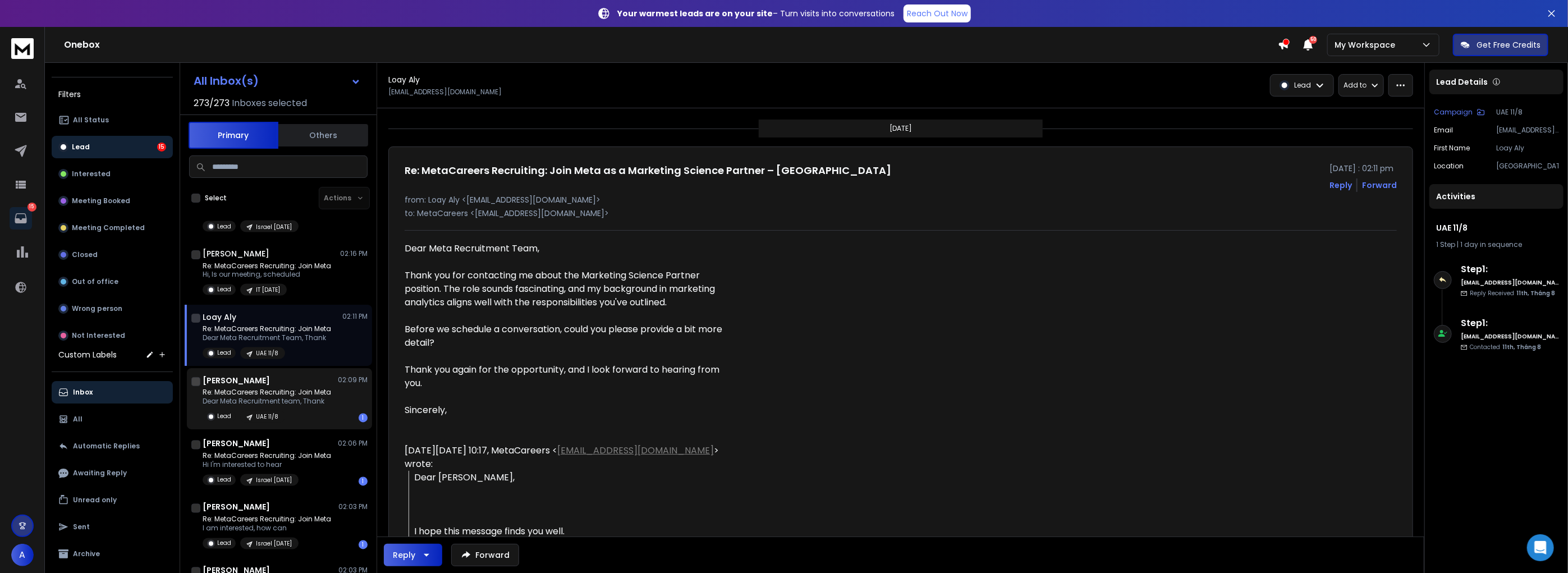
click at [287, 401] on p "Dear Meta Recruitment team, Thank" at bounding box center [267, 402] width 129 height 9
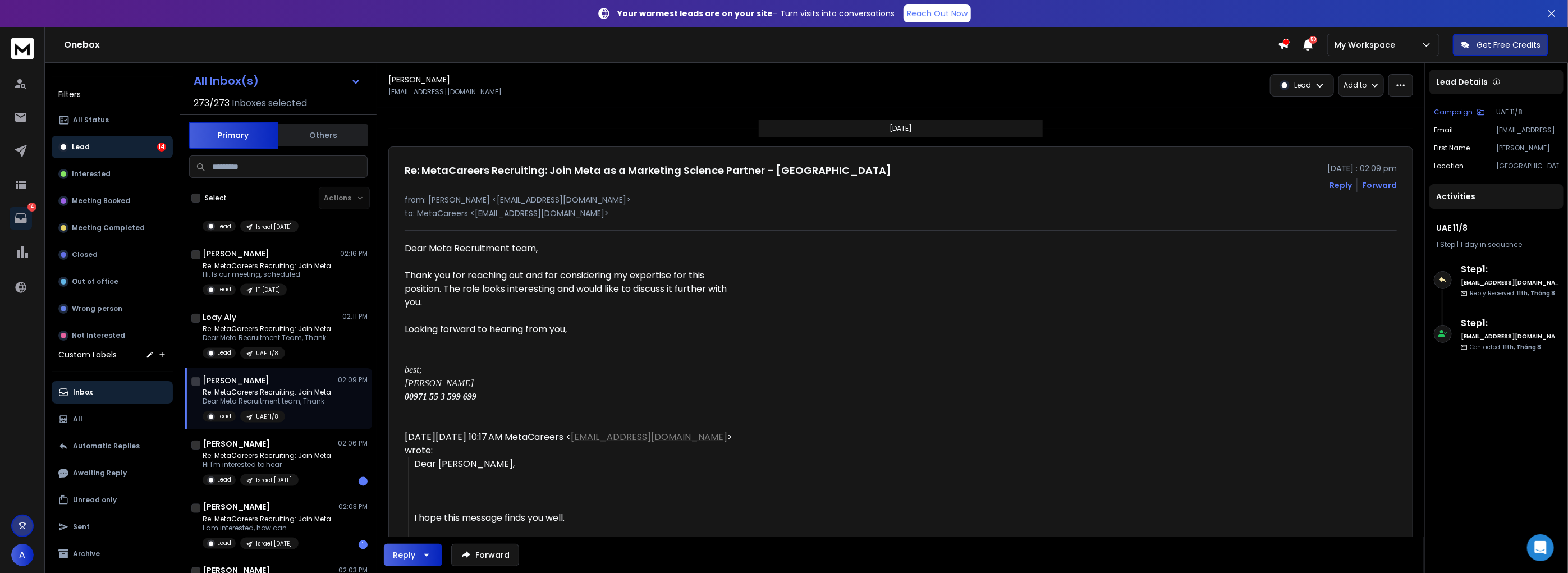
click at [434, 91] on p "[EMAIL_ADDRESS][DOMAIN_NAME]" at bounding box center [445, 92] width 113 height 9
drag, startPoint x: 472, startPoint y: 212, endPoint x: 629, endPoint y: 212, distance: 157.0
click at [629, 212] on p "to: MetaCareers <[EMAIL_ADDRESS][DOMAIN_NAME]>" at bounding box center [901, 213] width 992 height 11
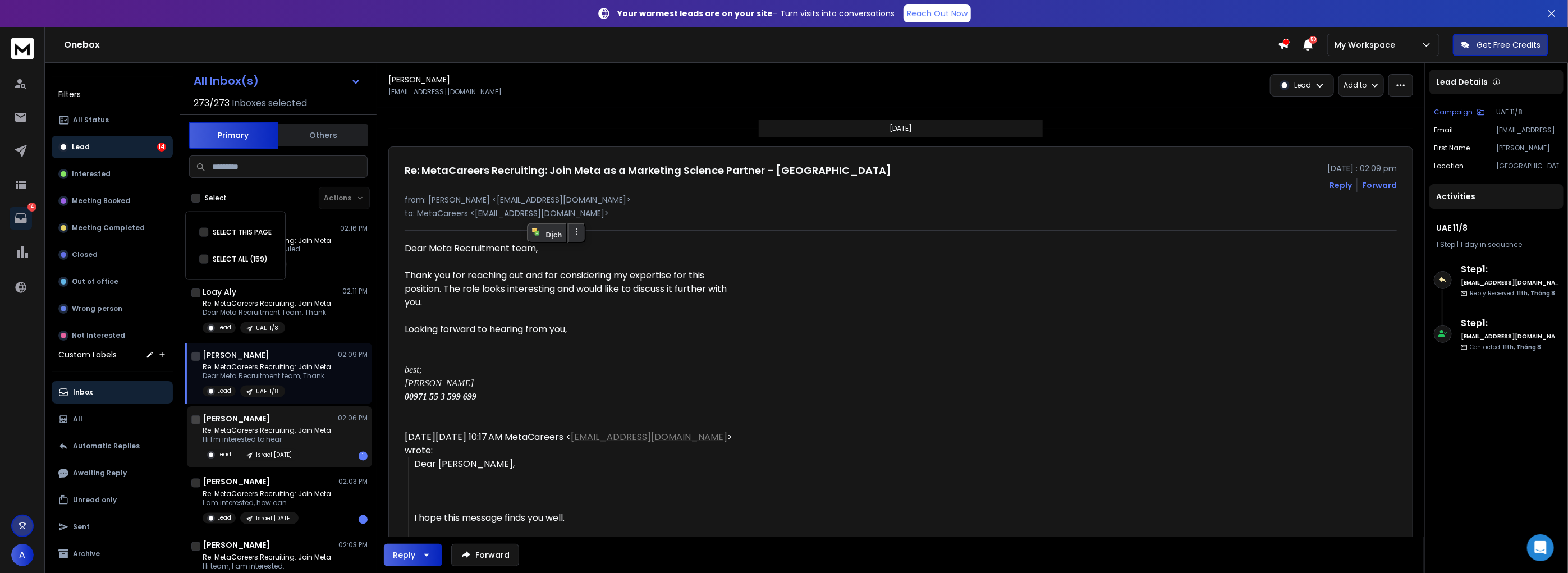
scroll to position [5371, 0]
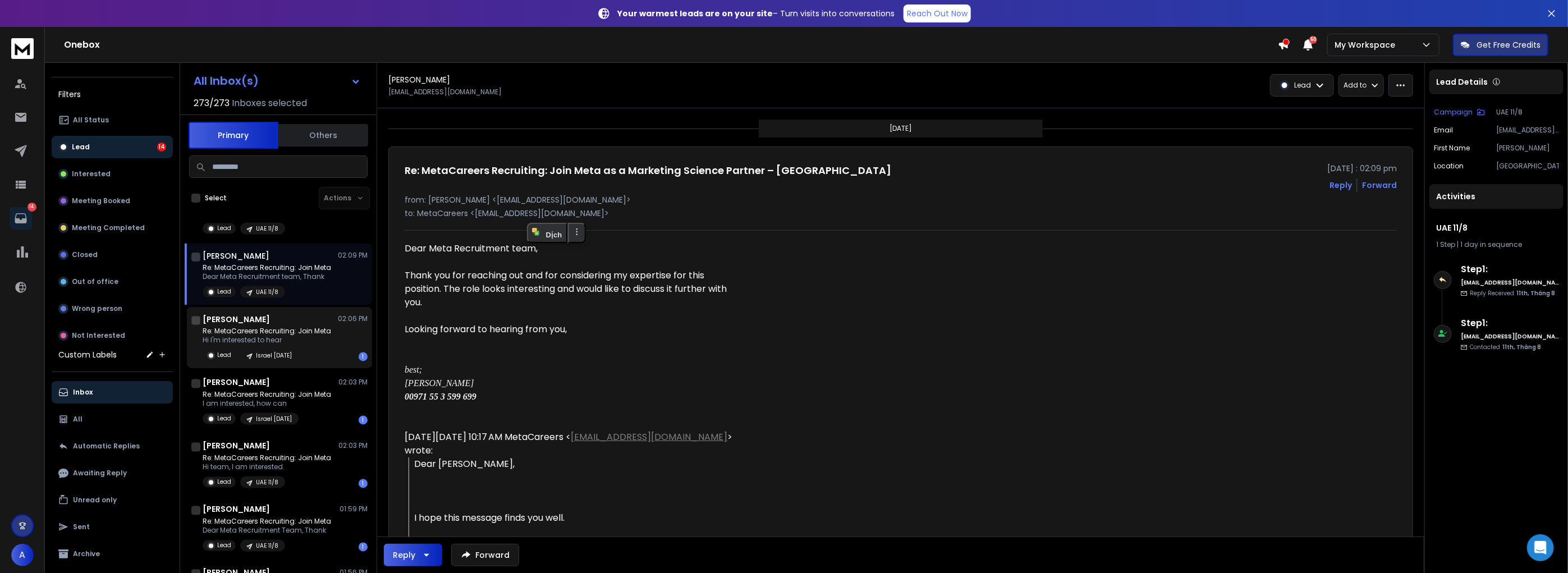
click at [292, 352] on p "Israel [DATE]" at bounding box center [274, 356] width 36 height 8
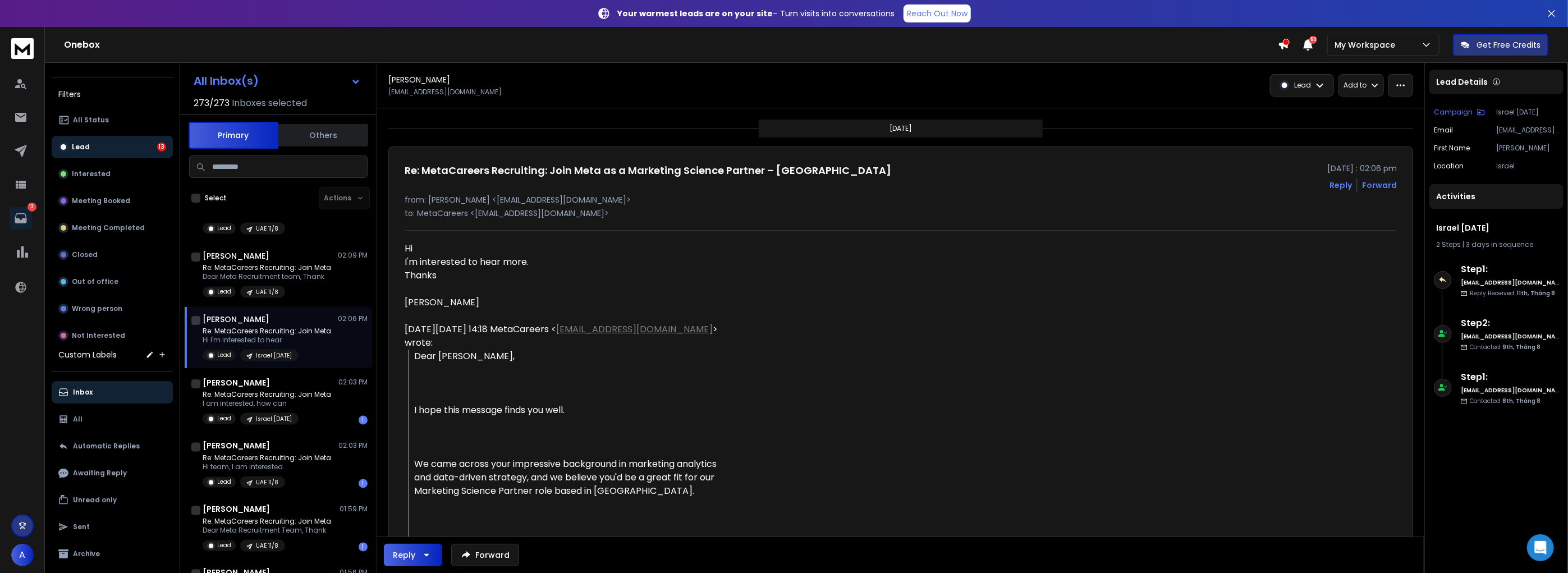
click at [439, 90] on p "[EMAIL_ADDRESS][DOMAIN_NAME]" at bounding box center [445, 92] width 113 height 9
drag, startPoint x: 474, startPoint y: 214, endPoint x: 627, endPoint y: 216, distance: 153.0
click at [627, 216] on p "to: MetaCareers <[EMAIL_ADDRESS][DOMAIN_NAME]>" at bounding box center [901, 213] width 992 height 11
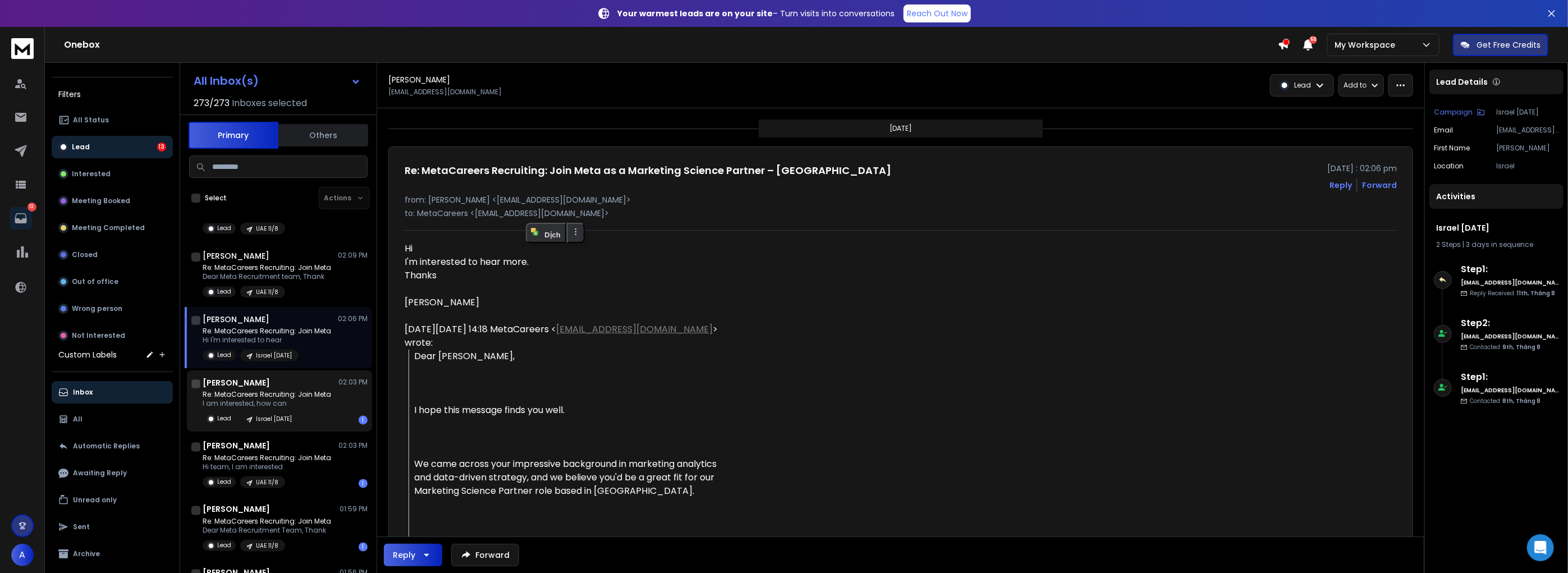
click at [273, 396] on p "Re: MetaCareers Recruiting: Join Meta" at bounding box center [267, 395] width 129 height 9
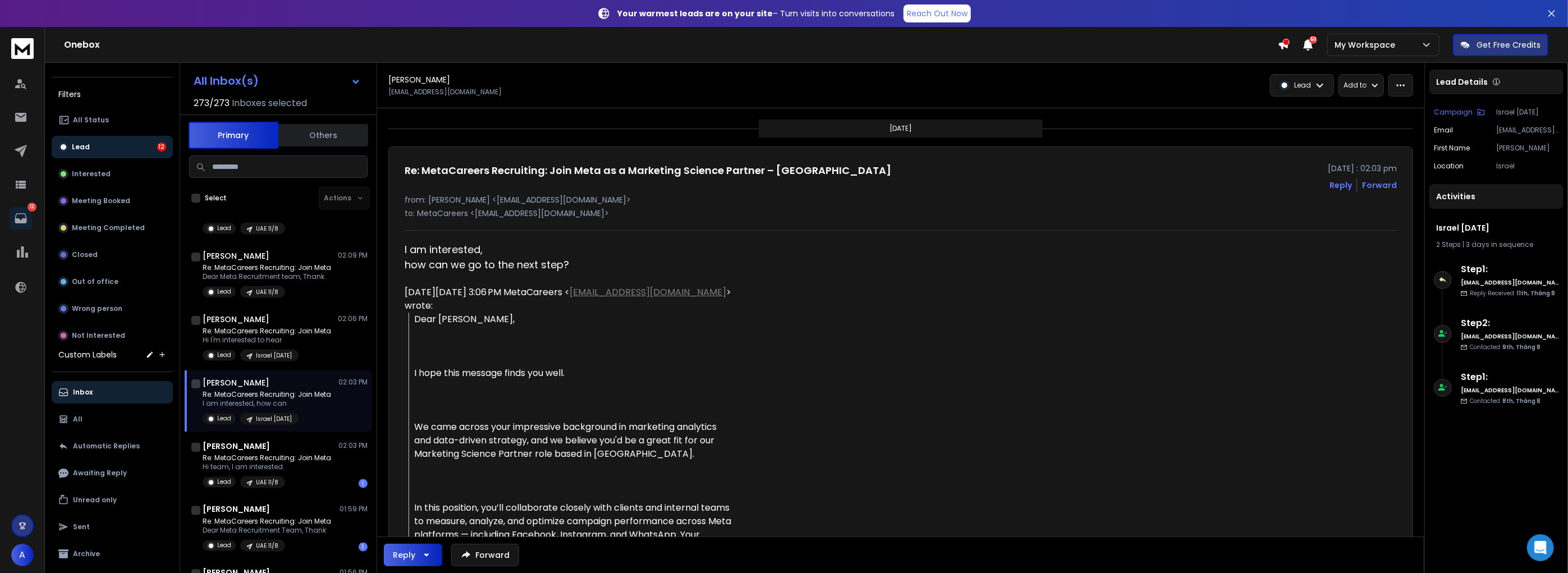
click at [442, 92] on p "[EMAIL_ADDRESS][DOMAIN_NAME]" at bounding box center [445, 92] width 113 height 9
drag, startPoint x: 472, startPoint y: 210, endPoint x: 609, endPoint y: 214, distance: 137.1
click at [609, 214] on p "to: MetaCareers <[EMAIL_ADDRESS][DOMAIN_NAME]>" at bounding box center [901, 213] width 992 height 11
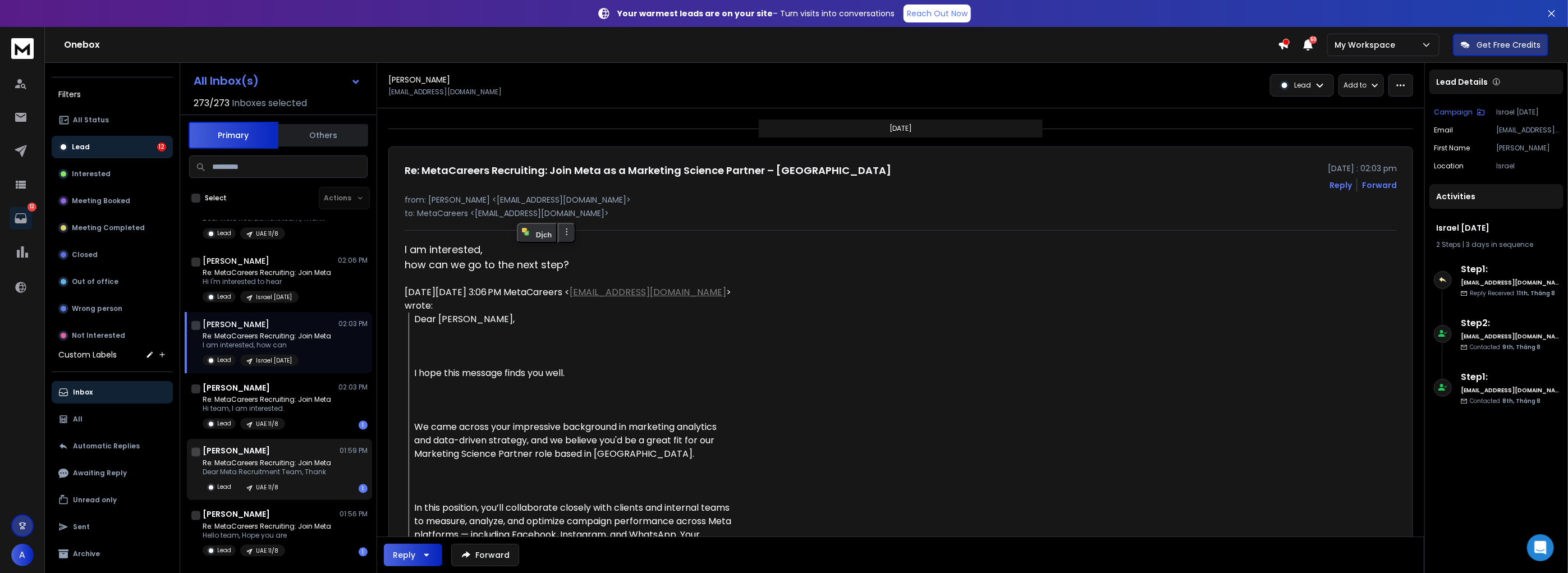
scroll to position [5433, 0]
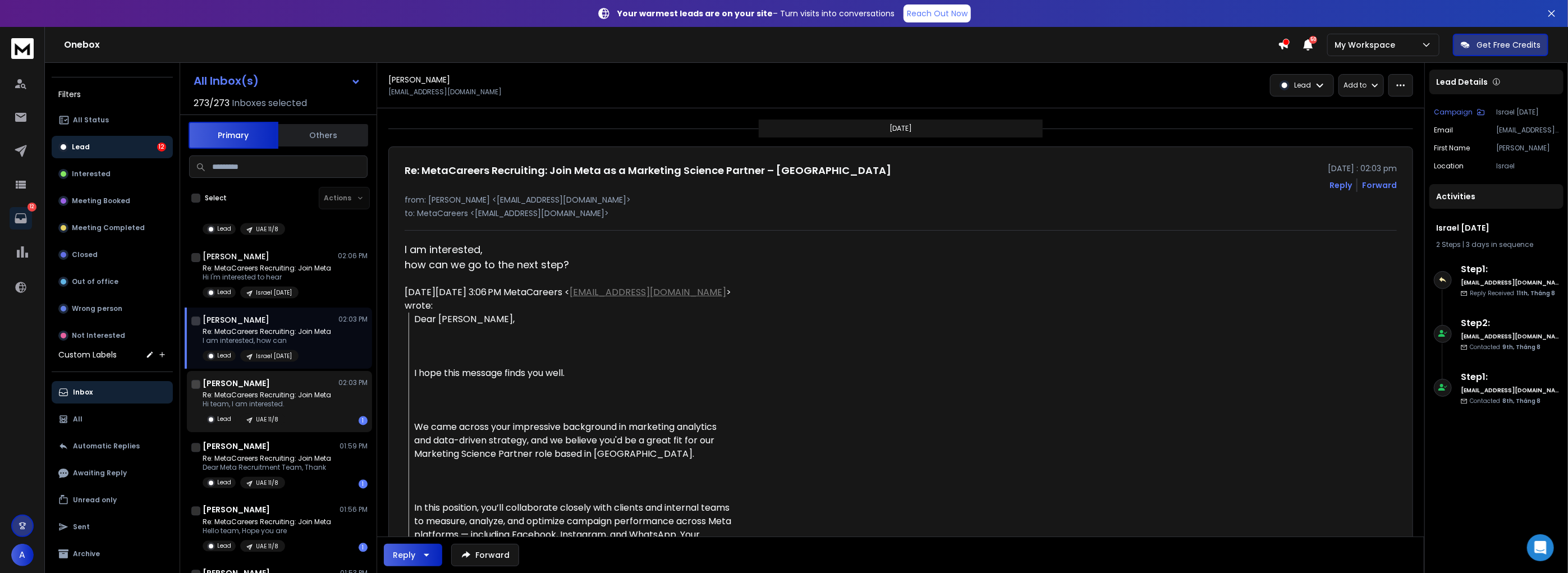
click at [277, 419] on div "UAE 11/8" at bounding box center [262, 419] width 45 height 12
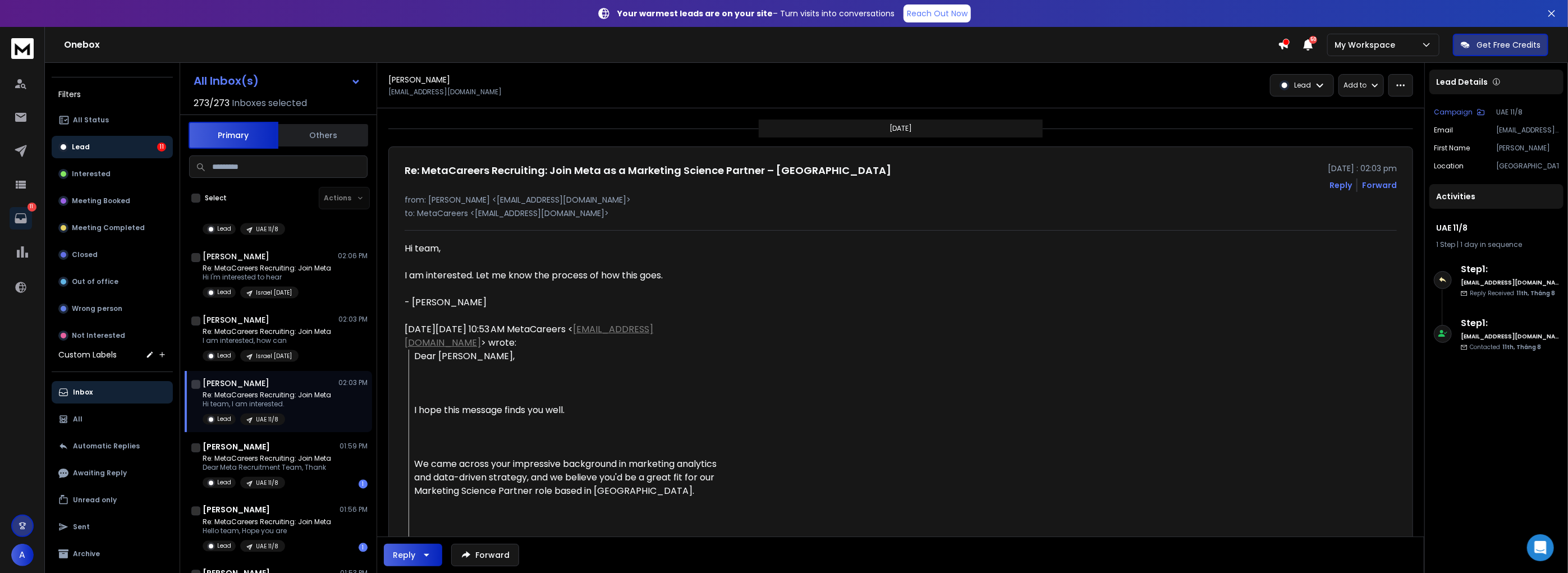
click at [439, 89] on p "[EMAIL_ADDRESS][DOMAIN_NAME]" at bounding box center [445, 92] width 113 height 9
drag, startPoint x: 474, startPoint y: 216, endPoint x: 620, endPoint y: 216, distance: 146.0
click at [620, 216] on p "to: MetaCareers <[EMAIL_ADDRESS][DOMAIN_NAME]>" at bounding box center [901, 213] width 992 height 11
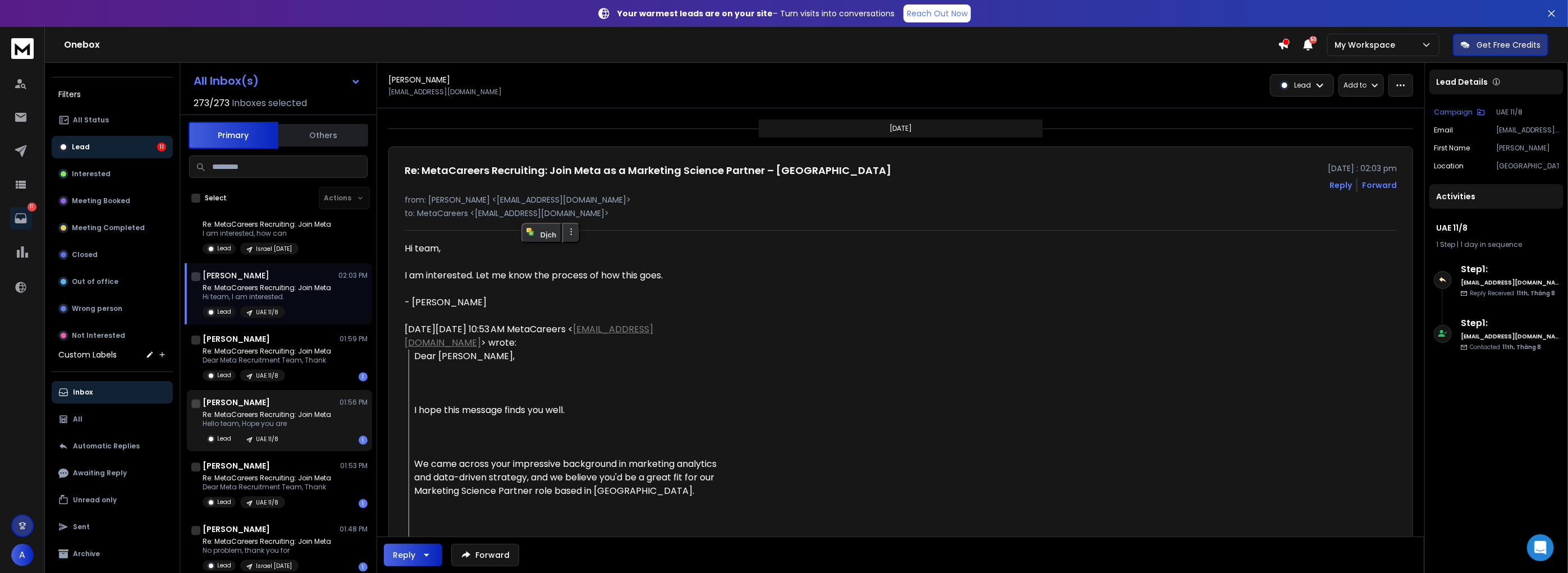
scroll to position [5558, 0]
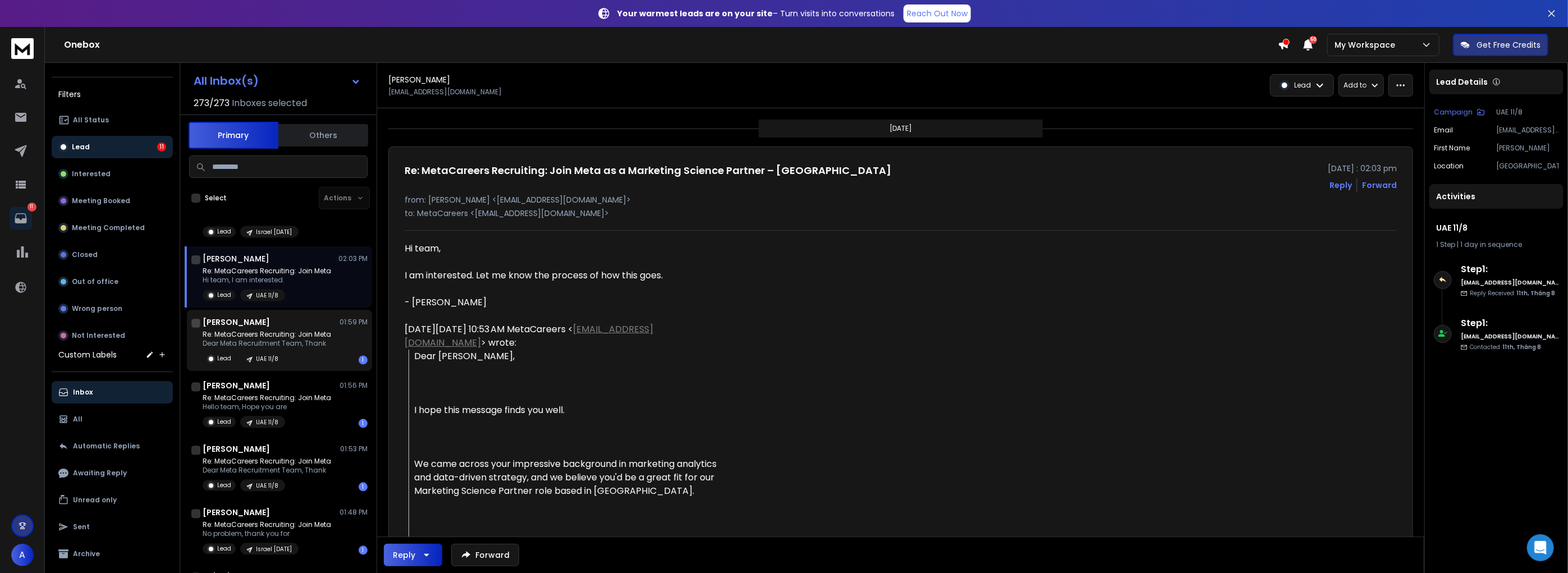
click at [264, 352] on div "UAE 11/8" at bounding box center [262, 358] width 45 height 12
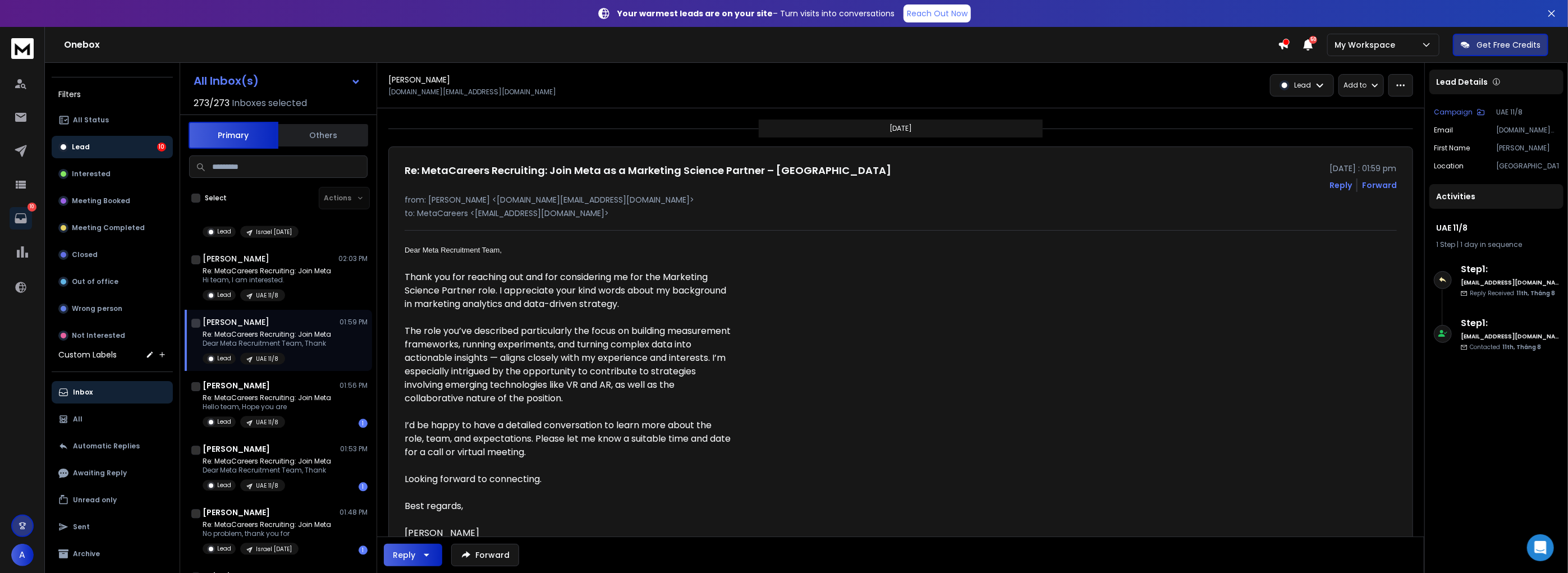
click at [459, 88] on p "[DOMAIN_NAME][EMAIL_ADDRESS][DOMAIN_NAME]" at bounding box center [472, 92] width 168 height 9
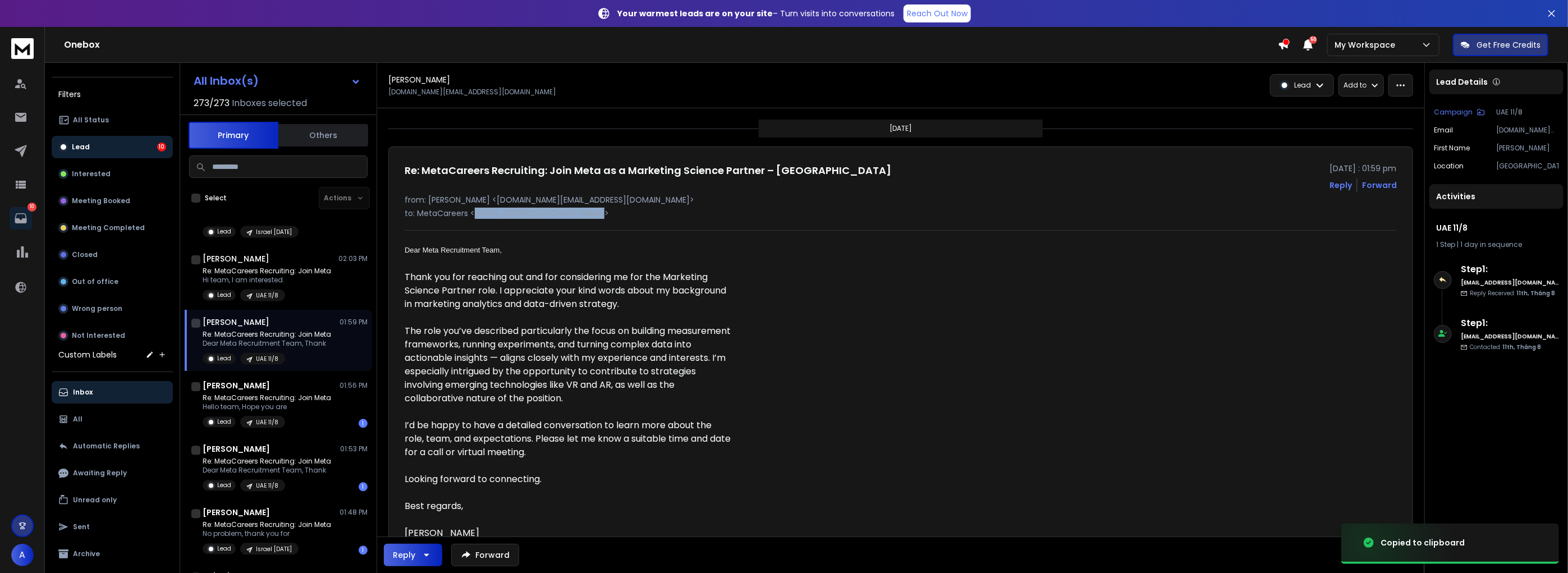
drag, startPoint x: 474, startPoint y: 213, endPoint x: 601, endPoint y: 212, distance: 127.0
click at [601, 212] on p "to: MetaCareers <[EMAIL_ADDRESS][DOMAIN_NAME]>" at bounding box center [901, 213] width 992 height 11
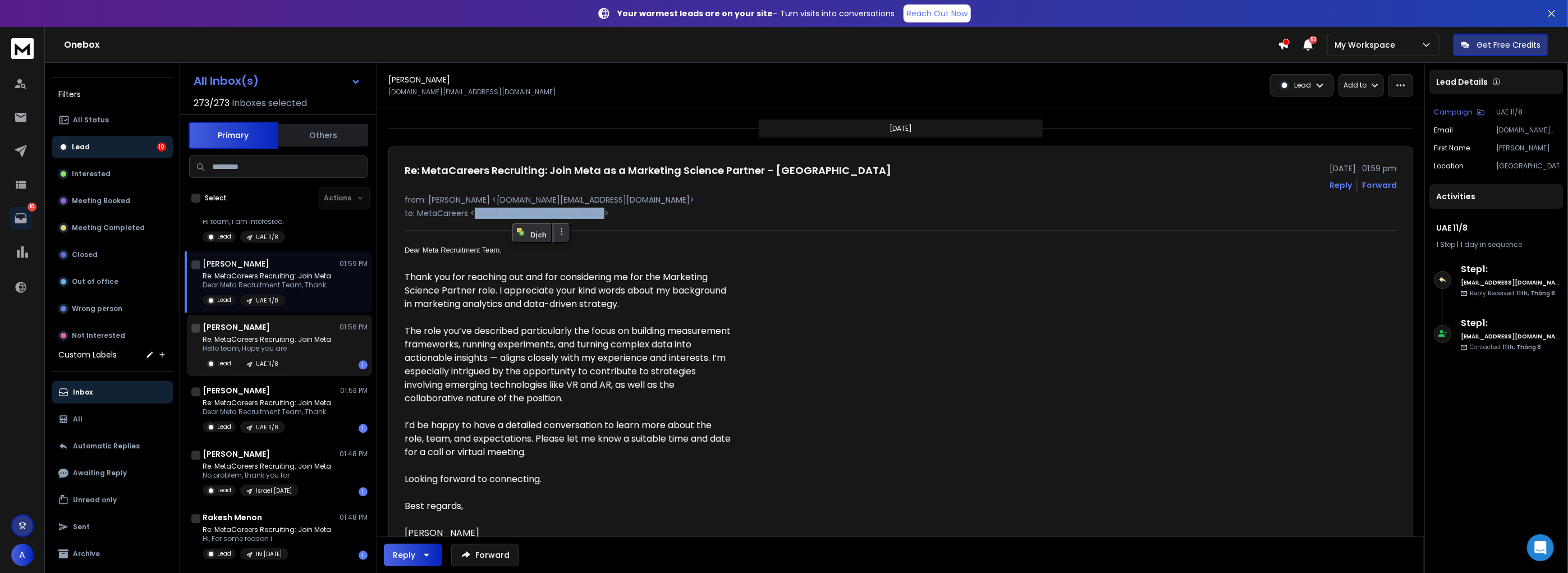
scroll to position [5620, 0]
click at [286, 333] on p "Re: MetaCareers Recruiting: Join Meta" at bounding box center [267, 336] width 129 height 9
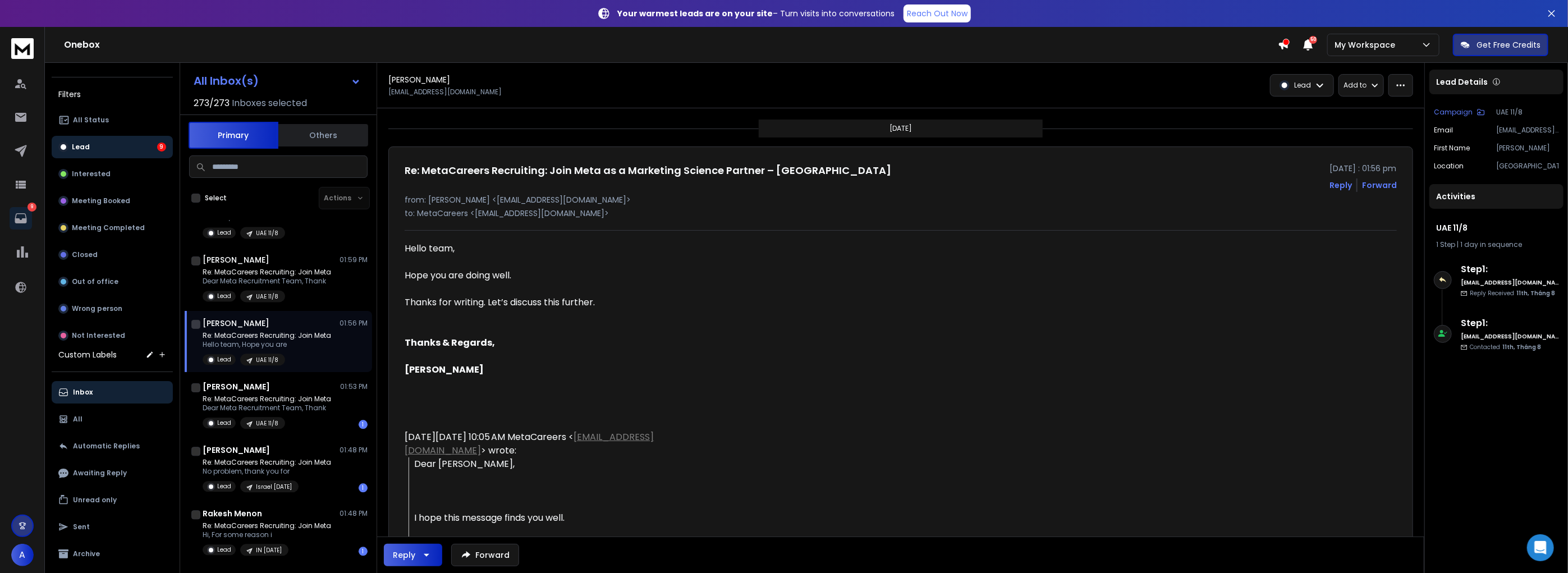
click at [432, 94] on p "[EMAIL_ADDRESS][DOMAIN_NAME]" at bounding box center [445, 92] width 113 height 9
drag, startPoint x: 474, startPoint y: 210, endPoint x: 633, endPoint y: 215, distance: 159.1
click at [633, 215] on p "to: MetaCareers <[EMAIL_ADDRESS][DOMAIN_NAME]>" at bounding box center [901, 213] width 992 height 11
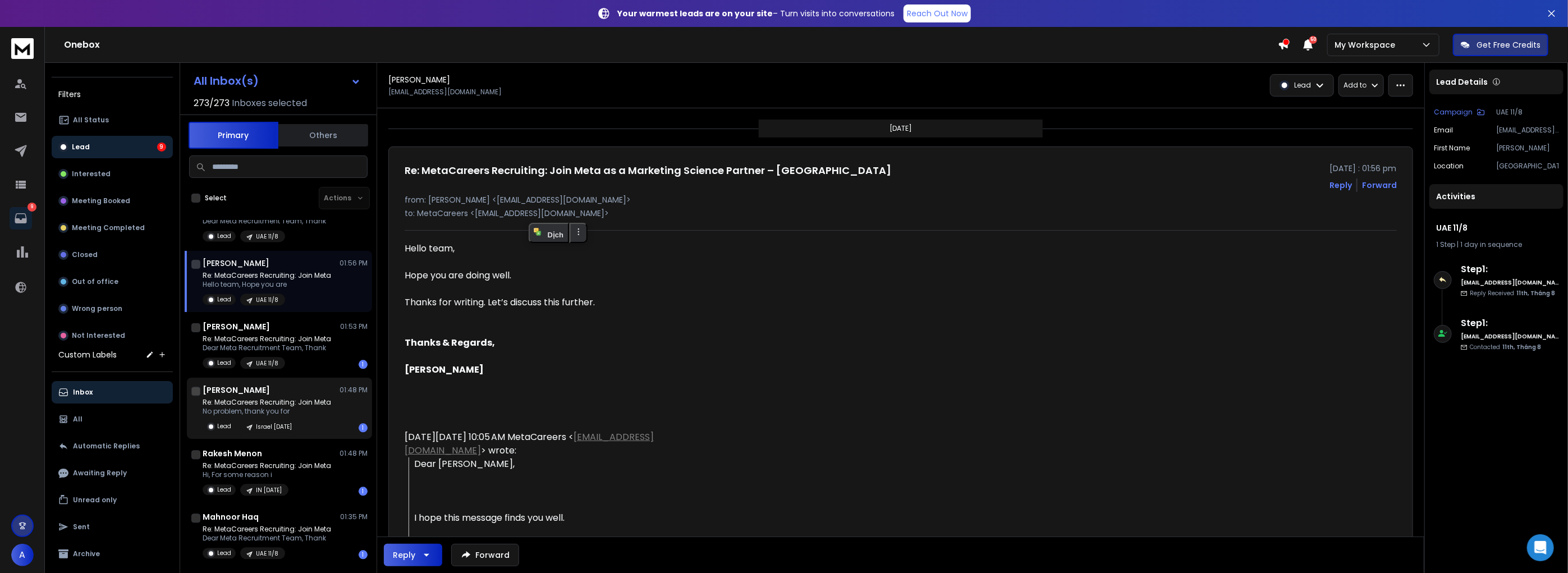
scroll to position [5683, 0]
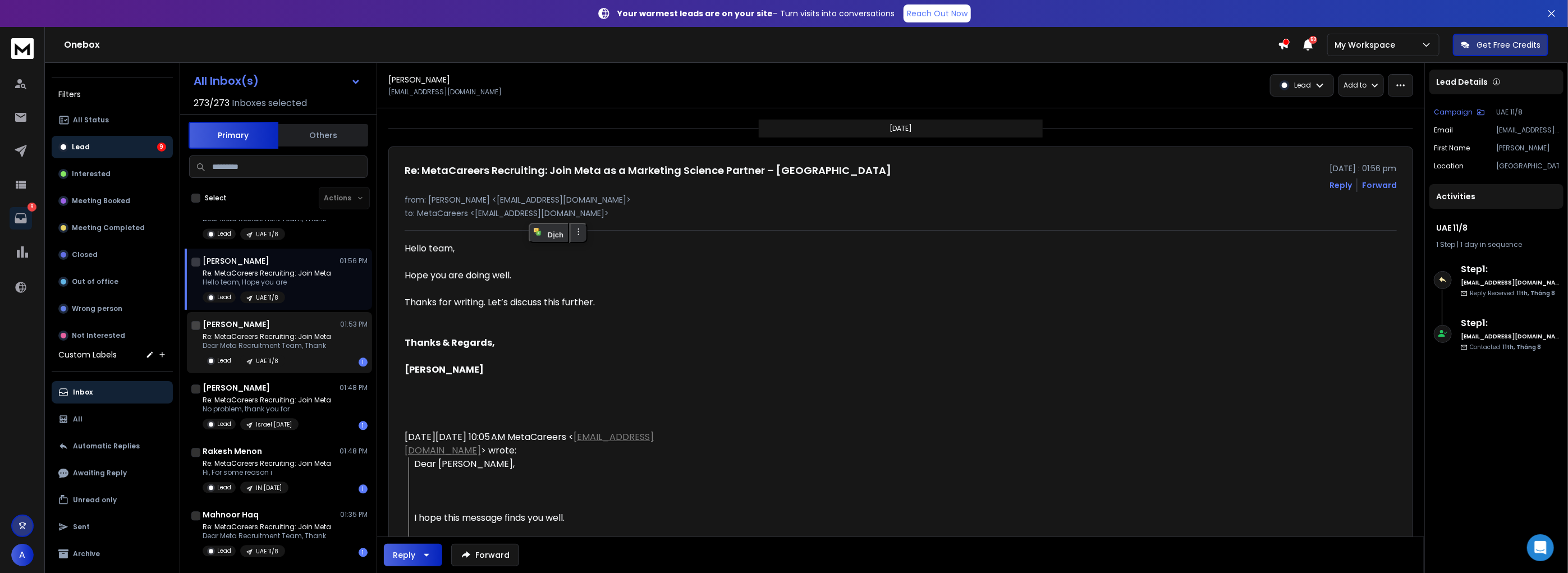
click at [293, 341] on p "Dear Meta Recruitment Team, Thank" at bounding box center [267, 346] width 129 height 9
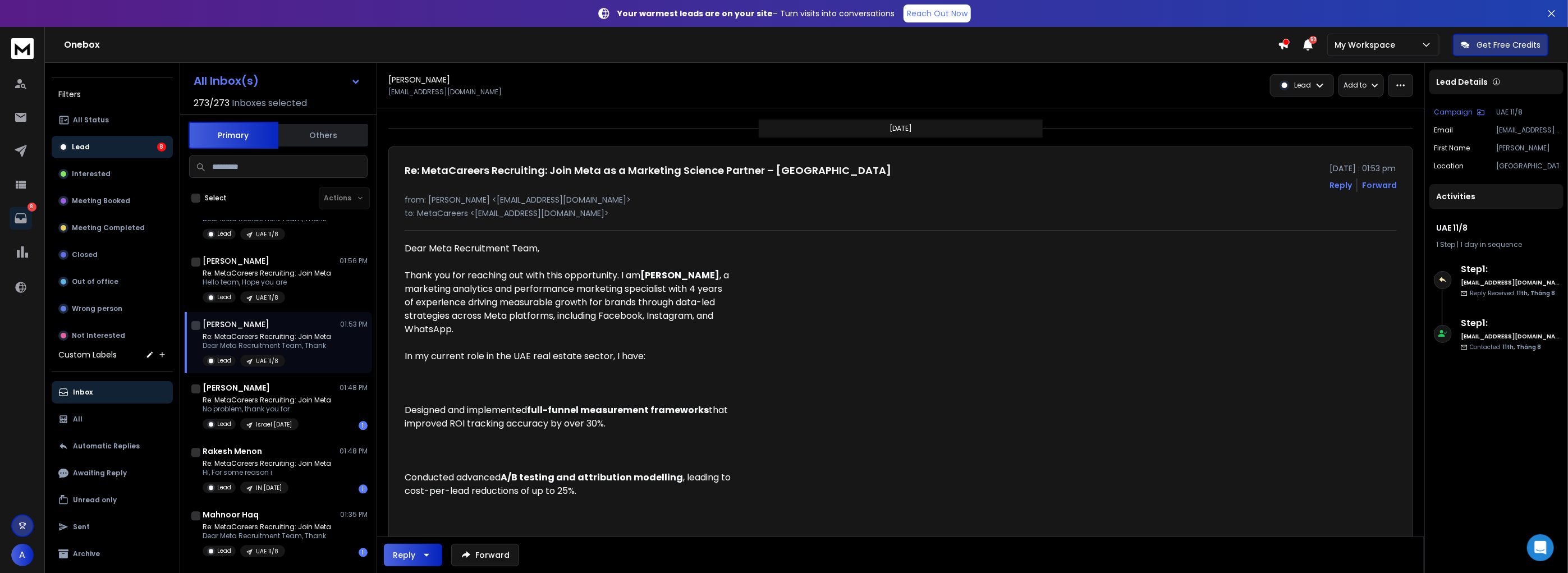
click at [427, 91] on p "[EMAIL_ADDRESS][DOMAIN_NAME]" at bounding box center [445, 92] width 113 height 9
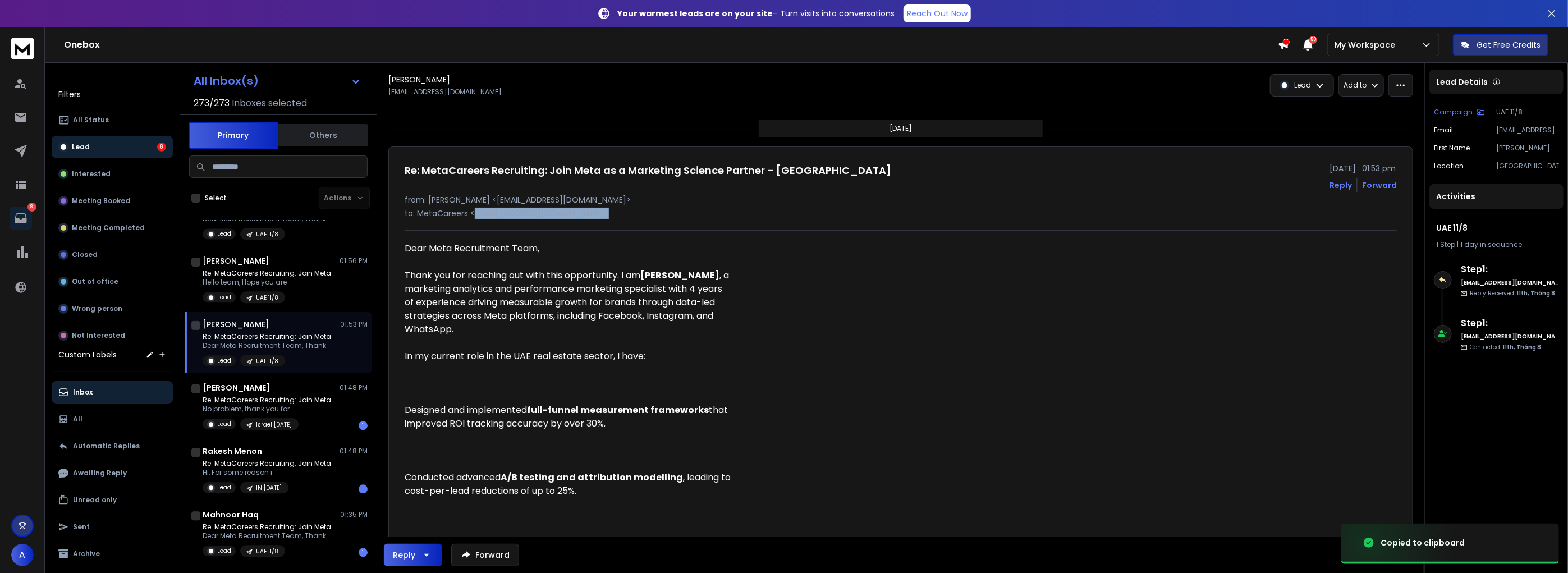
drag, startPoint x: 474, startPoint y: 215, endPoint x: 593, endPoint y: 234, distance: 120.5
click at [606, 214] on p "to: MetaCareers <[EMAIL_ADDRESS][DOMAIN_NAME]>" at bounding box center [901, 213] width 992 height 11
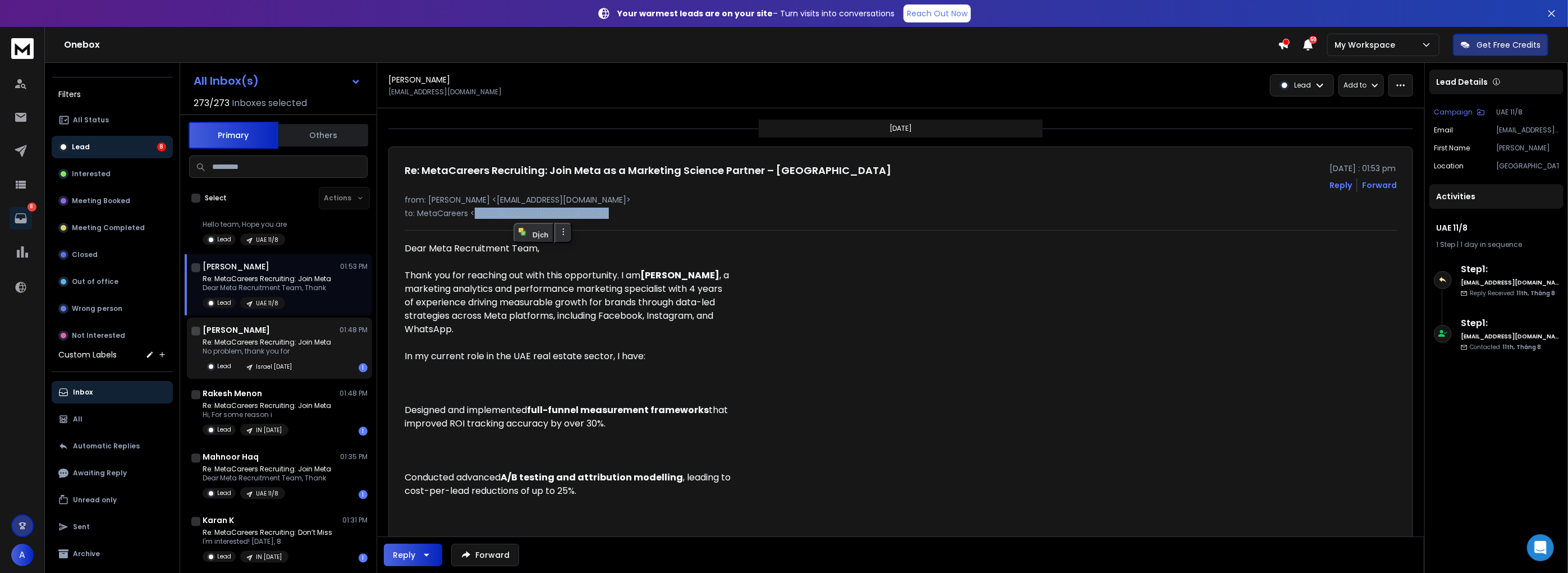
scroll to position [5745, 0]
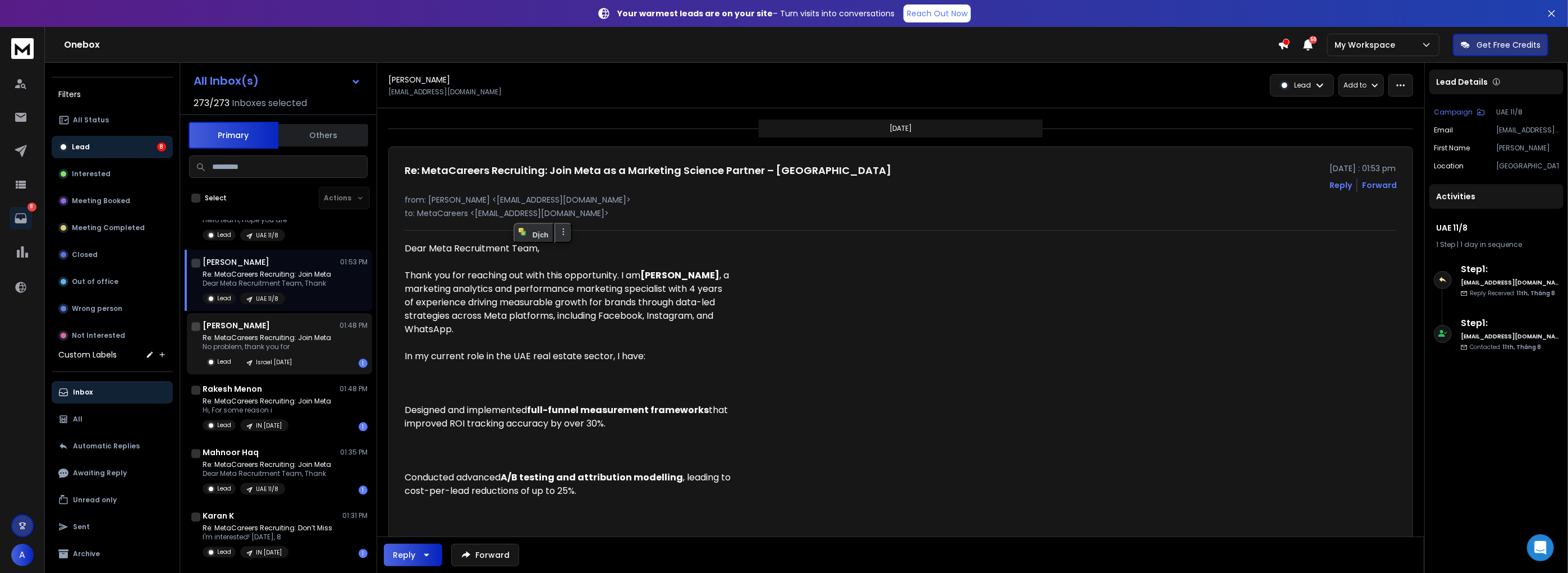
click at [286, 324] on div "[PERSON_NAME] 01:48 PM" at bounding box center [285, 326] width 165 height 11
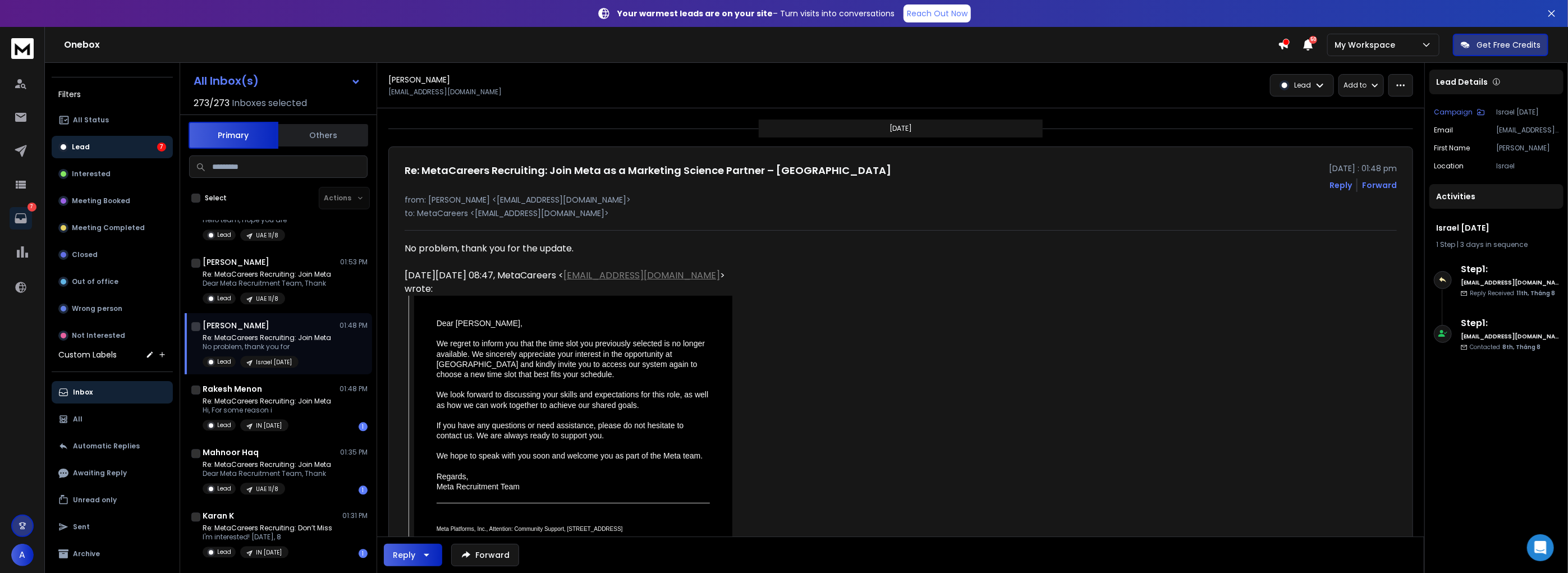
click at [430, 93] on p "[EMAIL_ADDRESS][DOMAIN_NAME]" at bounding box center [445, 92] width 113 height 9
drag, startPoint x: 474, startPoint y: 214, endPoint x: 628, endPoint y: 215, distance: 154.0
click at [628, 215] on p "to: MetaCareers <[EMAIL_ADDRESS][DOMAIN_NAME]>" at bounding box center [901, 213] width 992 height 11
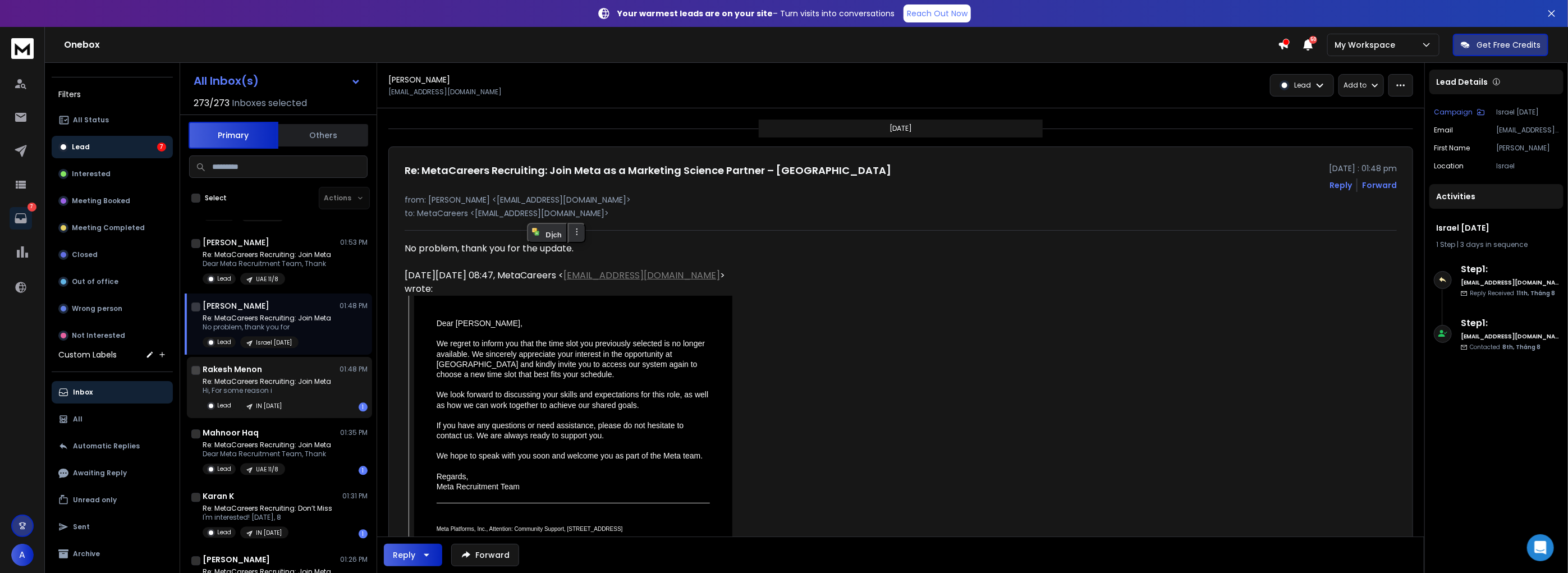
scroll to position [5869, 0]
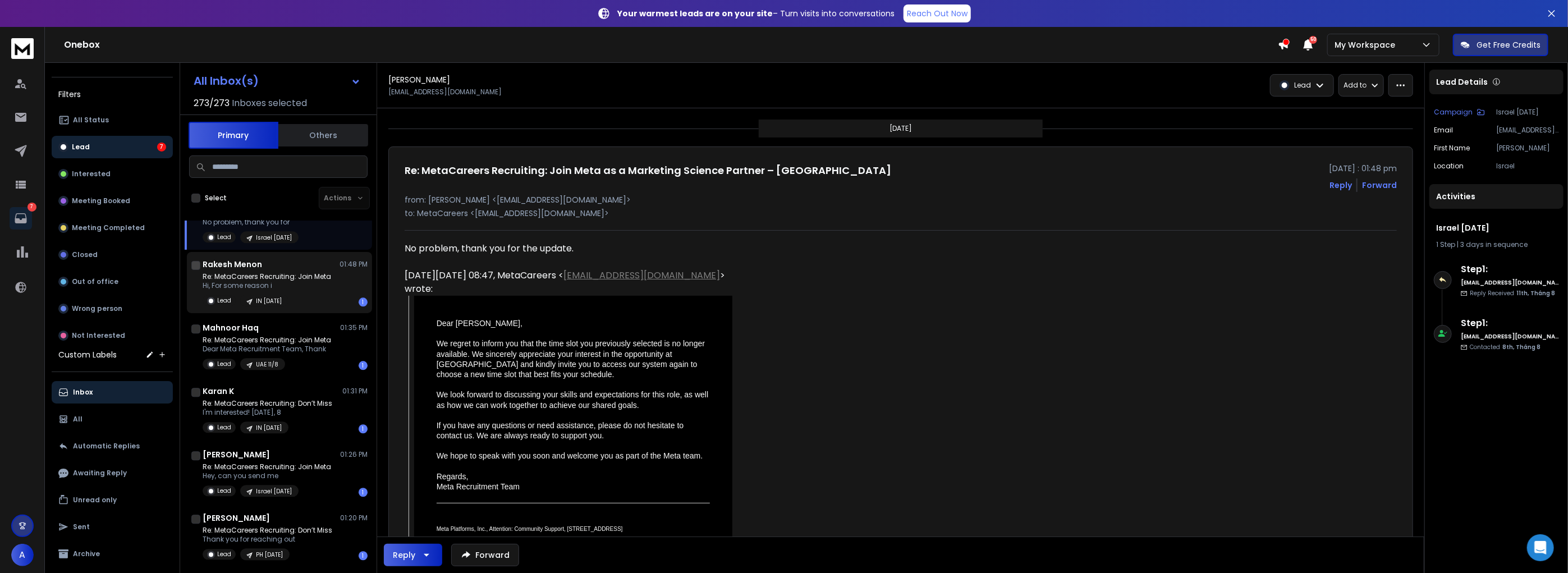
click at [284, 275] on p "Re: MetaCareers Recruiting: Join Meta" at bounding box center [267, 277] width 129 height 9
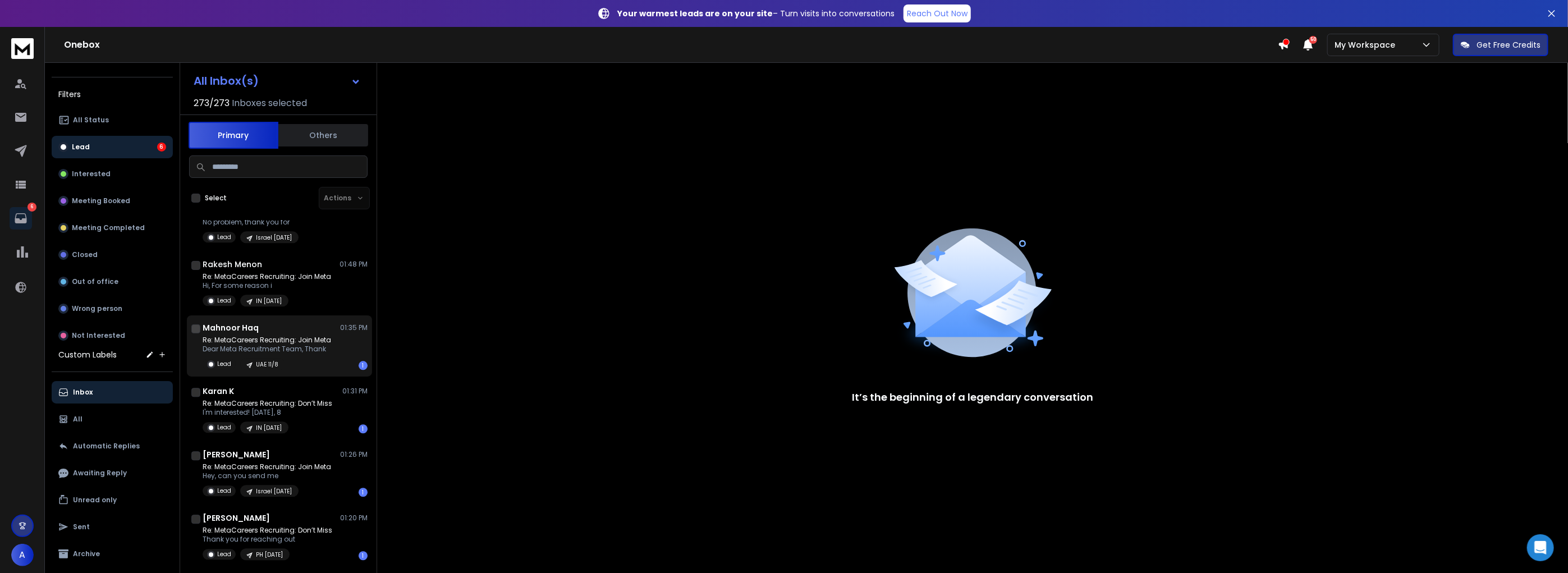
click at [295, 339] on p "Re: MetaCareers Recruiting: Join Meta" at bounding box center [267, 340] width 129 height 9
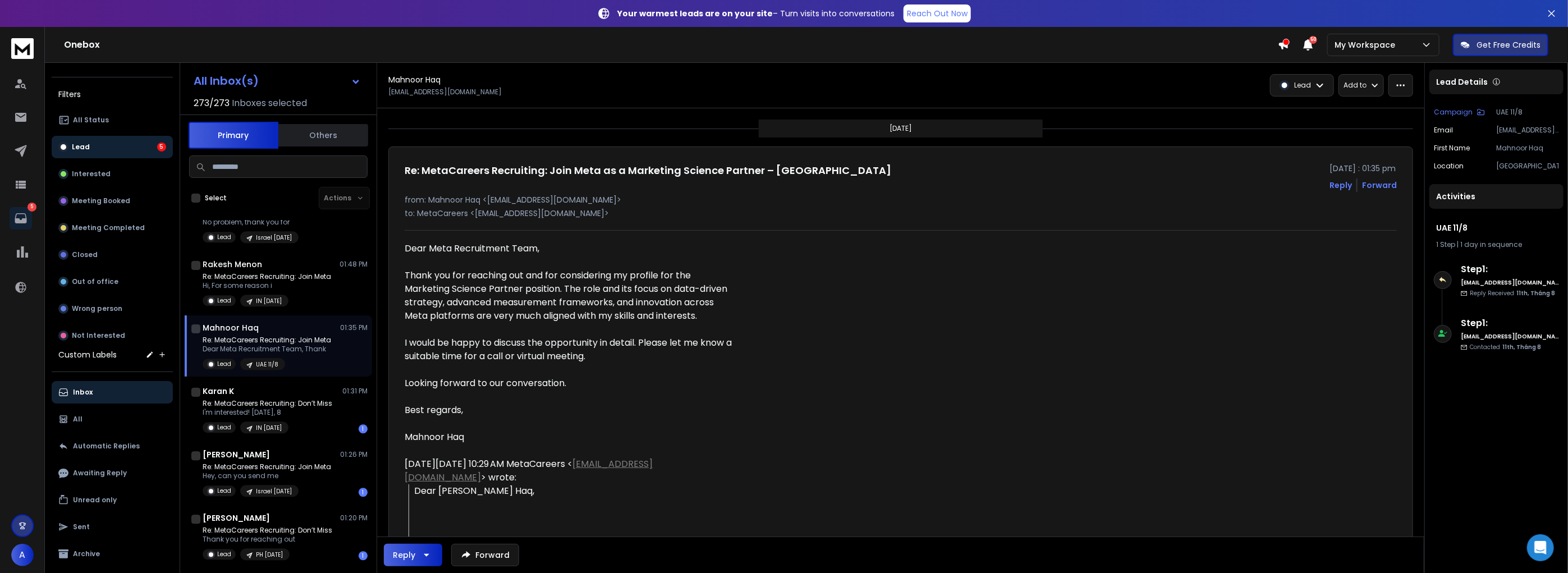
click at [438, 93] on p "[EMAIL_ADDRESS][DOMAIN_NAME]" at bounding box center [445, 92] width 113 height 9
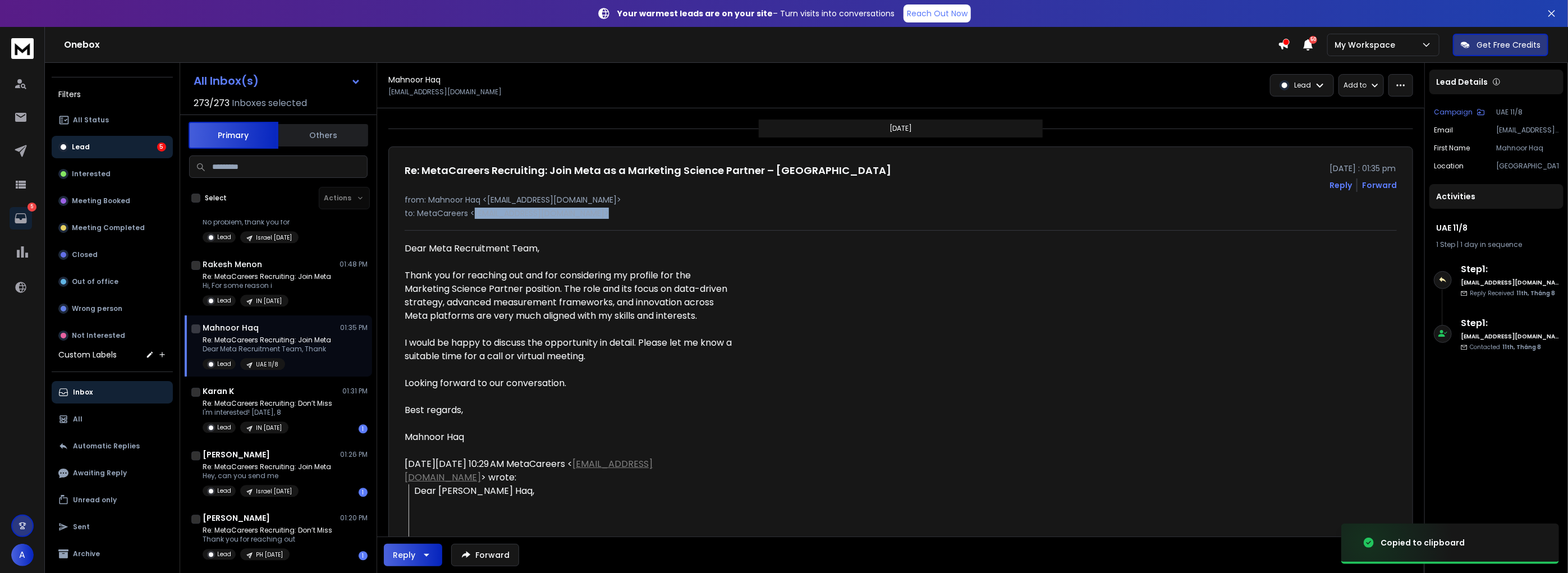
drag, startPoint x: 472, startPoint y: 209, endPoint x: 600, endPoint y: 214, distance: 128.1
click at [600, 214] on p "to: MetaCareers <[EMAIL_ADDRESS][DOMAIN_NAME]>" at bounding box center [901, 213] width 992 height 11
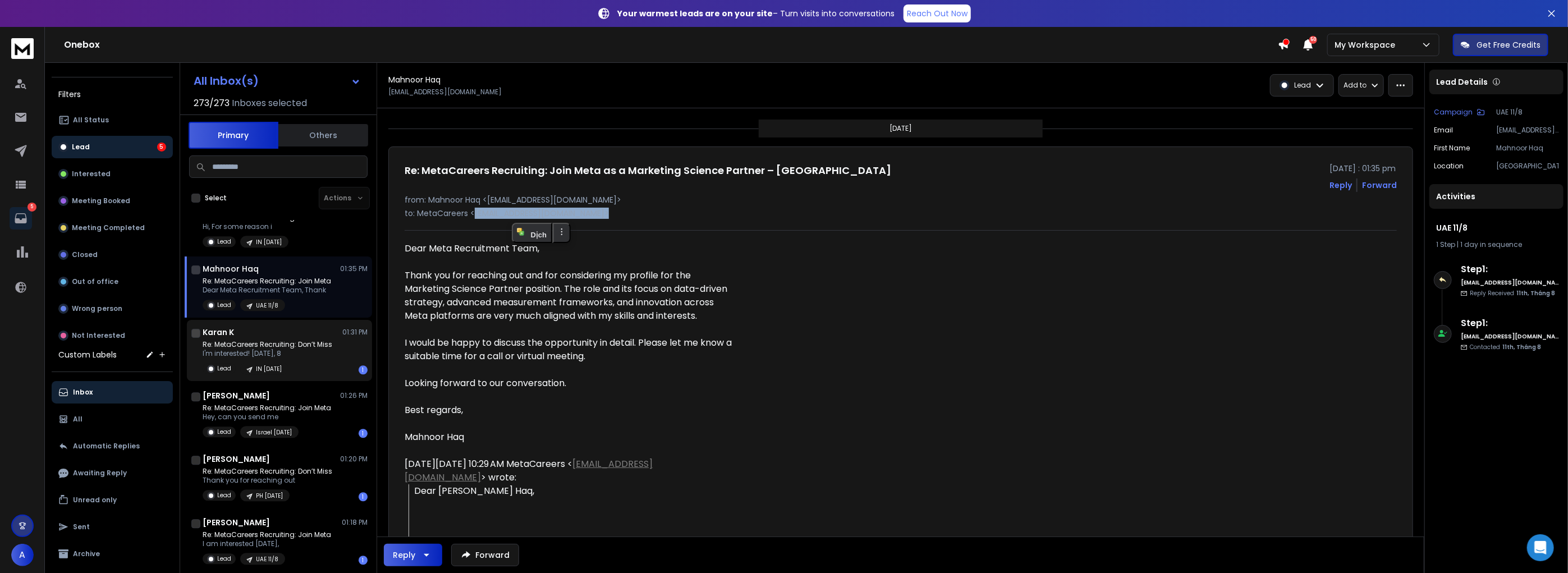
scroll to position [5932, 0]
click at [299, 337] on p "Re: MetaCareers Recruiting: Don’t Miss" at bounding box center [267, 341] width 129 height 9
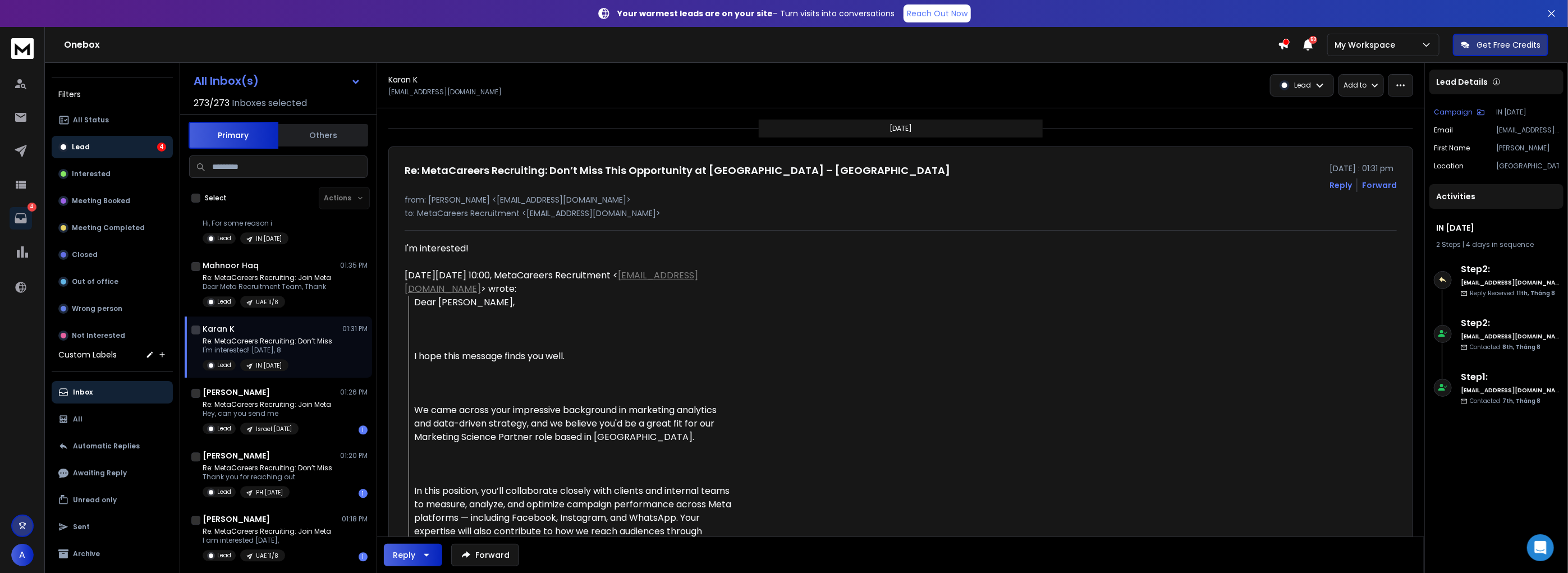
click at [417, 92] on p "[EMAIL_ADDRESS][DOMAIN_NAME]" at bounding box center [445, 92] width 113 height 9
drag, startPoint x: 523, startPoint y: 210, endPoint x: 667, endPoint y: 216, distance: 144.1
click at [667, 216] on p "to: MetaCareers Recruitment <[EMAIL_ADDRESS][DOMAIN_NAME]>" at bounding box center [901, 213] width 992 height 11
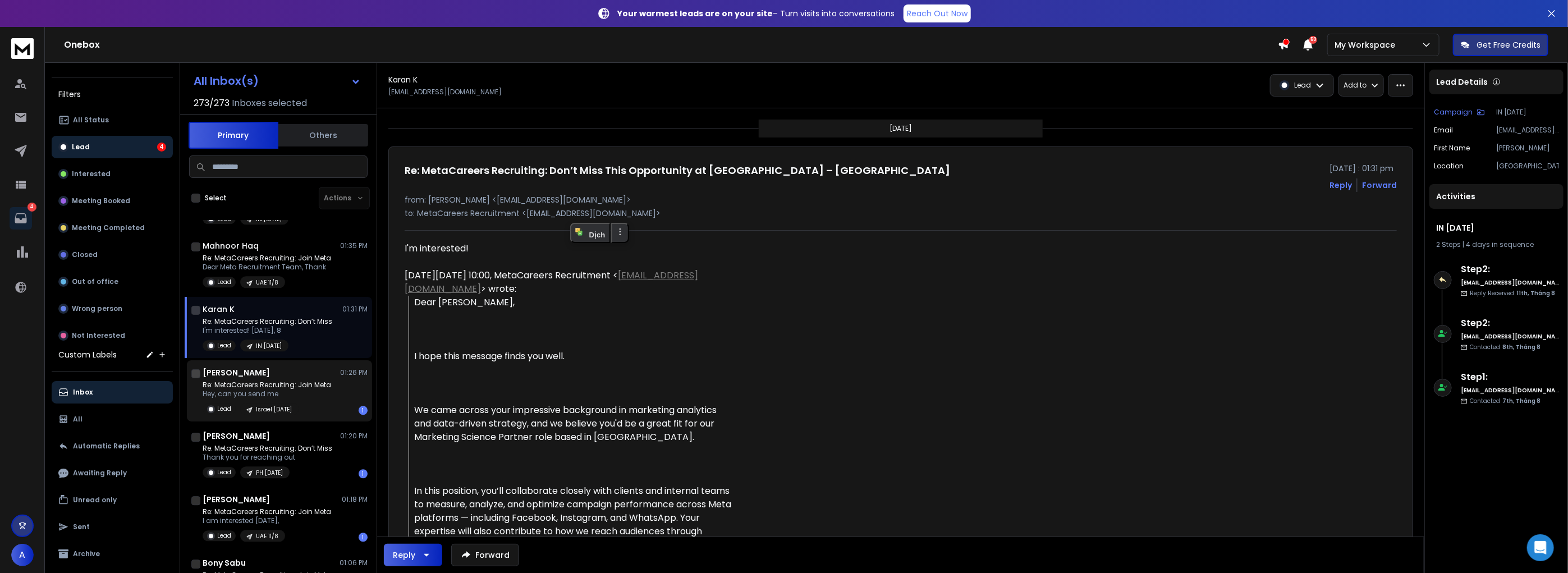
scroll to position [5994, 0]
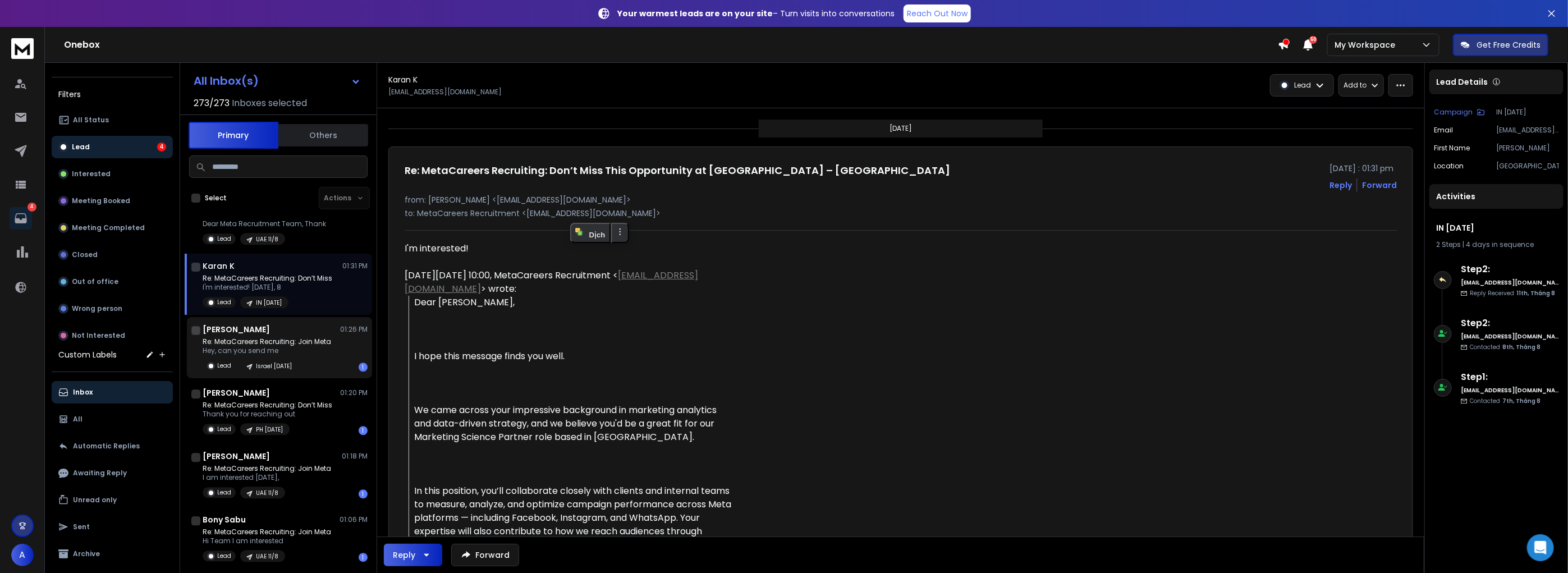
click at [282, 354] on div "Re: MetaCareers Recruiting: Join Meta Hey, can you send me Lead Israel [DATE]" at bounding box center [267, 354] width 129 height 34
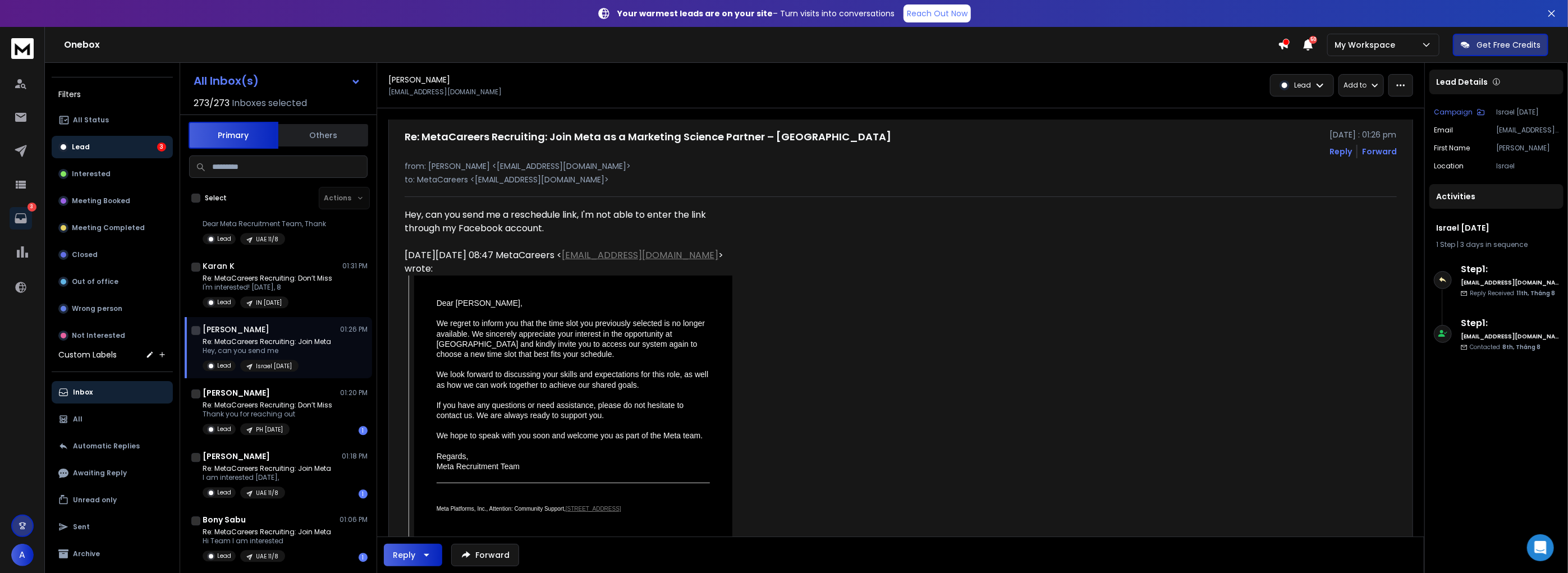
scroll to position [0, 0]
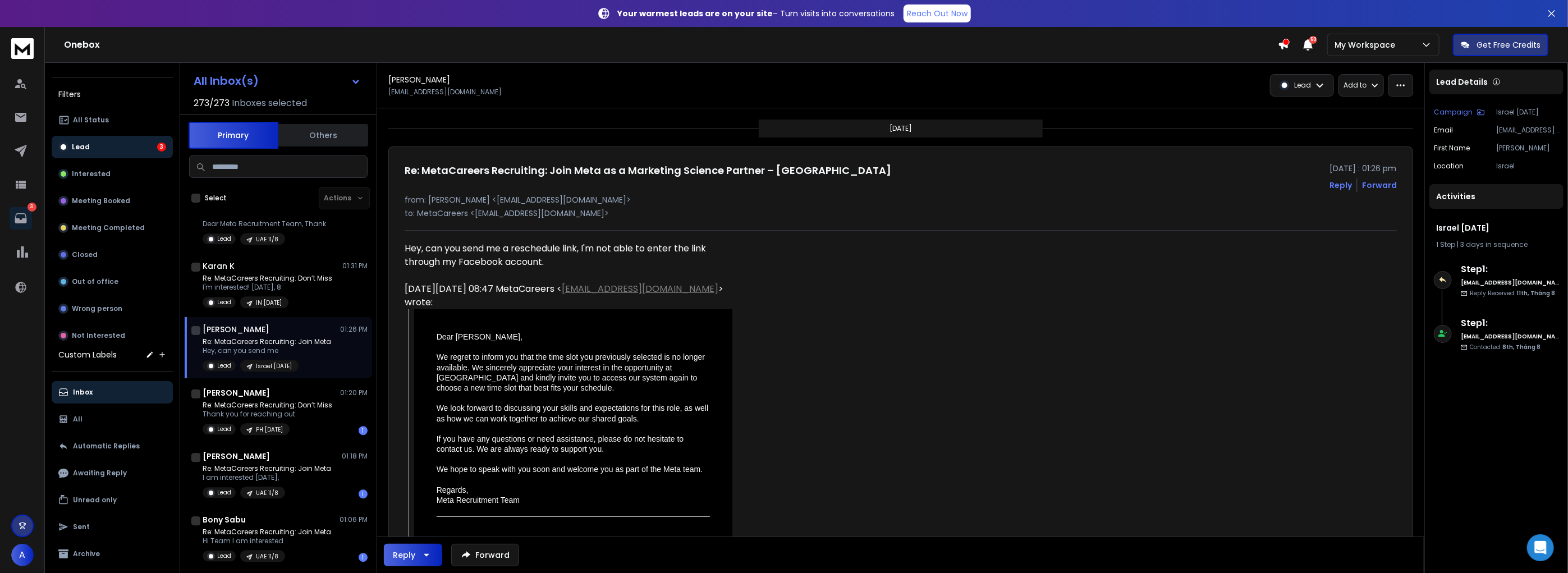
click at [446, 92] on p "[EMAIL_ADDRESS][DOMAIN_NAME]" at bounding box center [445, 92] width 113 height 9
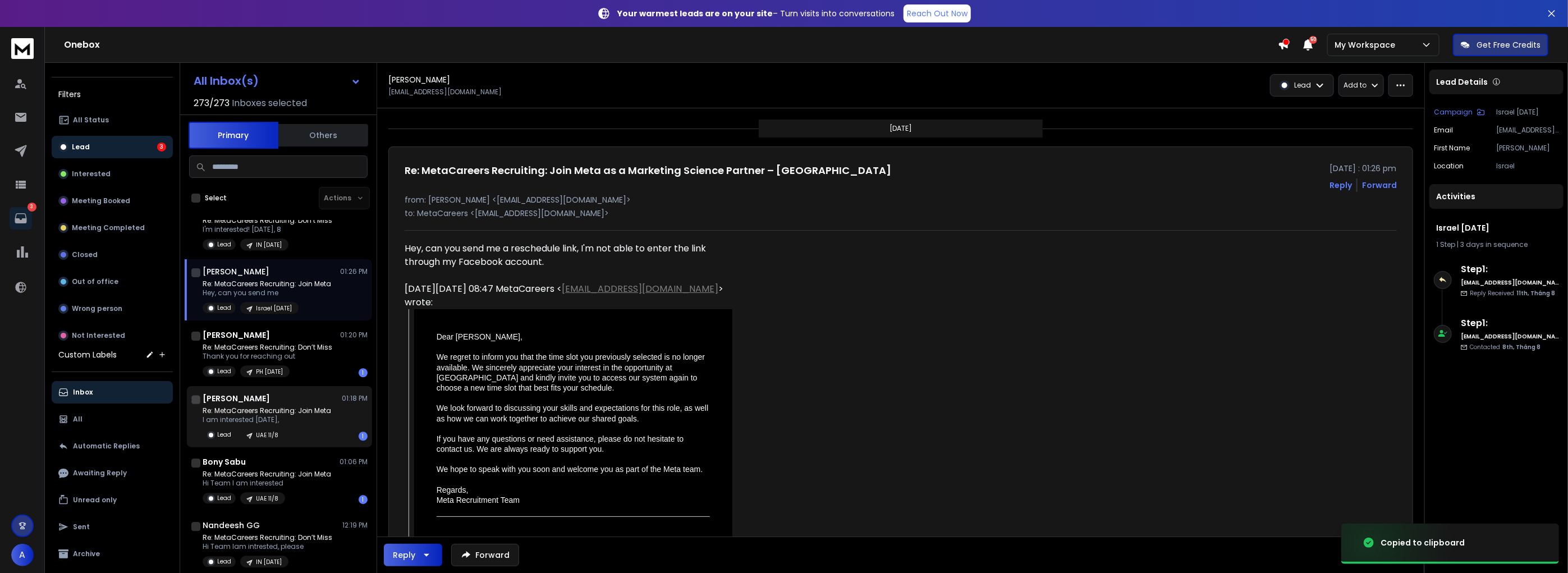
scroll to position [6057, 0]
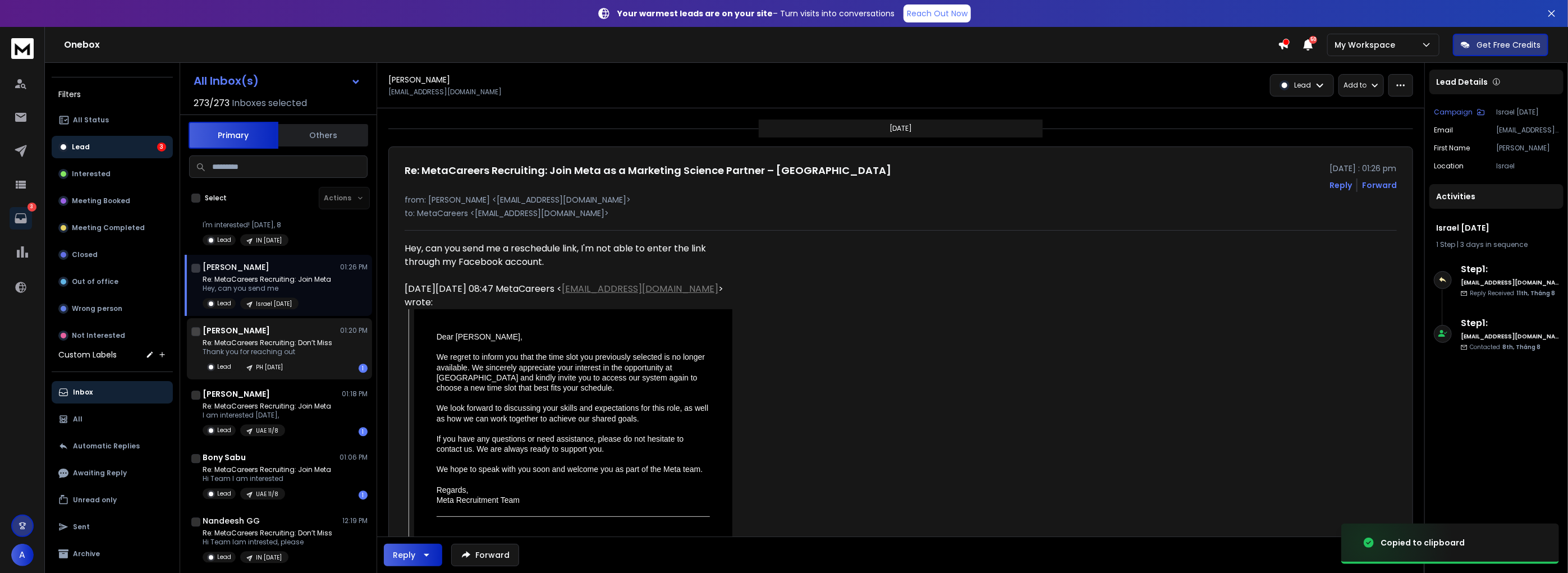
click at [277, 345] on p "Re: MetaCareers Recruiting: Don’t Miss" at bounding box center [267, 343] width 129 height 9
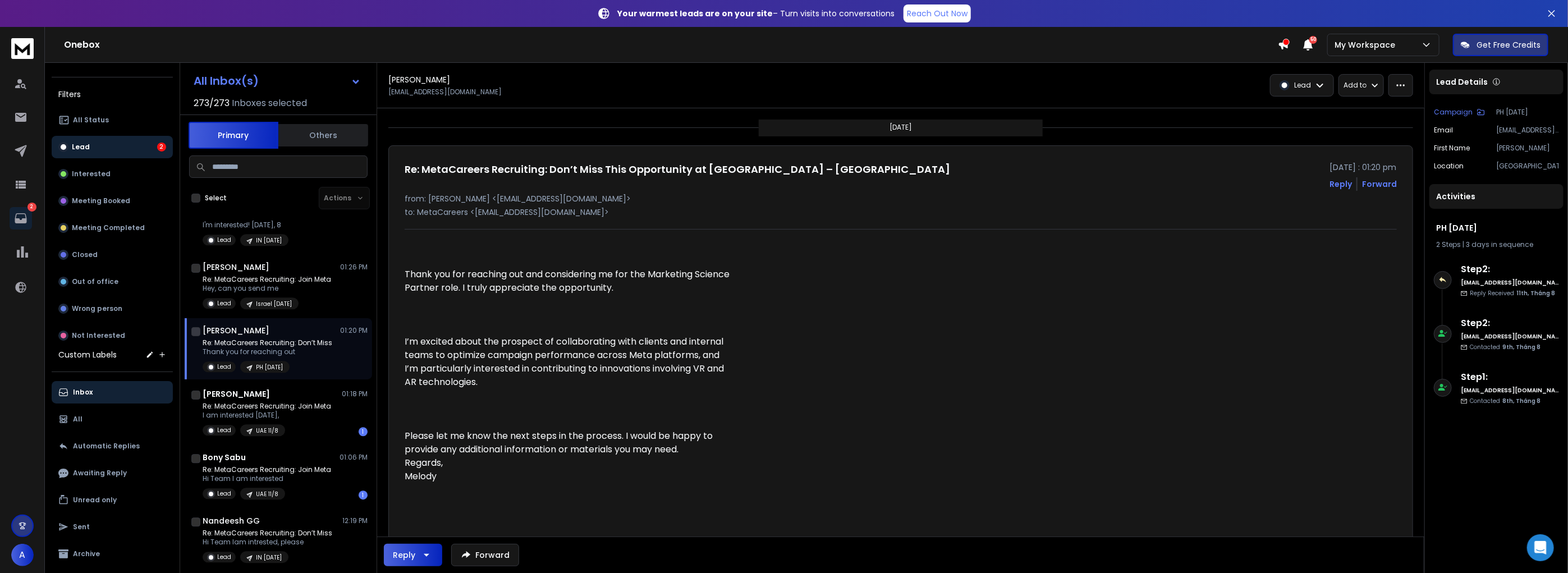
scroll to position [0, 0]
drag, startPoint x: 424, startPoint y: 91, endPoint x: 343, endPoint y: 15, distance: 111.1
click at [423, 91] on p "[EMAIL_ADDRESS][DOMAIN_NAME]" at bounding box center [445, 92] width 113 height 9
drag, startPoint x: 472, startPoint y: 214, endPoint x: 568, endPoint y: 152, distance: 114.3
click at [629, 208] on p "to: MetaCareers <[EMAIL_ADDRESS][DOMAIN_NAME]>" at bounding box center [901, 213] width 992 height 11
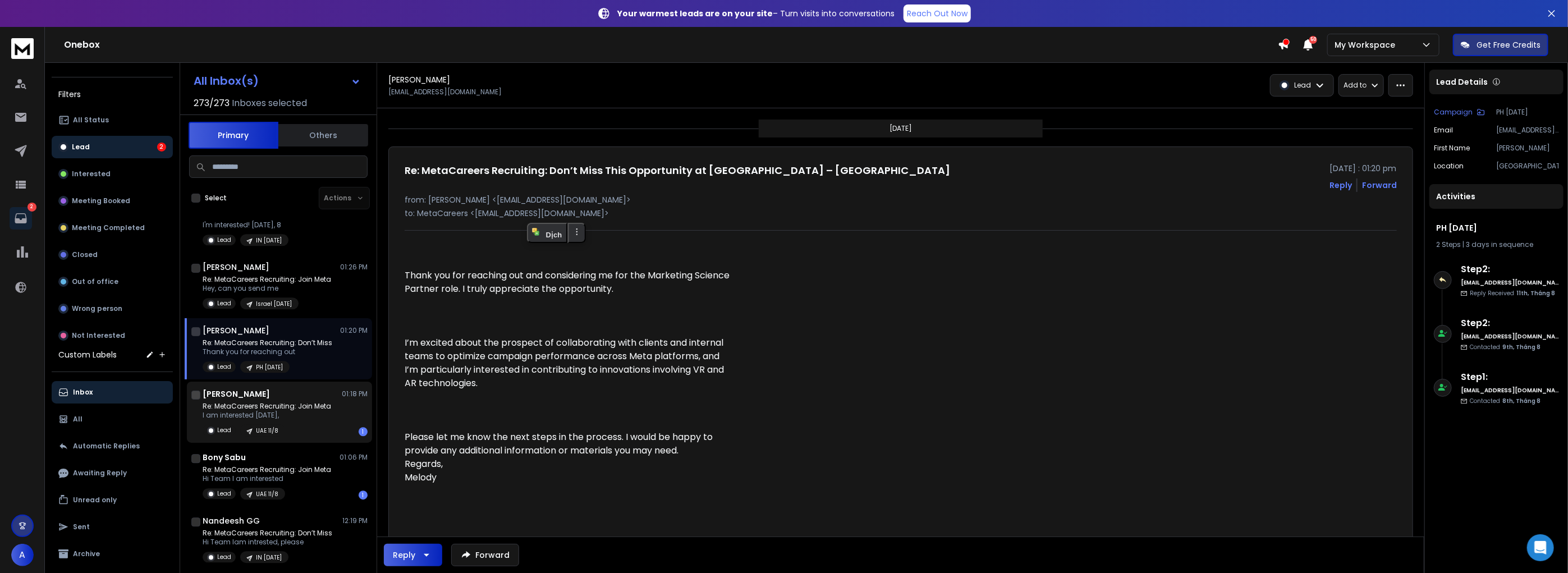
click at [292, 406] on p "Re: MetaCareers Recruiting: Join Meta" at bounding box center [267, 406] width 129 height 9
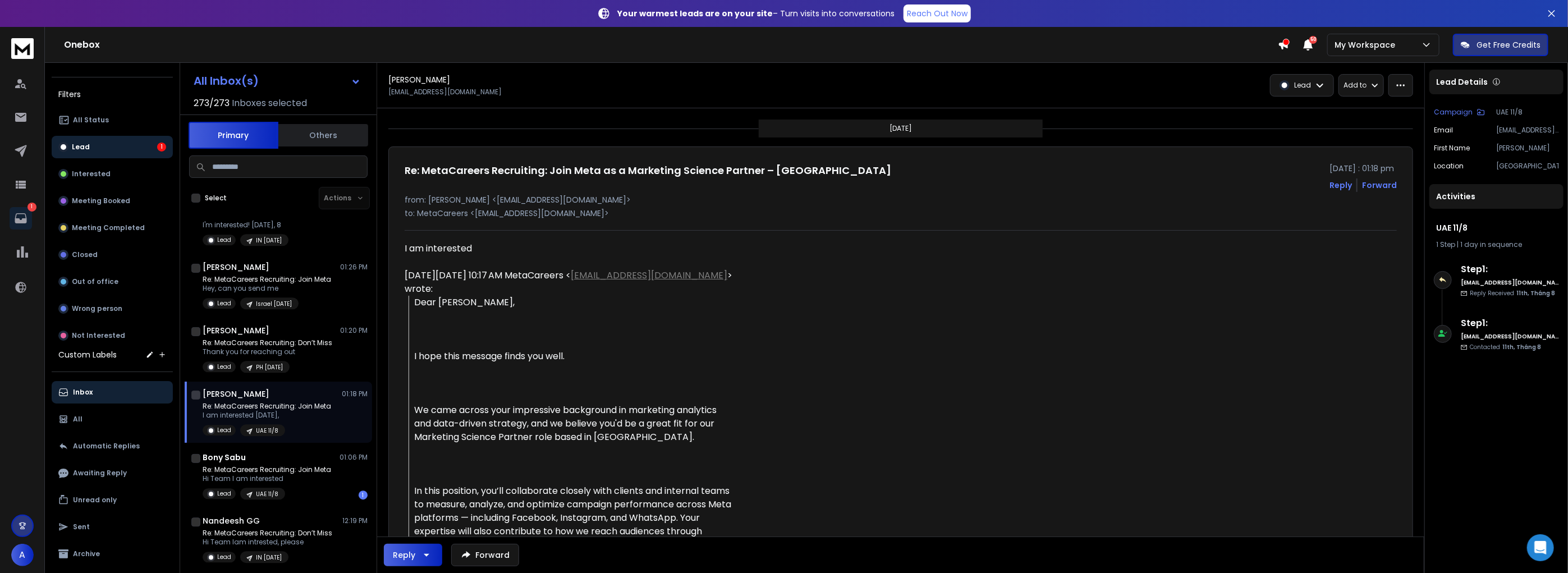
click at [430, 88] on p "[EMAIL_ADDRESS][DOMAIN_NAME]" at bounding box center [445, 92] width 113 height 9
click at [469, 209] on p "to: MetaCareers <[EMAIL_ADDRESS][DOMAIN_NAME]>" at bounding box center [901, 213] width 992 height 11
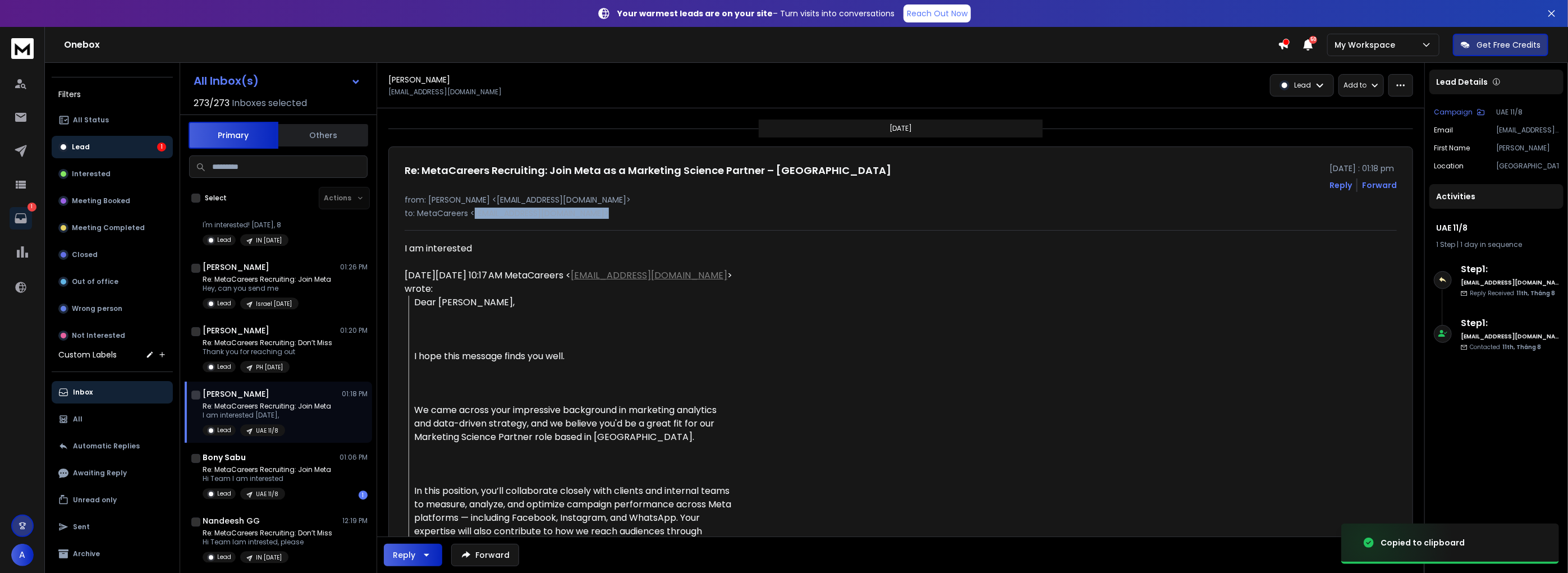
drag, startPoint x: 474, startPoint y: 212, endPoint x: 610, endPoint y: 212, distance: 136.0
click at [610, 212] on p "to: MetaCareers <[EMAIL_ADDRESS][DOMAIN_NAME]>" at bounding box center [901, 213] width 992 height 11
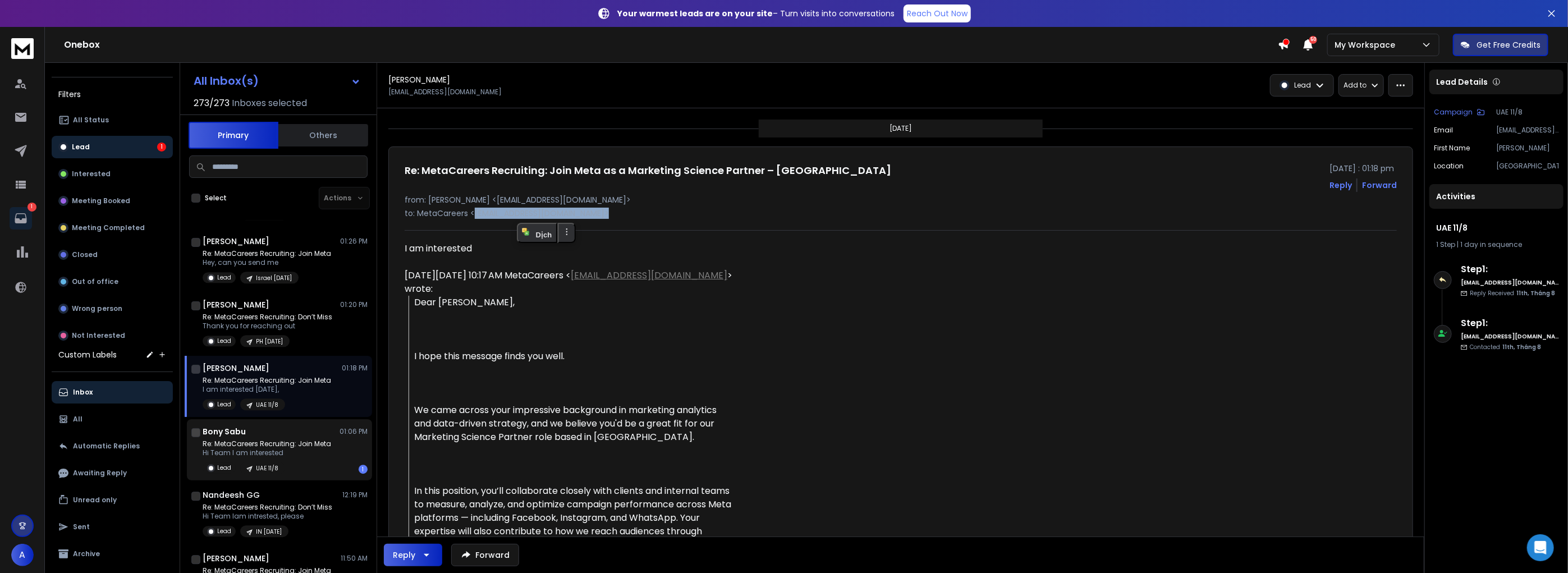
scroll to position [6182, 0]
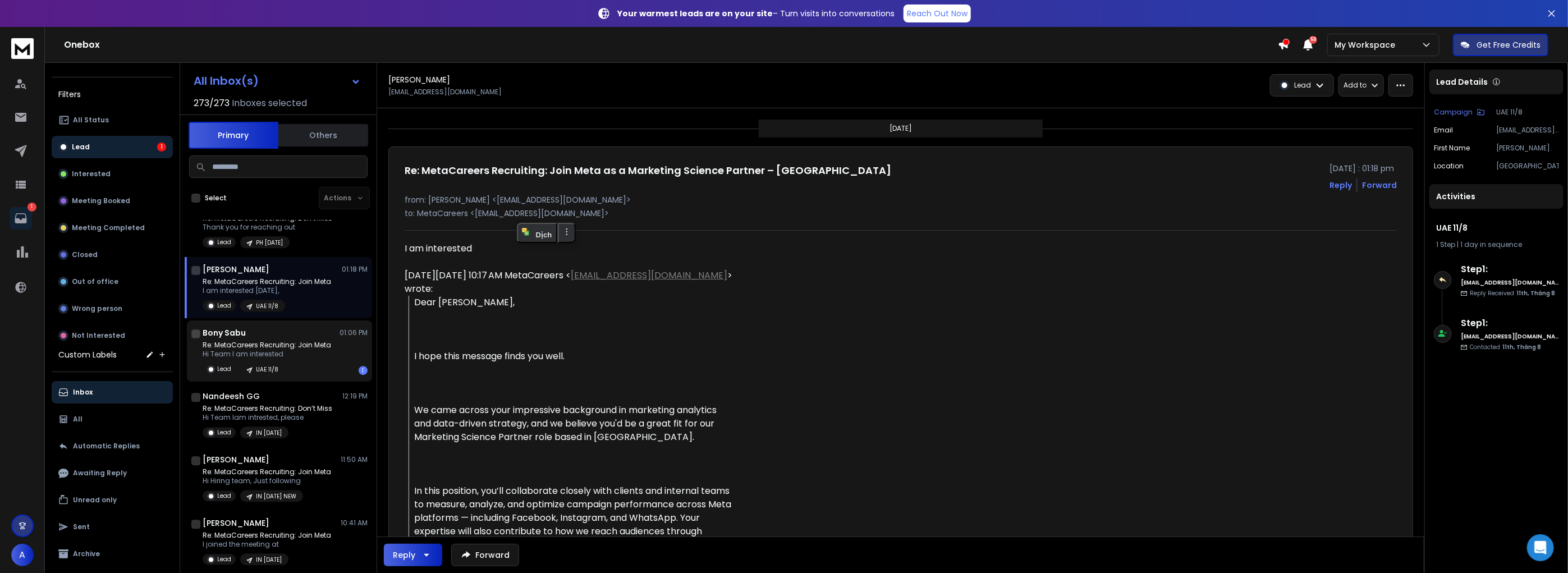
click at [290, 363] on div "Lead [GEOGRAPHIC_DATA] 11/8" at bounding box center [267, 369] width 129 height 12
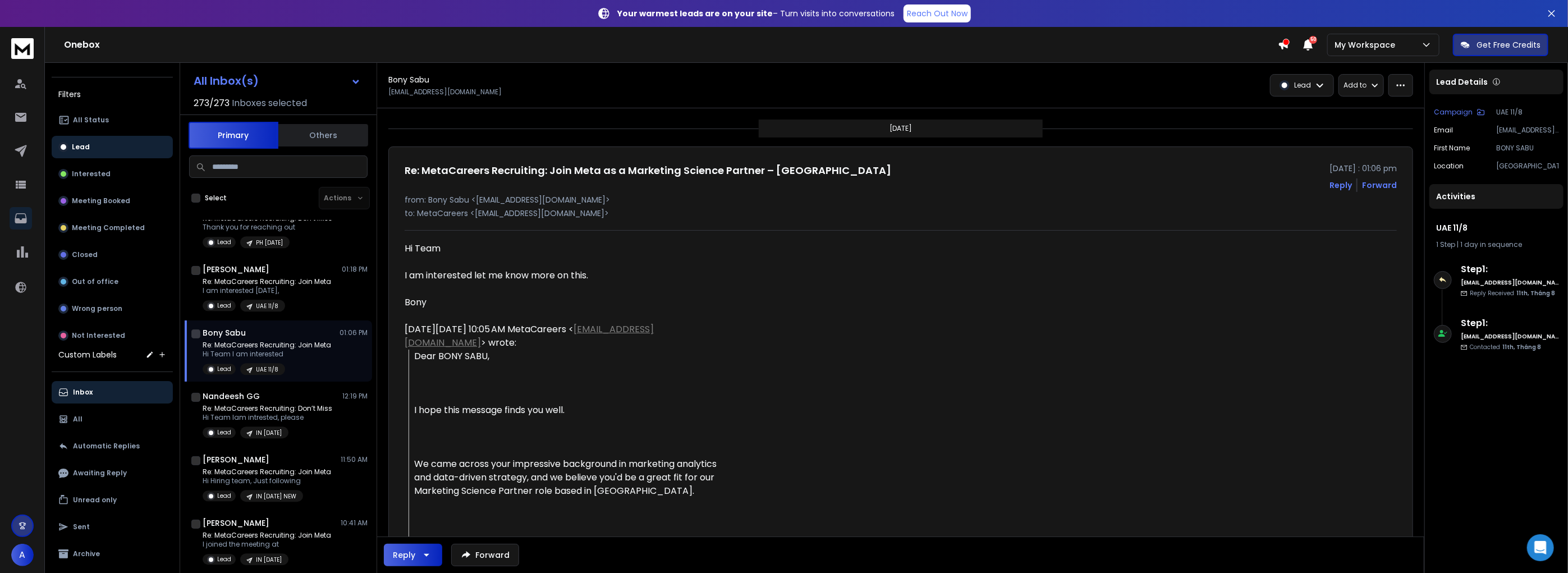
click at [451, 92] on p "[EMAIL_ADDRESS][DOMAIN_NAME]" at bounding box center [445, 92] width 113 height 9
click at [490, 216] on p "to: MetaCareers <[EMAIL_ADDRESS][DOMAIN_NAME]>" at bounding box center [901, 213] width 992 height 11
drag, startPoint x: 479, startPoint y: 211, endPoint x: 607, endPoint y: 214, distance: 128.0
click at [607, 214] on p "to: MetaCareers <[EMAIL_ADDRESS][DOMAIN_NAME]>" at bounding box center [901, 213] width 992 height 11
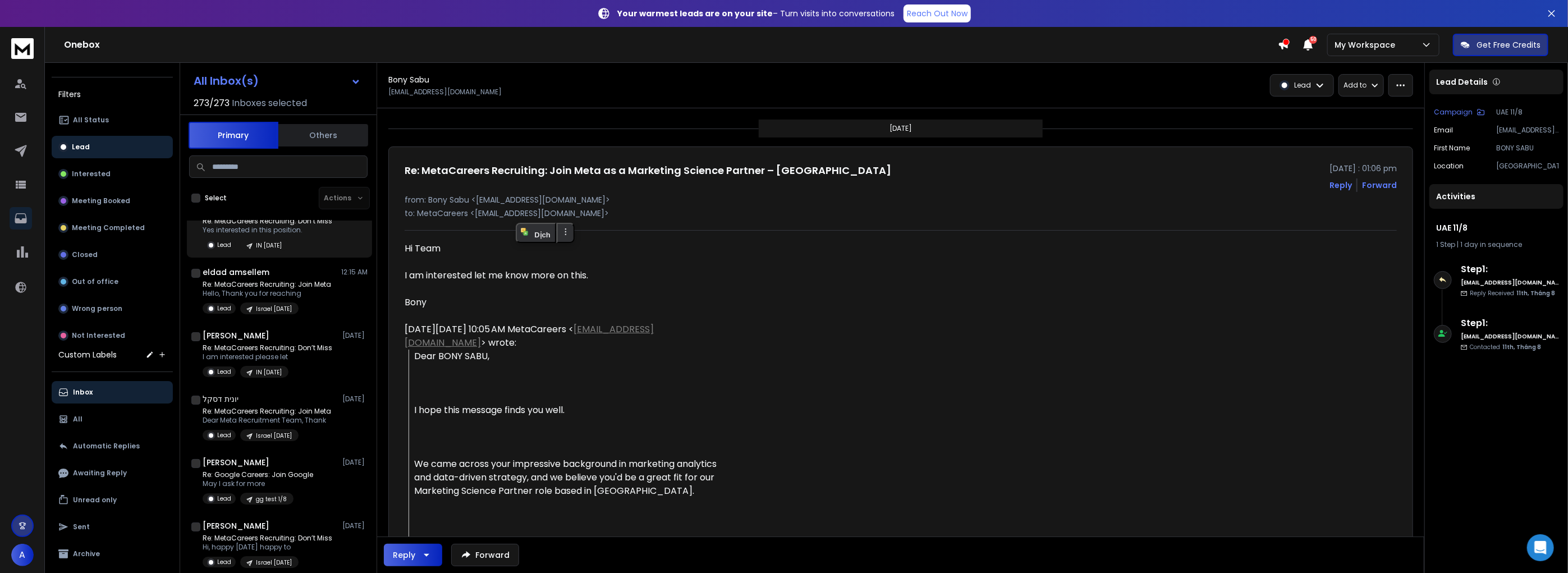
scroll to position [7117, 0]
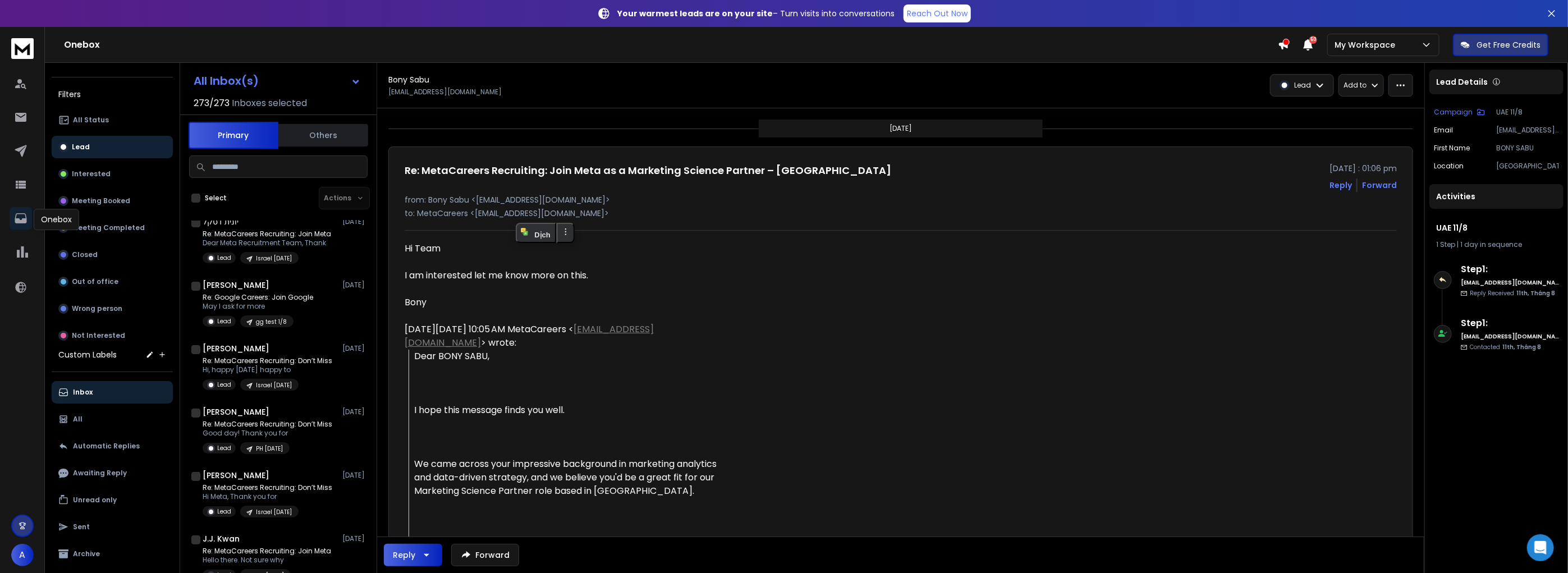
click at [24, 217] on icon at bounding box center [21, 219] width 14 height 14
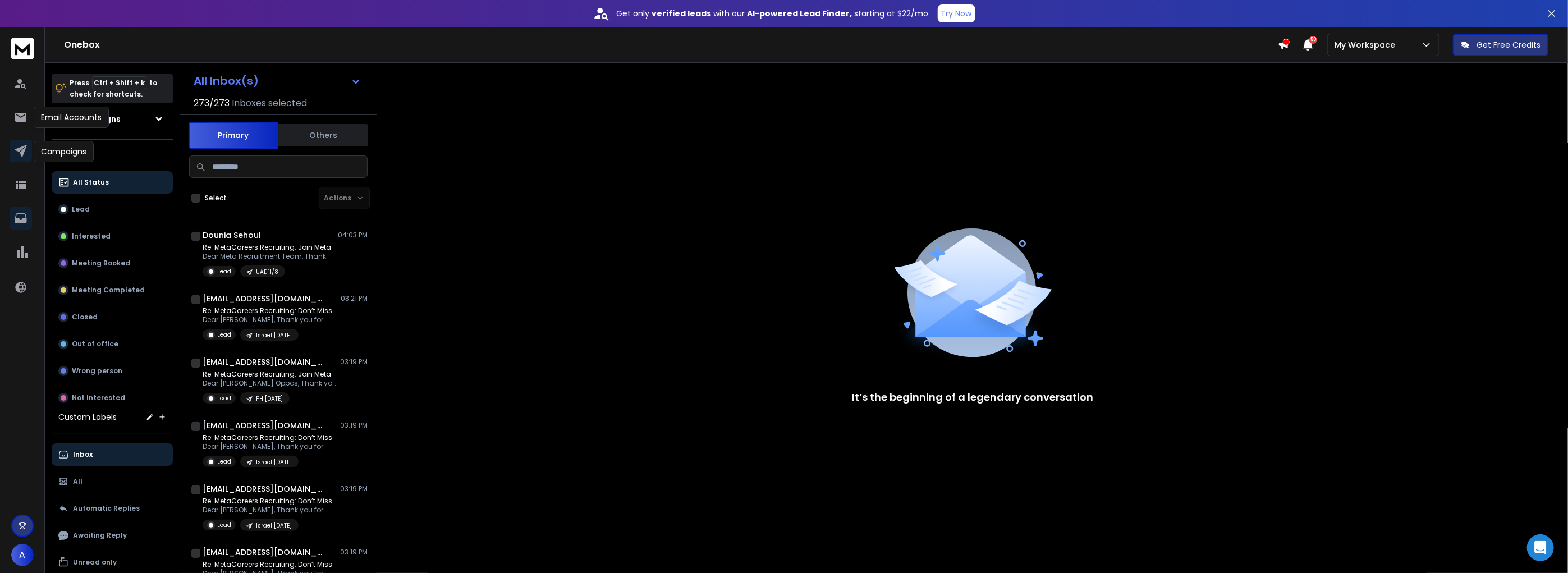
click at [27, 153] on link at bounding box center [21, 151] width 22 height 22
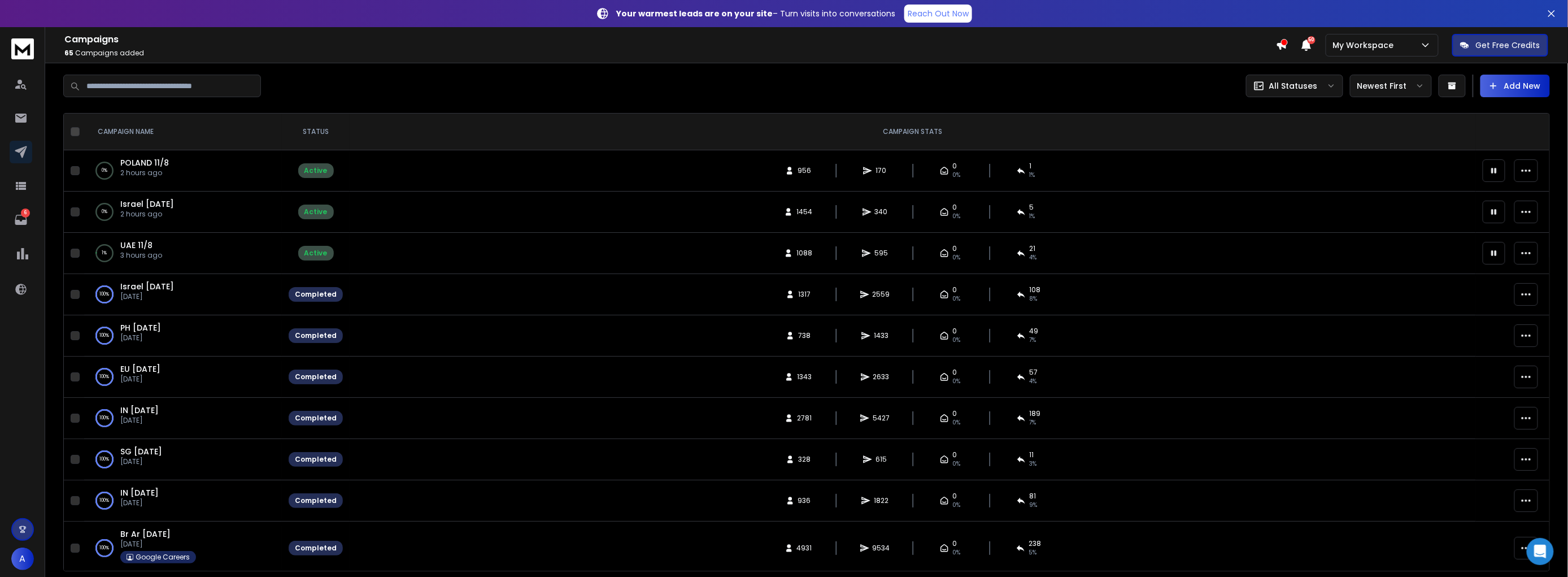
click at [451, 69] on div "Campaigns 65 Campaigns Added All Statuses Newest First Add New CAMPAIGN NAME ST…" at bounding box center [807, 323] width 1523 height 520
click at [21, 216] on p "6" at bounding box center [25, 213] width 9 height 9
